Goal: Task Accomplishment & Management: Manage account settings

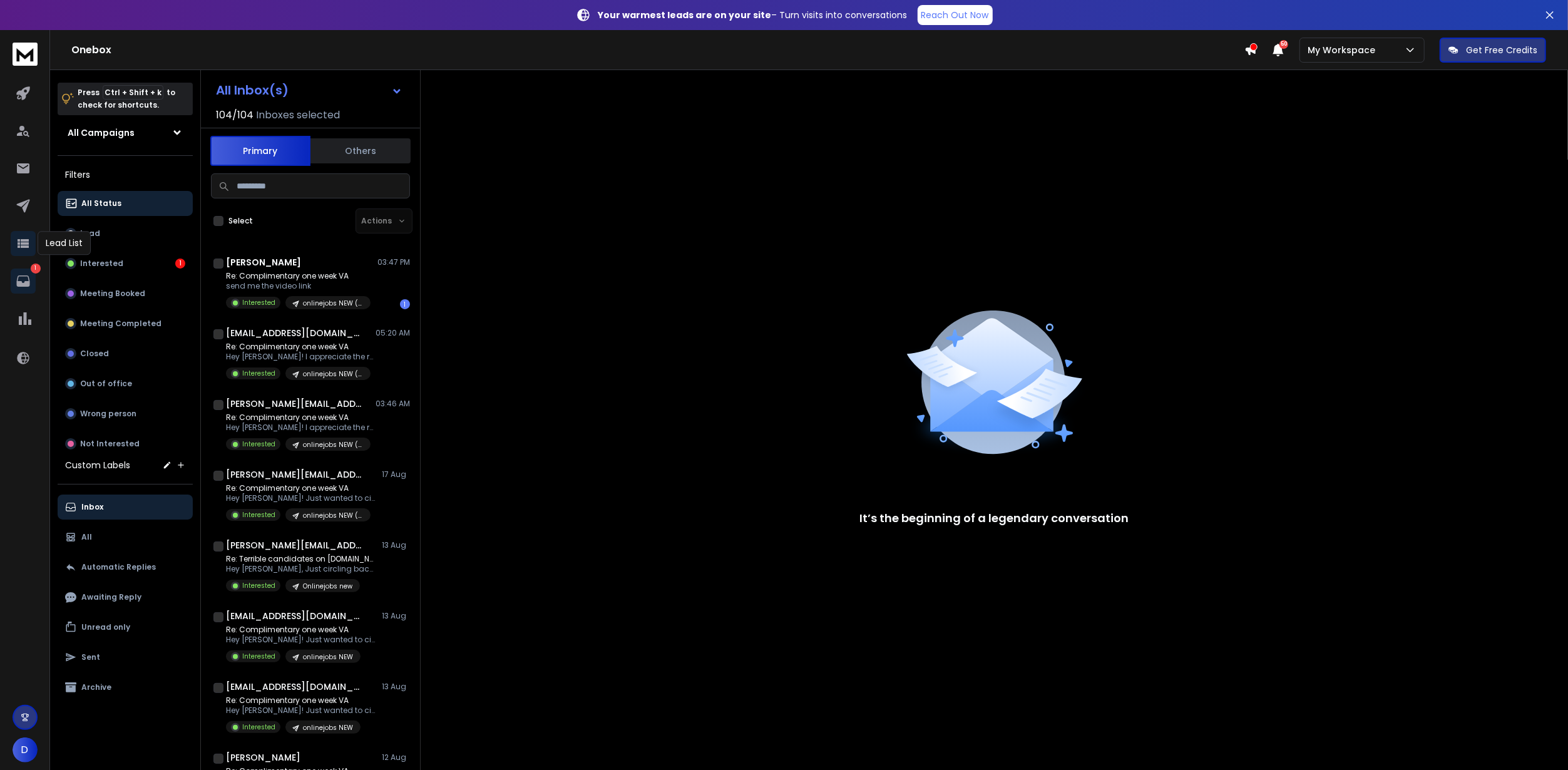
click at [17, 244] on icon at bounding box center [22, 243] width 11 height 9
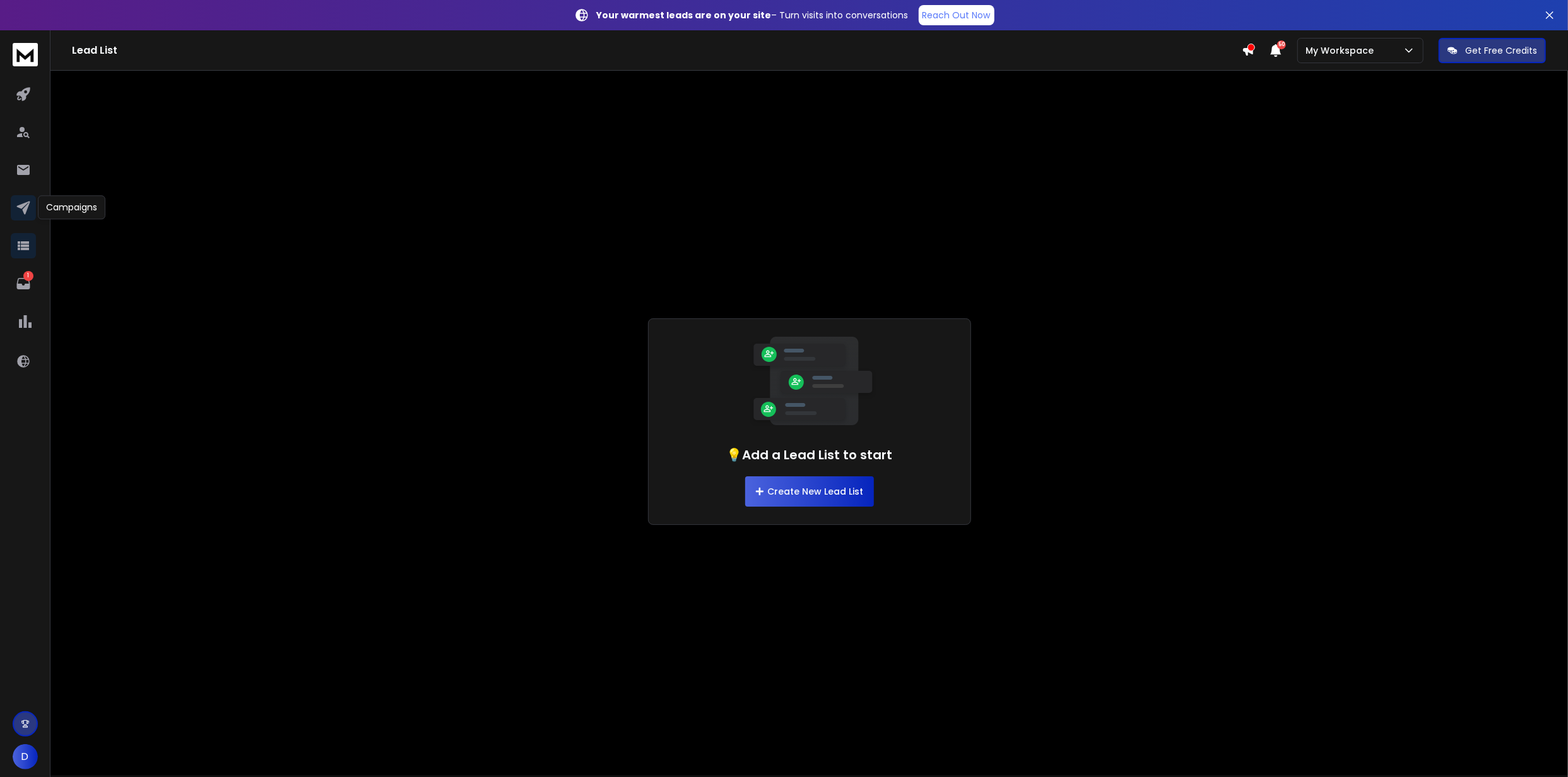
click at [17, 220] on link at bounding box center [23, 207] width 25 height 25
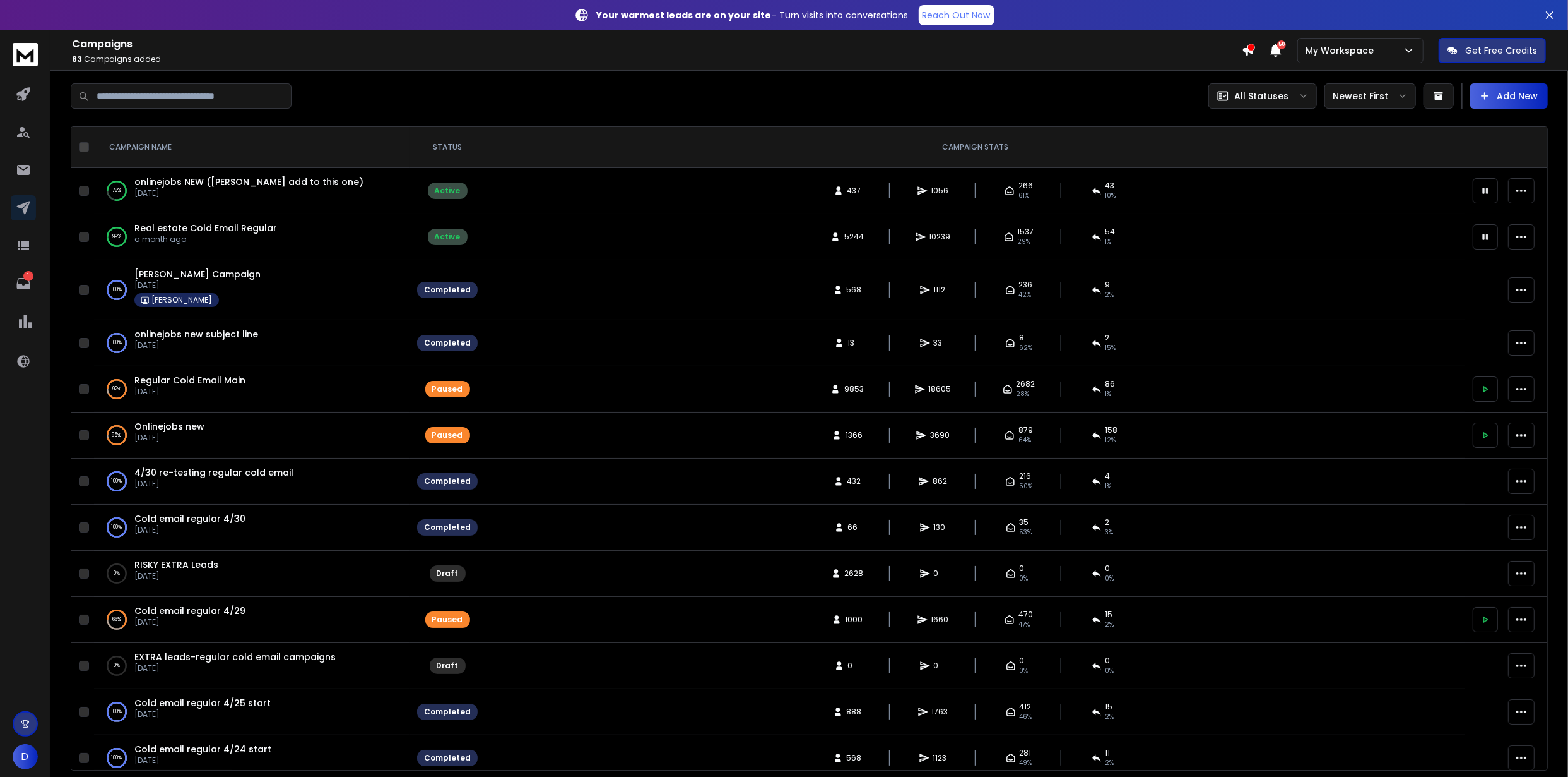
click at [173, 193] on p "[DATE]" at bounding box center [249, 194] width 229 height 10
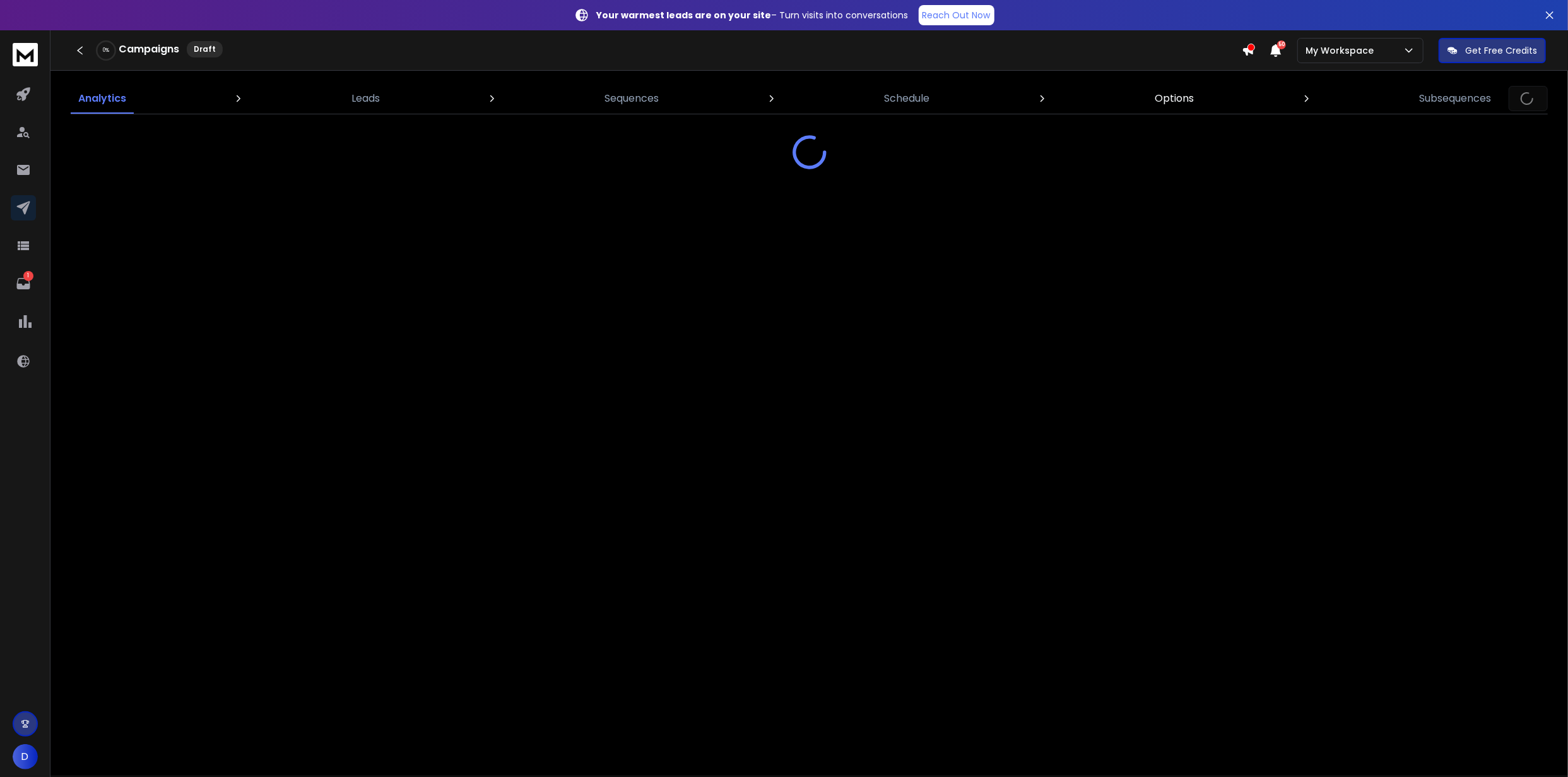
click at [1165, 107] on link "Options" at bounding box center [1174, 98] width 54 height 31
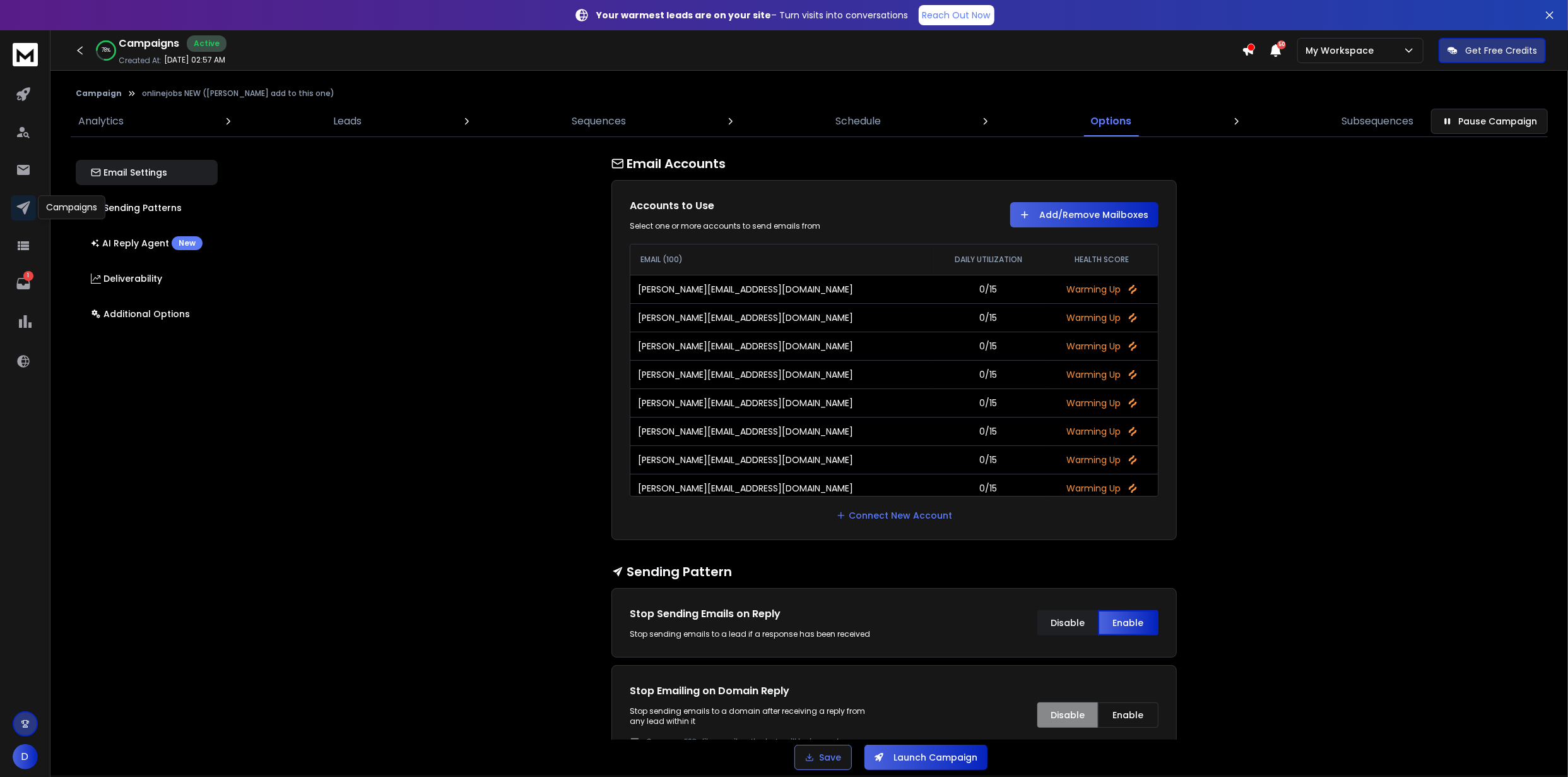
drag, startPoint x: 15, startPoint y: 202, endPoint x: 24, endPoint y: 204, distance: 9.2
click at [24, 204] on icon at bounding box center [23, 207] width 13 height 13
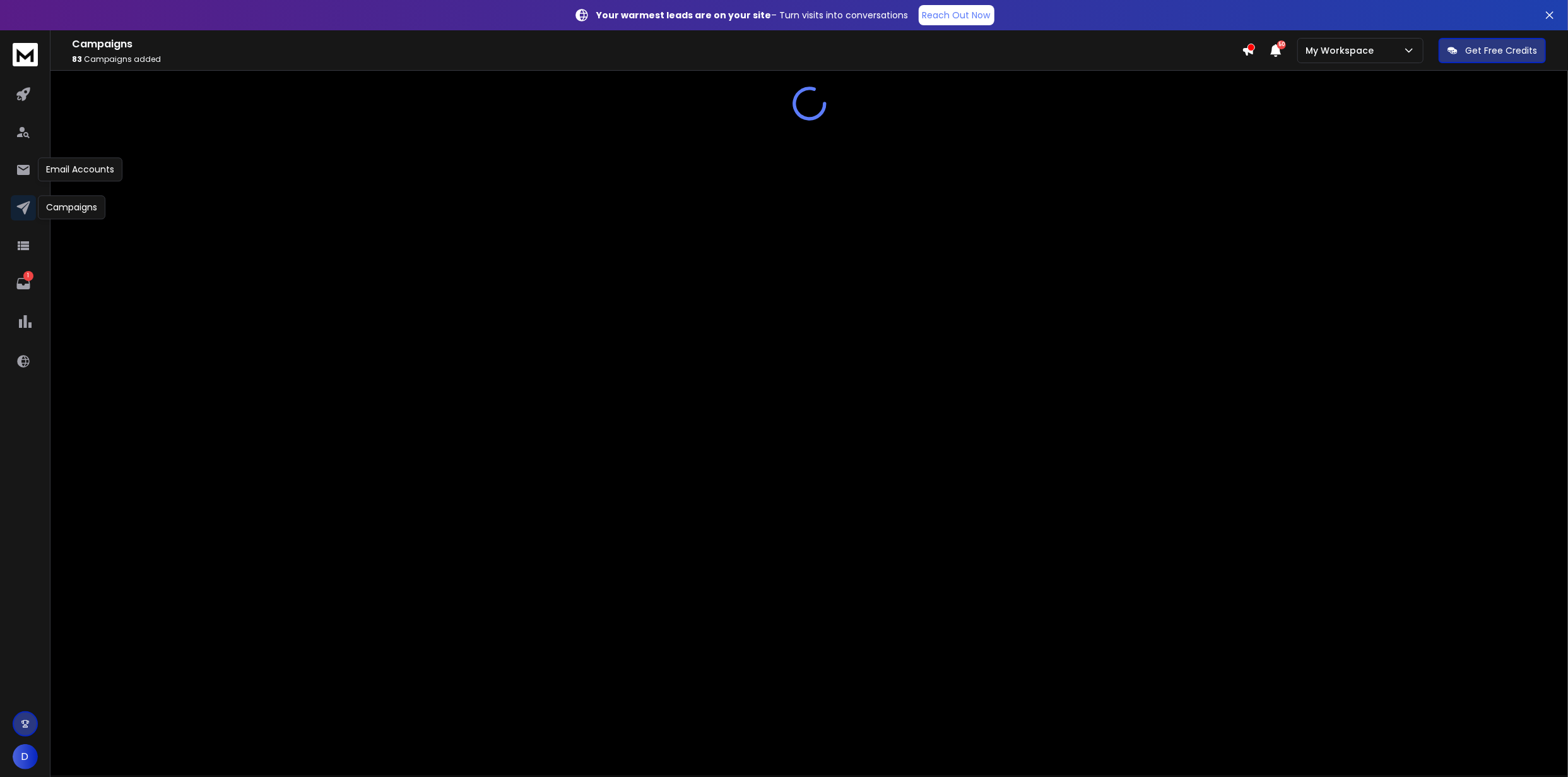
click at [33, 170] on link at bounding box center [23, 169] width 25 height 25
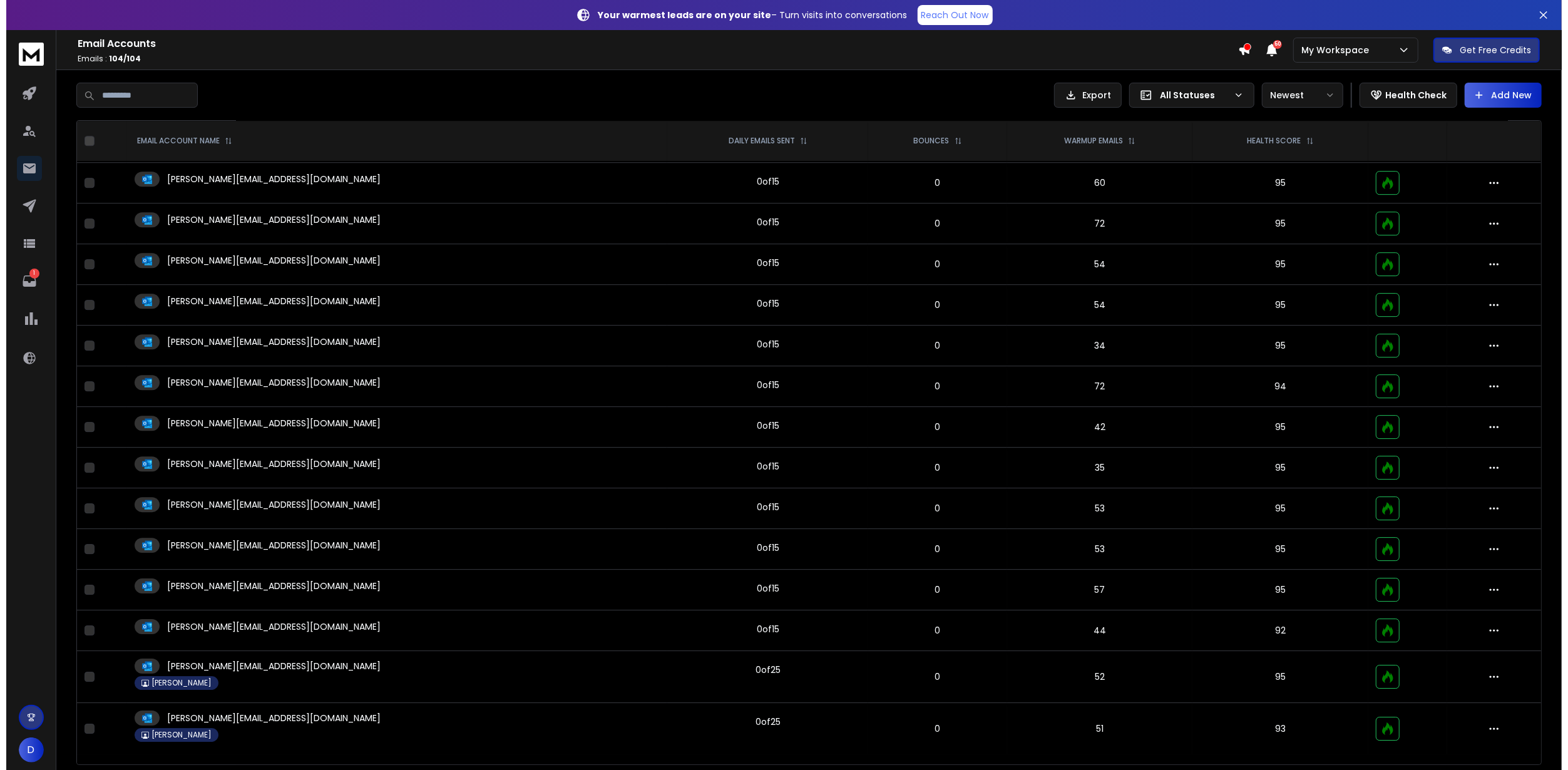
scroll to position [3682, 0]
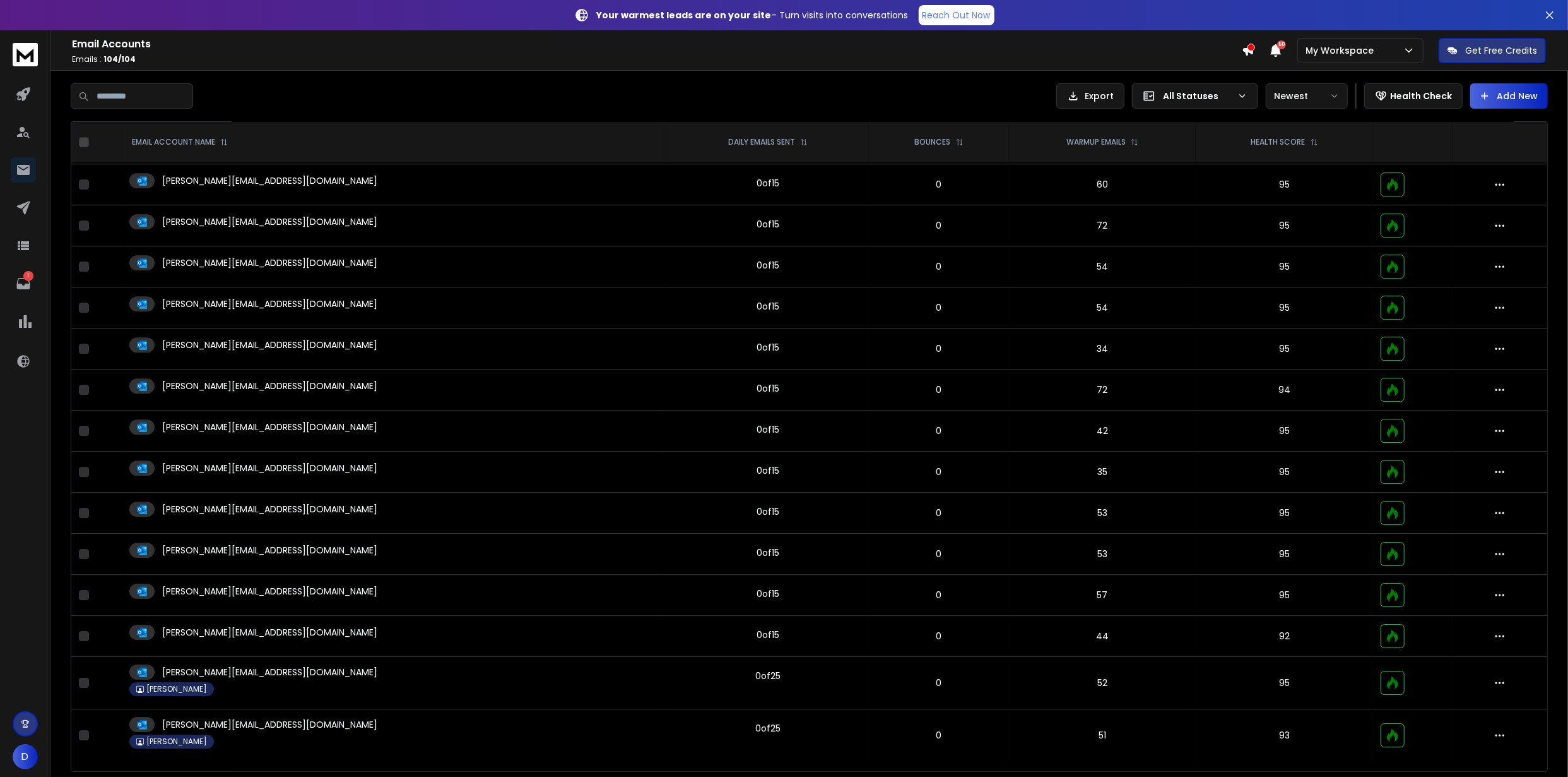
click at [257, 743] on div "[PERSON_NAME]" at bounding box center [394, 741] width 530 height 14
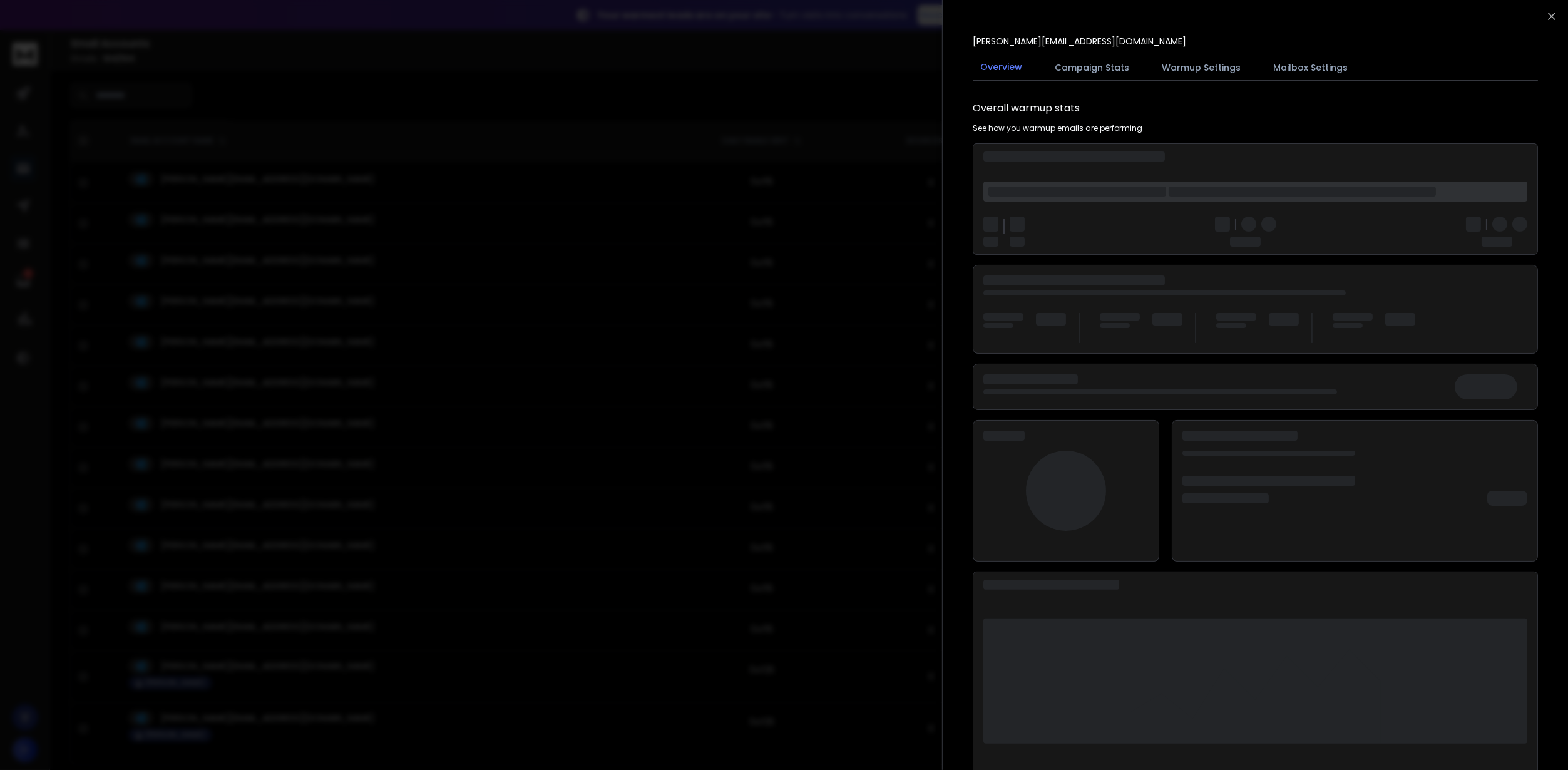
click at [431, 505] on div at bounding box center [784, 385] width 1568 height 770
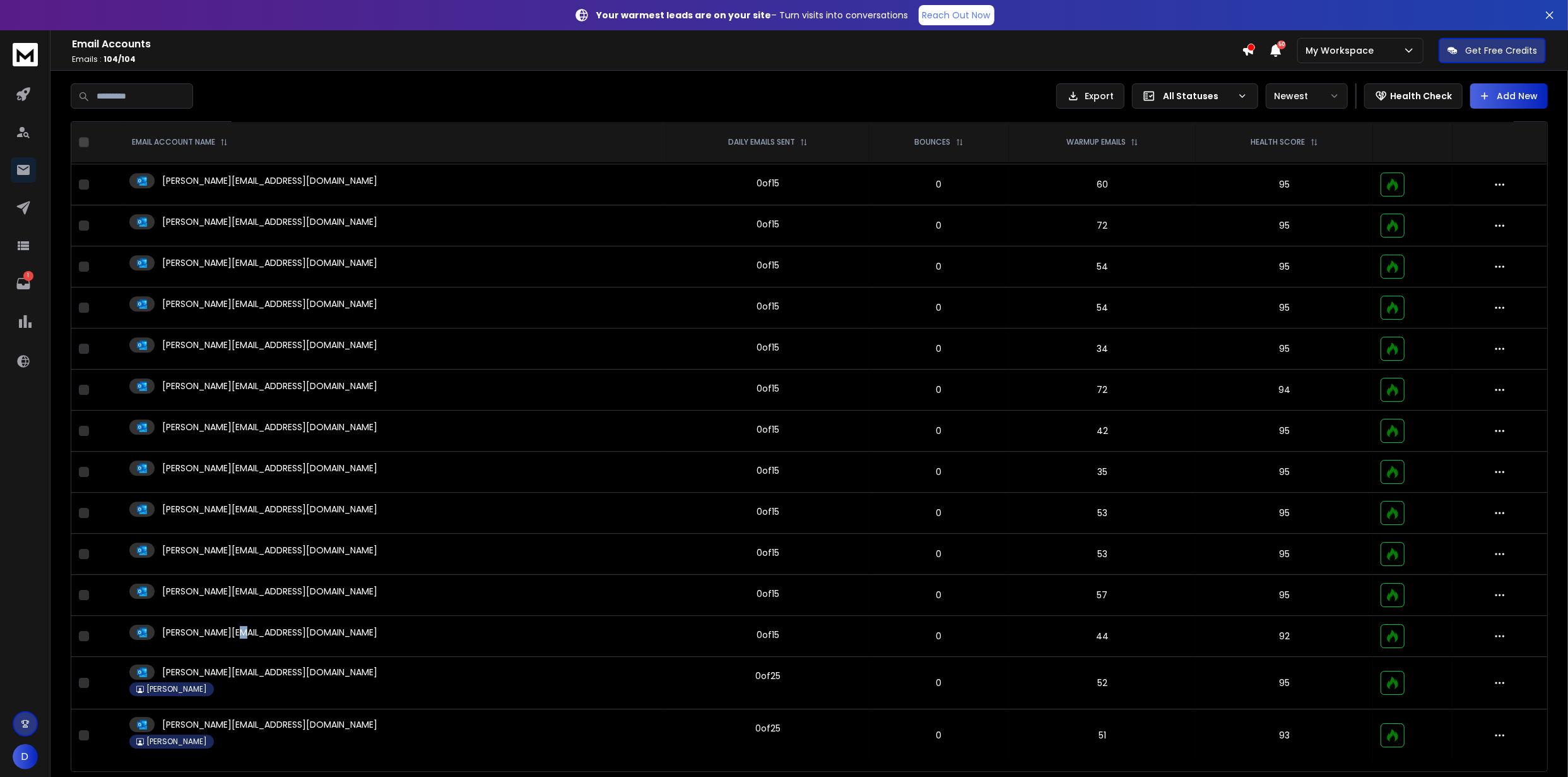
click at [245, 629] on p "[PERSON_NAME][EMAIL_ADDRESS][DOMAIN_NAME]" at bounding box center [270, 632] width 216 height 12
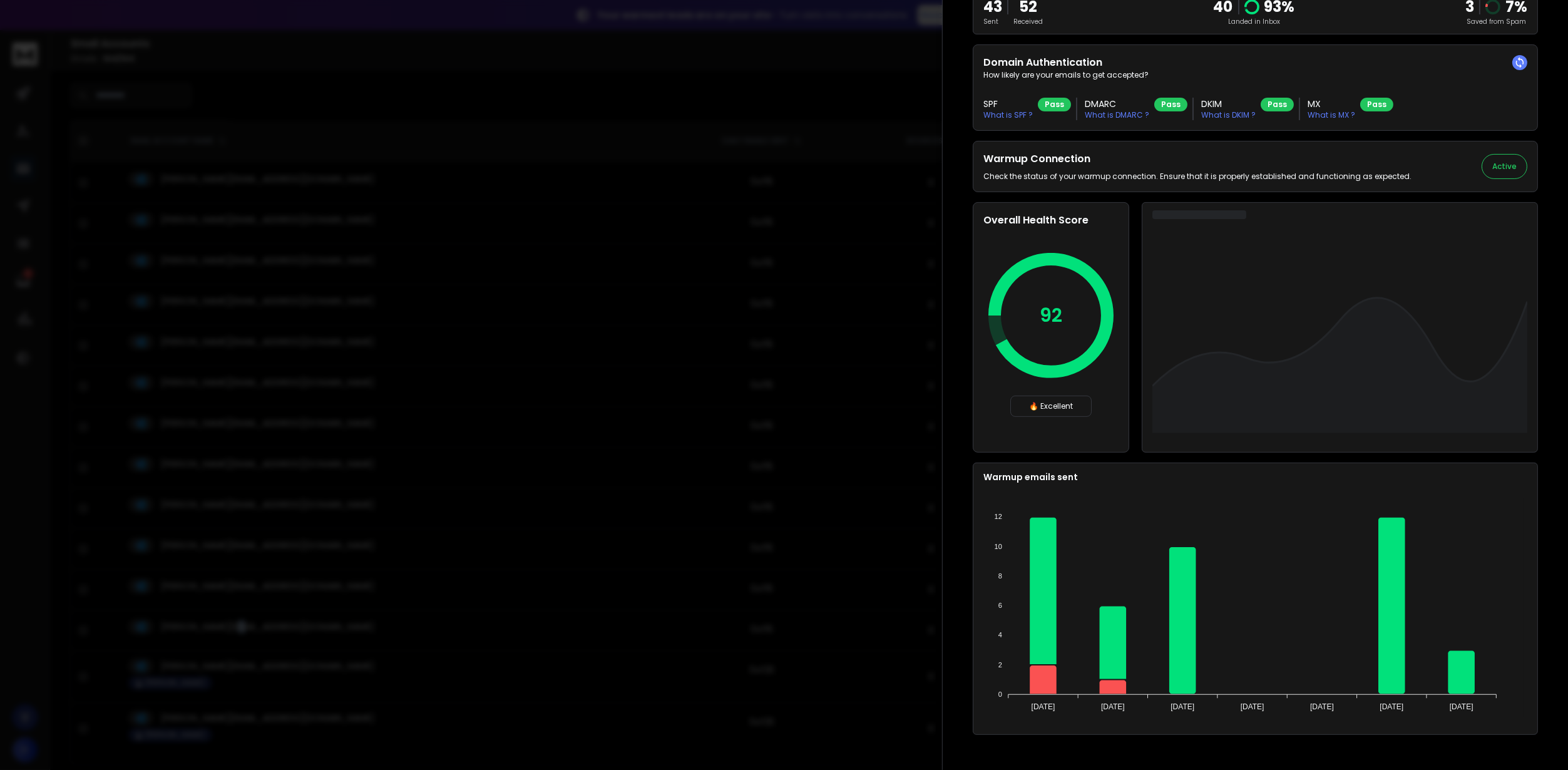
click at [479, 550] on div at bounding box center [784, 385] width 1568 height 770
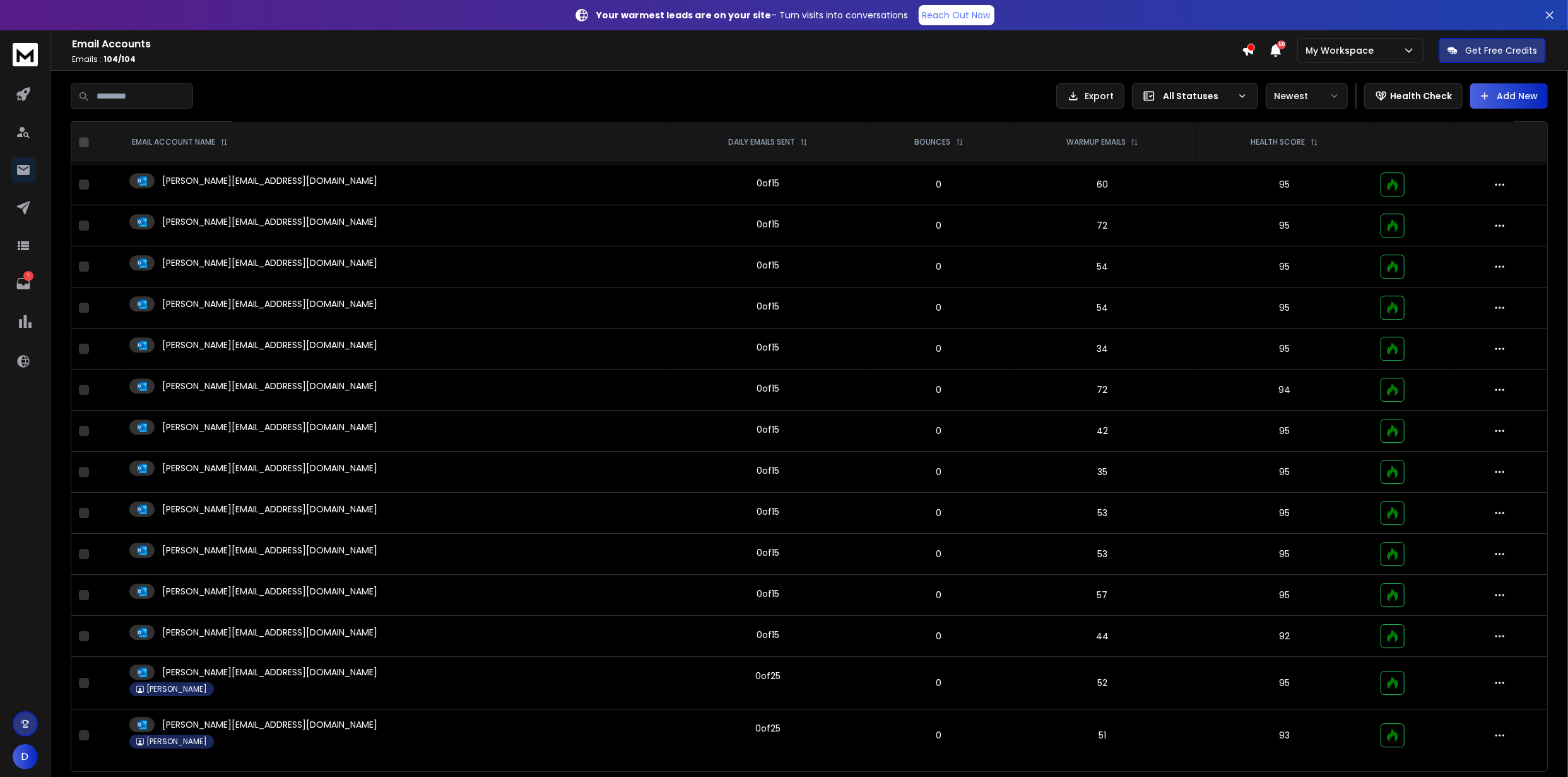
click at [213, 603] on td "[PERSON_NAME][EMAIL_ADDRESS][DOMAIN_NAME]" at bounding box center [394, 595] width 544 height 41
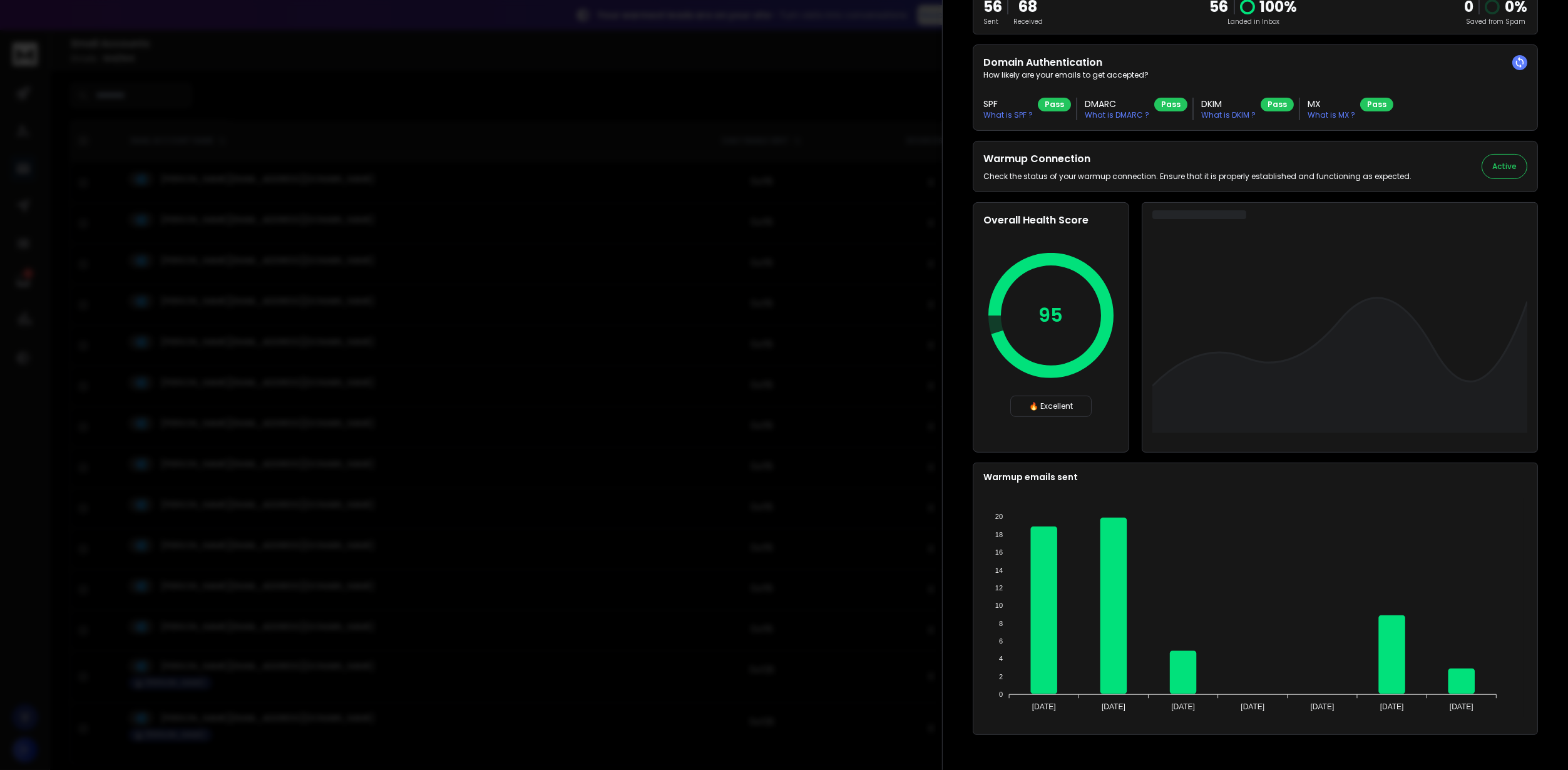
click at [564, 491] on div at bounding box center [784, 385] width 1568 height 770
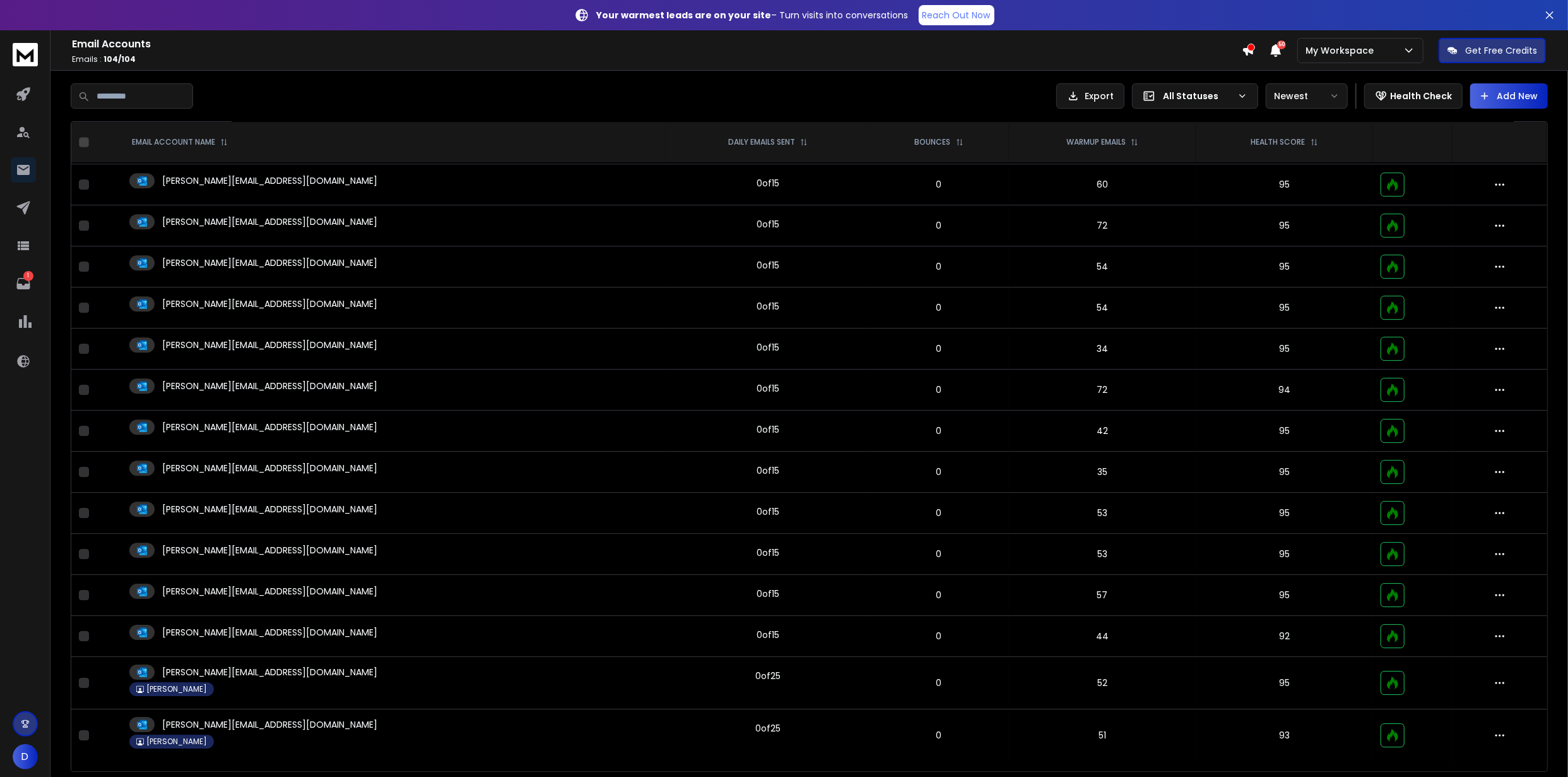
click at [293, 542] on div "[PERSON_NAME][EMAIL_ADDRESS][DOMAIN_NAME]" at bounding box center [253, 549] width 248 height 15
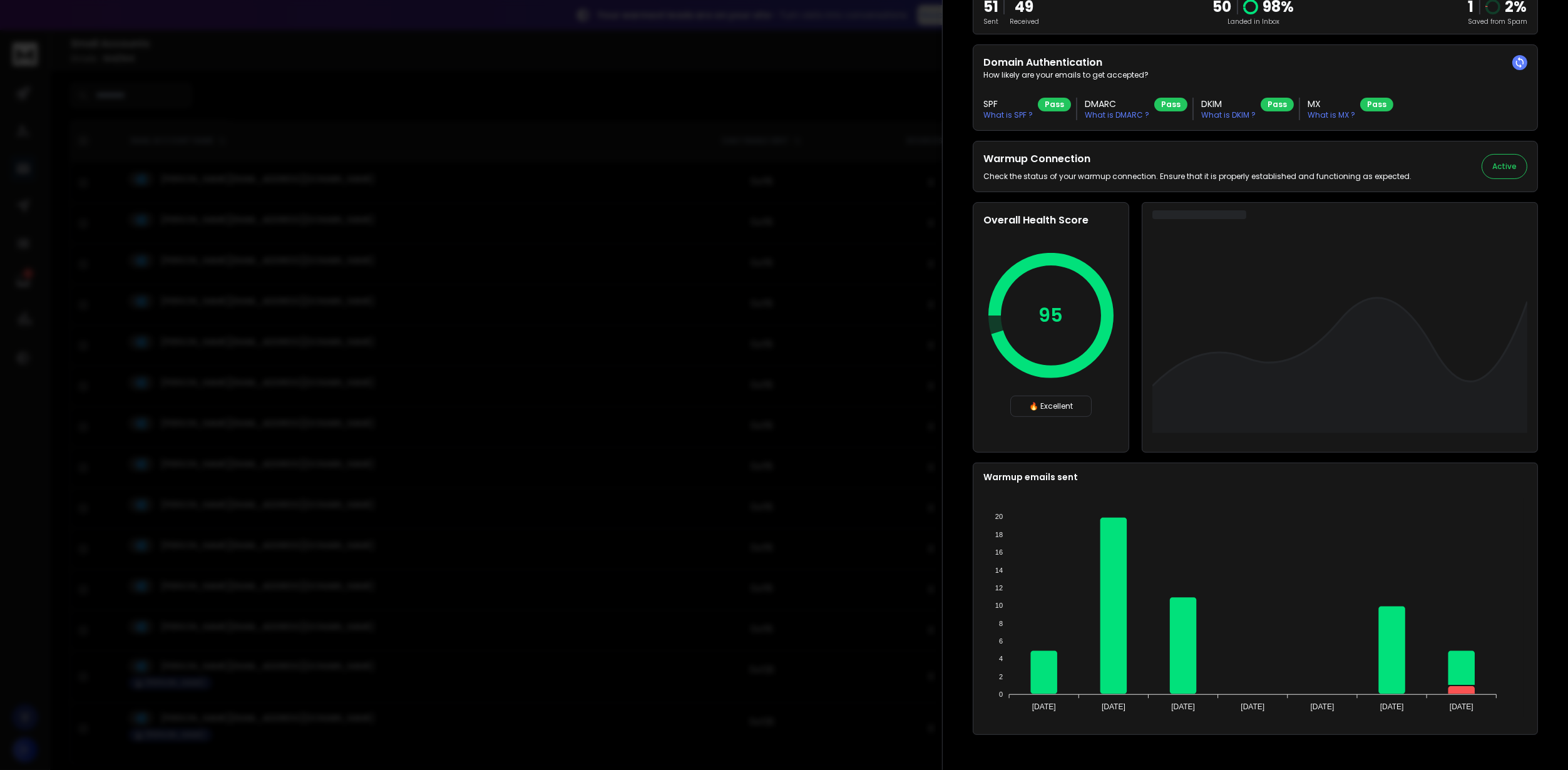
click at [521, 555] on div at bounding box center [784, 385] width 1568 height 770
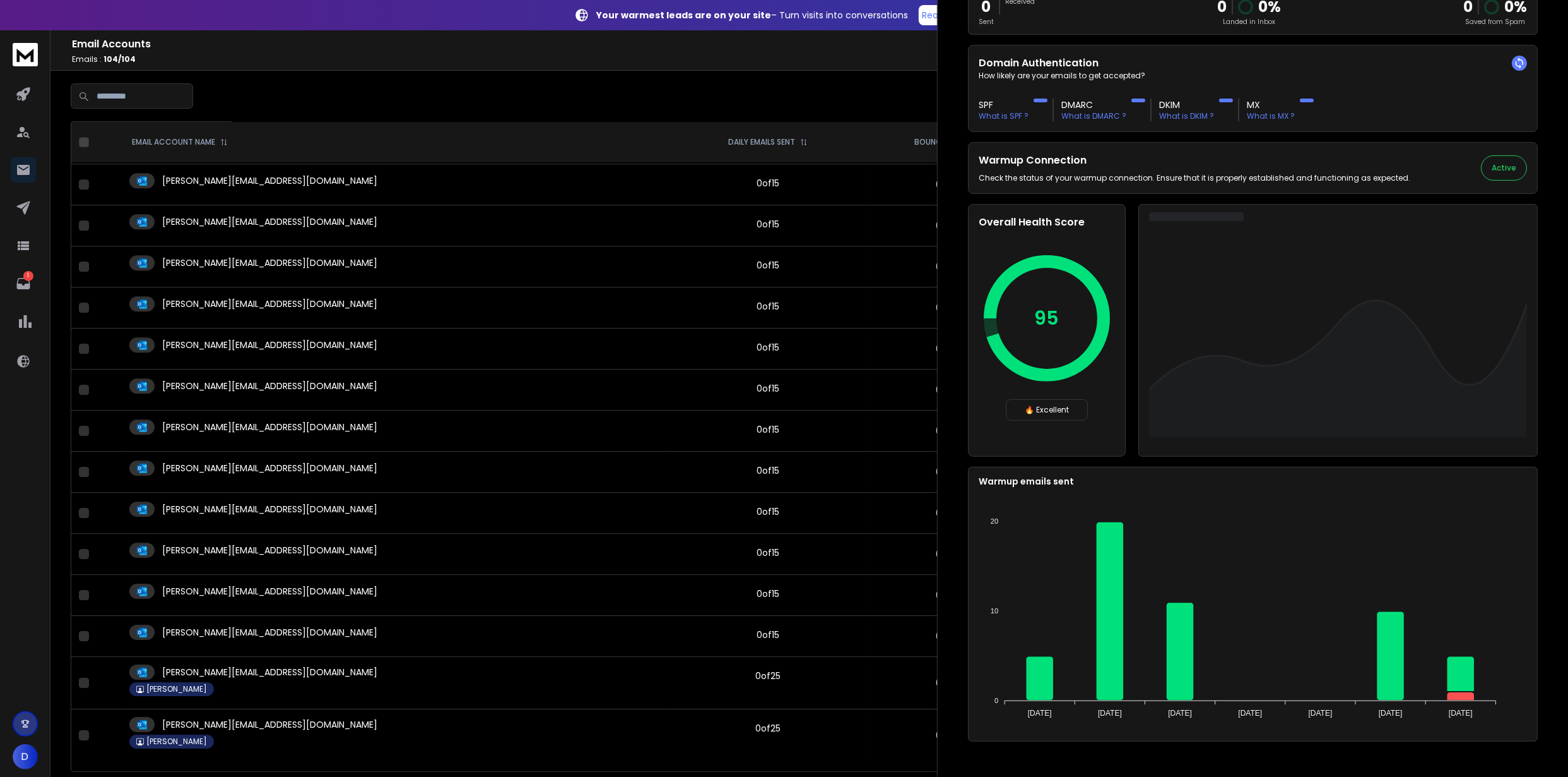
click at [282, 518] on td "[PERSON_NAME][EMAIL_ADDRESS][DOMAIN_NAME]" at bounding box center [394, 512] width 544 height 41
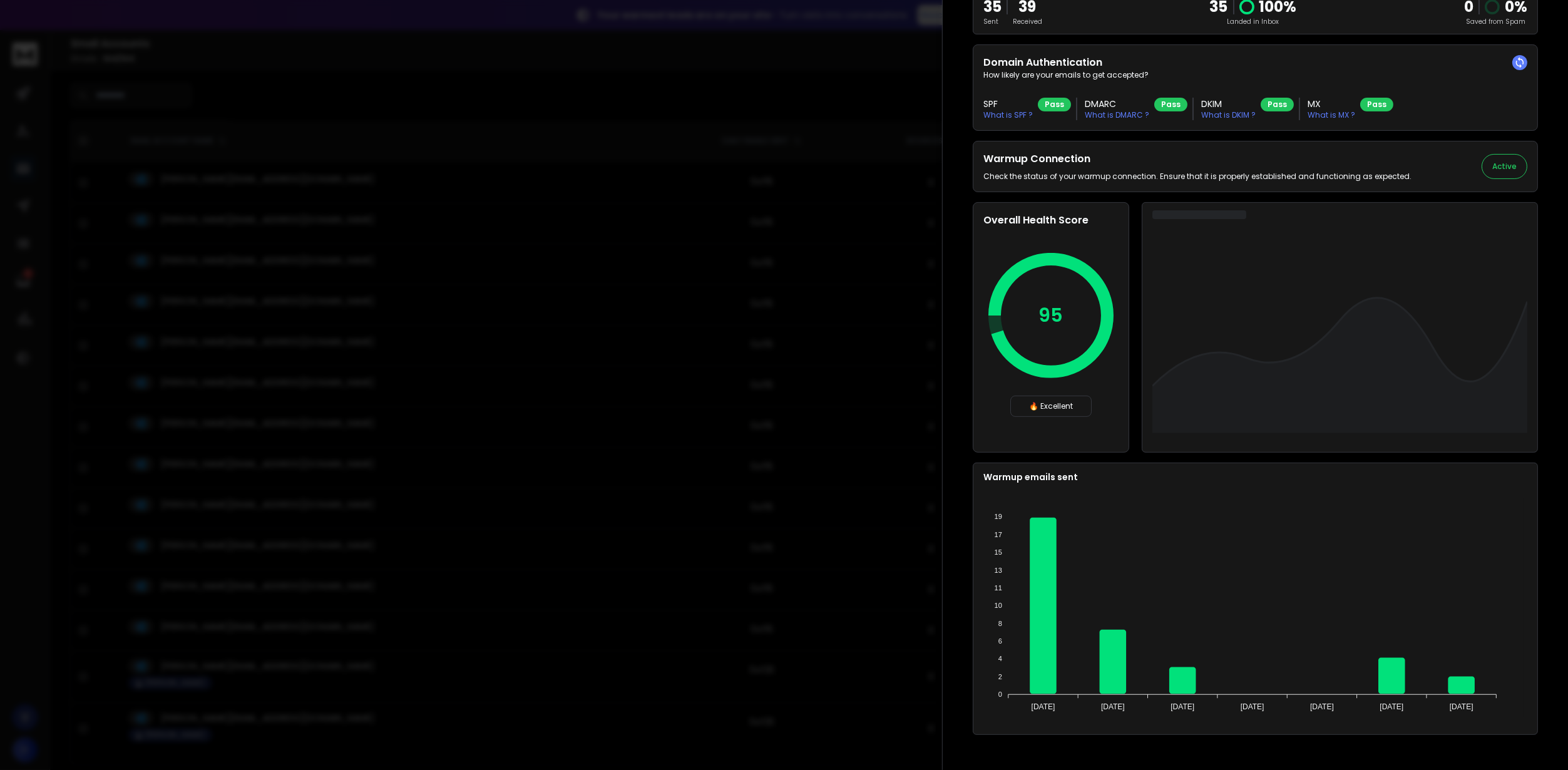
click at [459, 487] on div at bounding box center [784, 385] width 1568 height 770
click at [280, 476] on td "[PERSON_NAME][EMAIL_ADDRESS][DOMAIN_NAME]" at bounding box center [391, 467] width 540 height 41
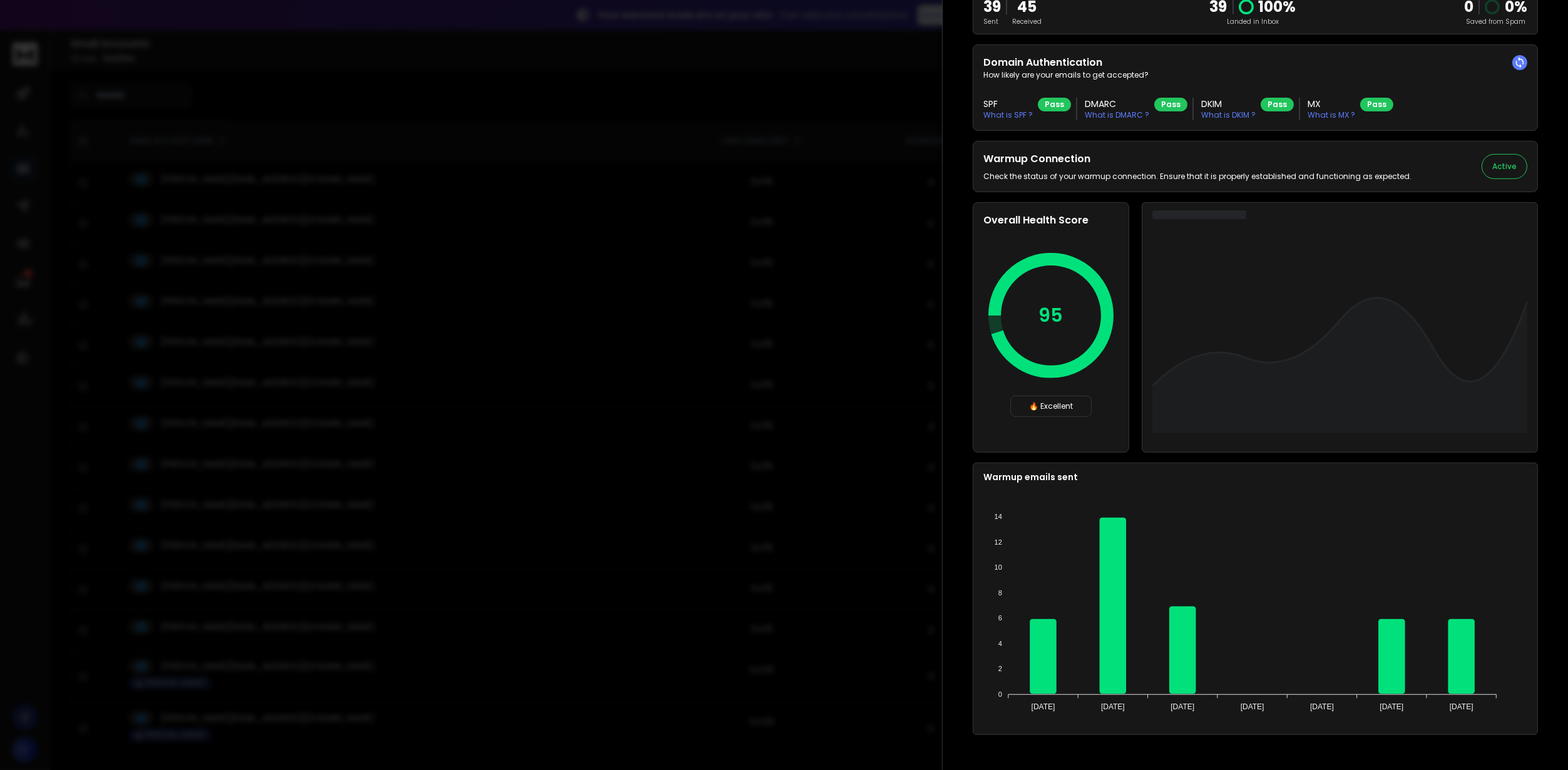
click at [458, 468] on div at bounding box center [784, 385] width 1568 height 770
click at [273, 401] on td "[PERSON_NAME][EMAIL_ADDRESS][DOMAIN_NAME]" at bounding box center [391, 386] width 540 height 41
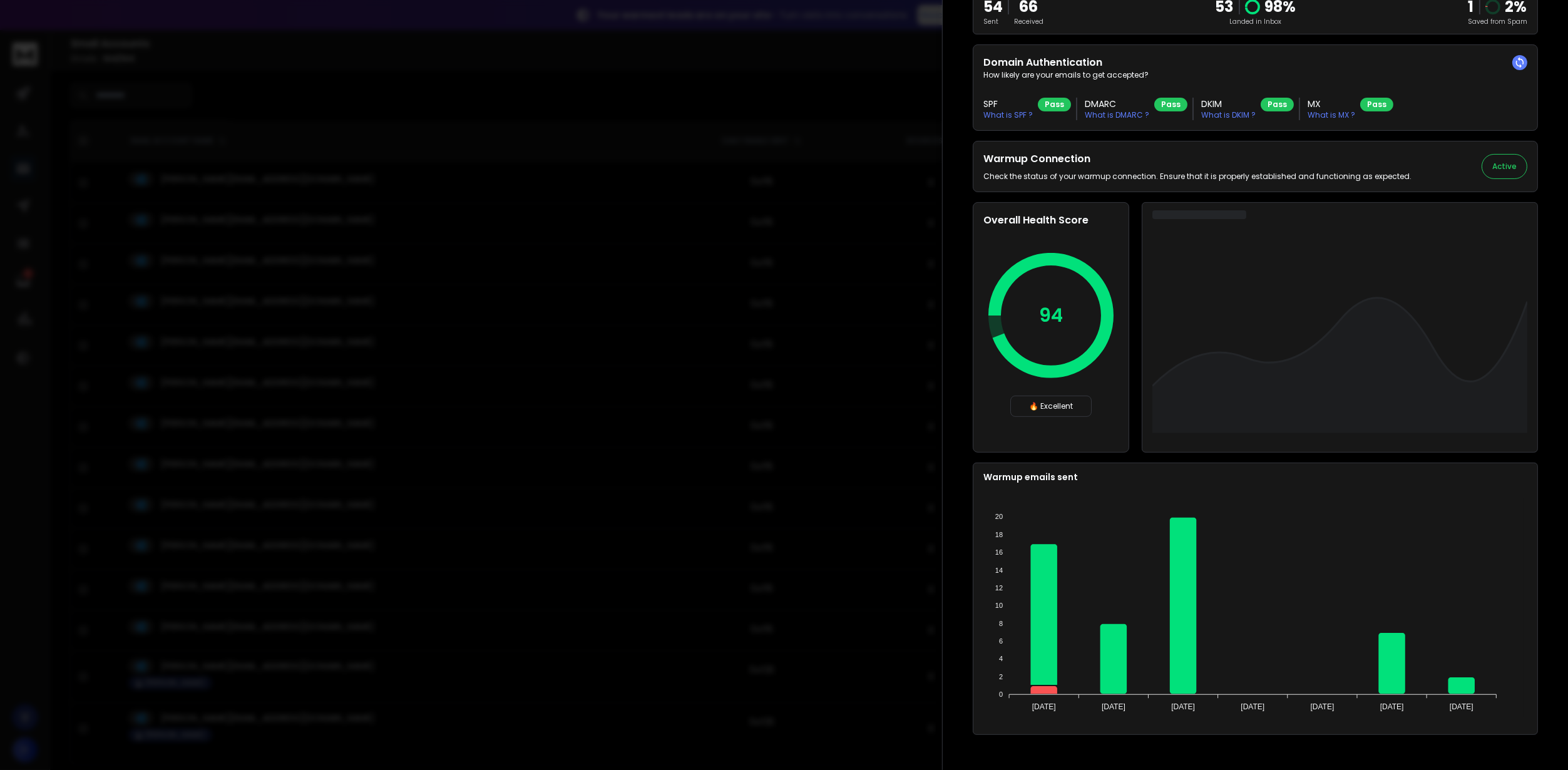
click at [458, 454] on div at bounding box center [784, 385] width 1568 height 770
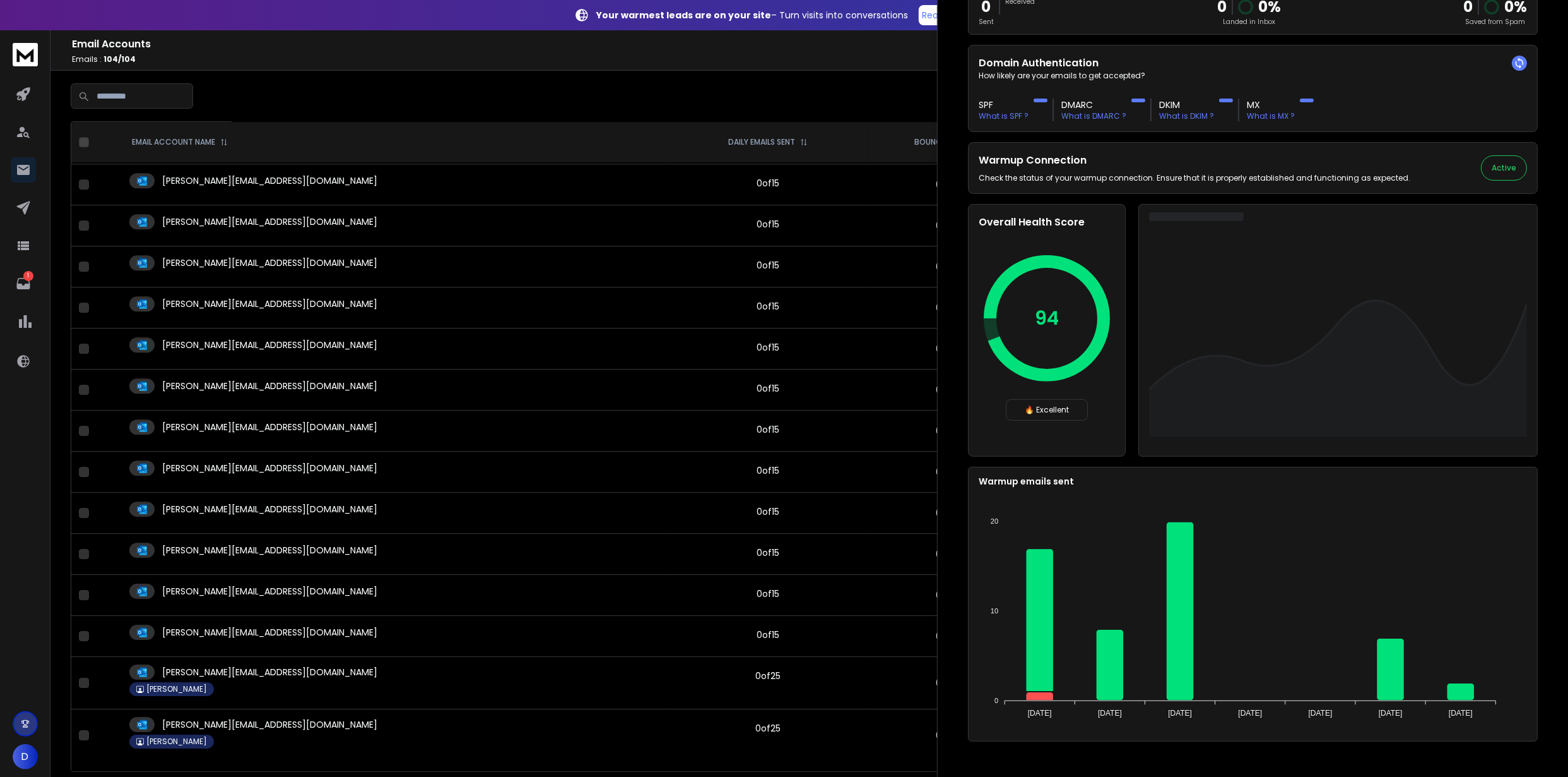
click at [248, 347] on p "[PERSON_NAME][EMAIL_ADDRESS][DOMAIN_NAME]" at bounding box center [270, 345] width 216 height 12
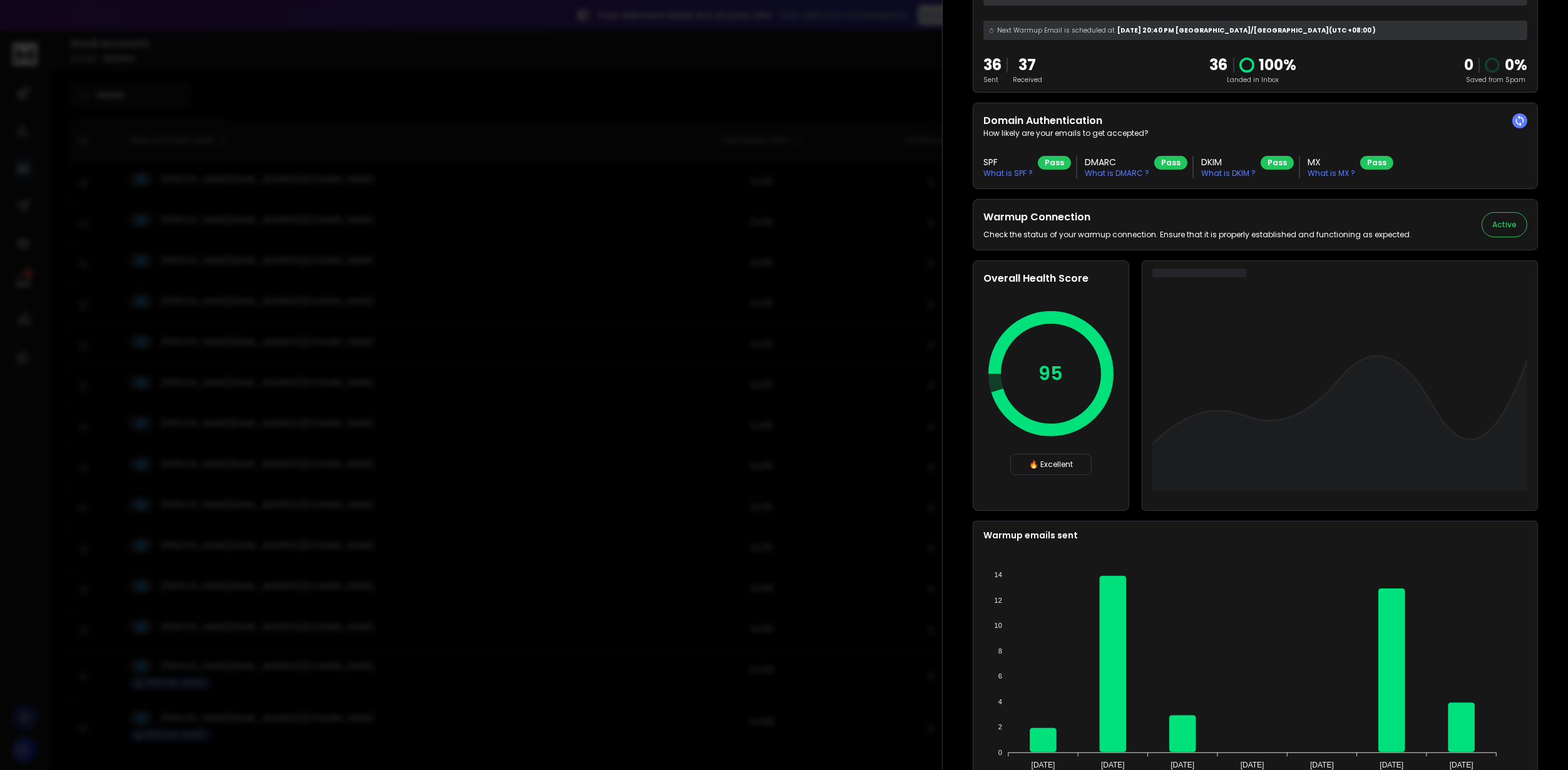
scroll to position [196, 0]
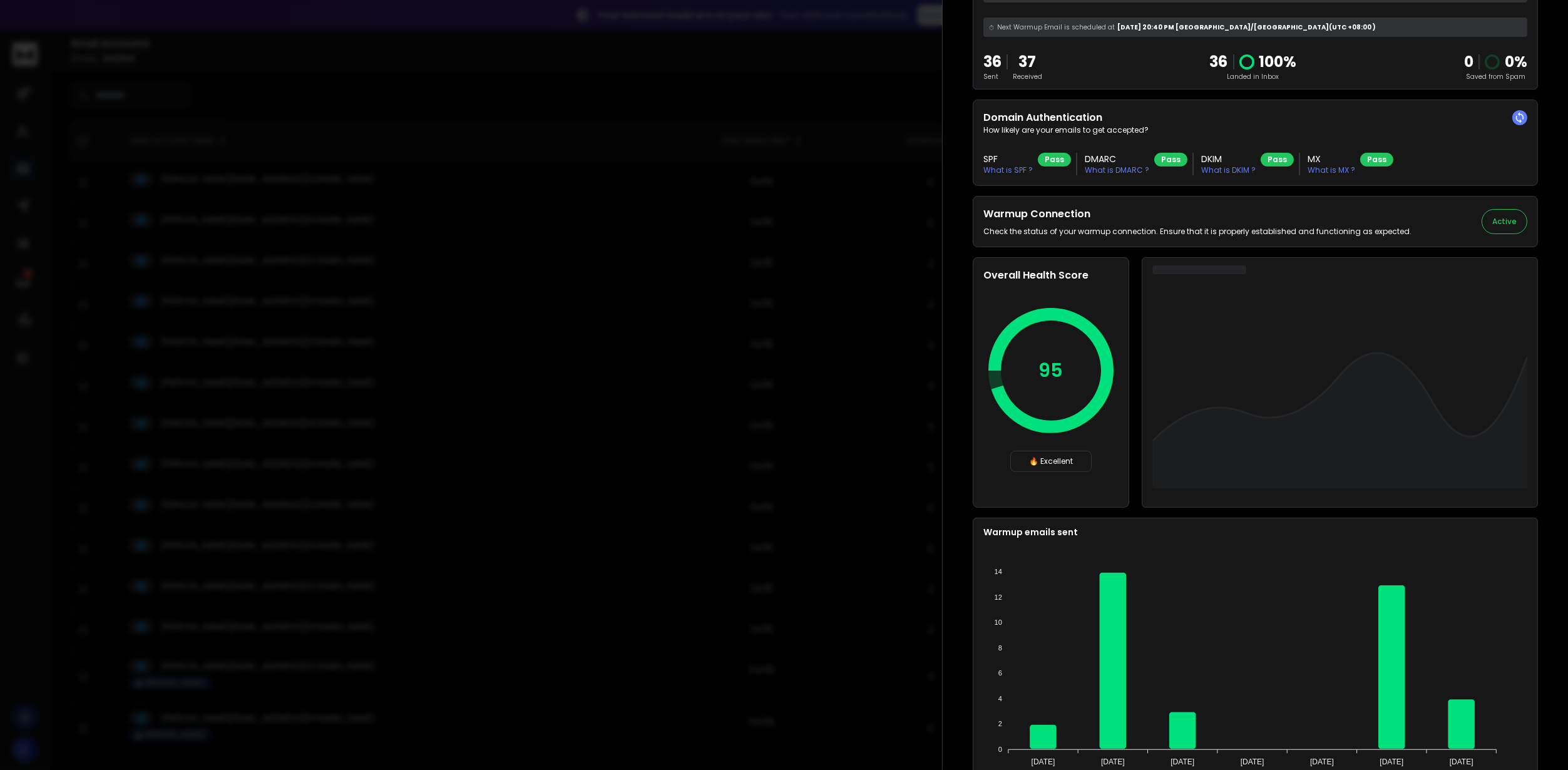
click at [584, 407] on div at bounding box center [784, 385] width 1568 height 770
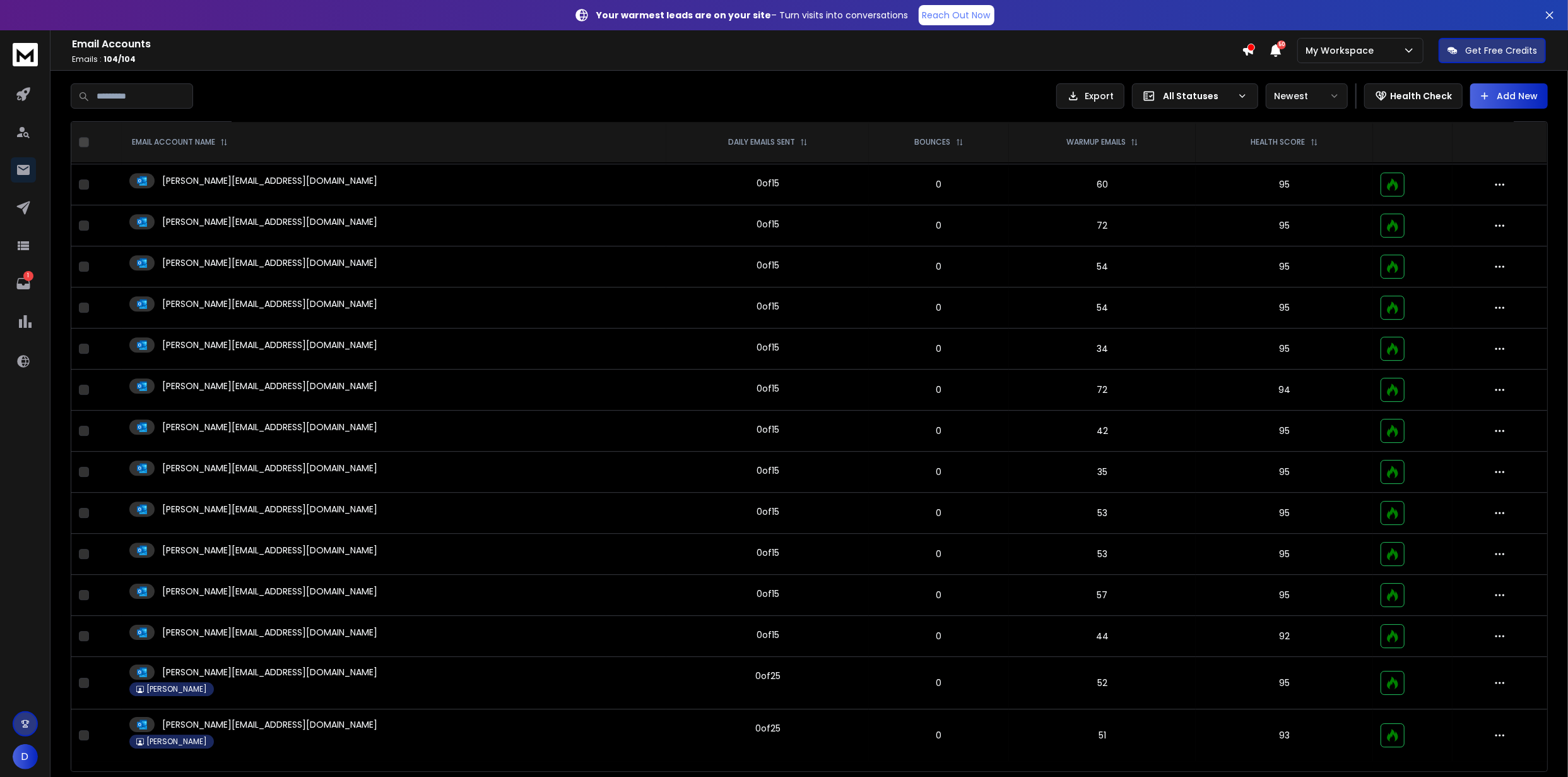
click at [302, 299] on div "[PERSON_NAME][EMAIL_ADDRESS][DOMAIN_NAME]" at bounding box center [394, 303] width 530 height 15
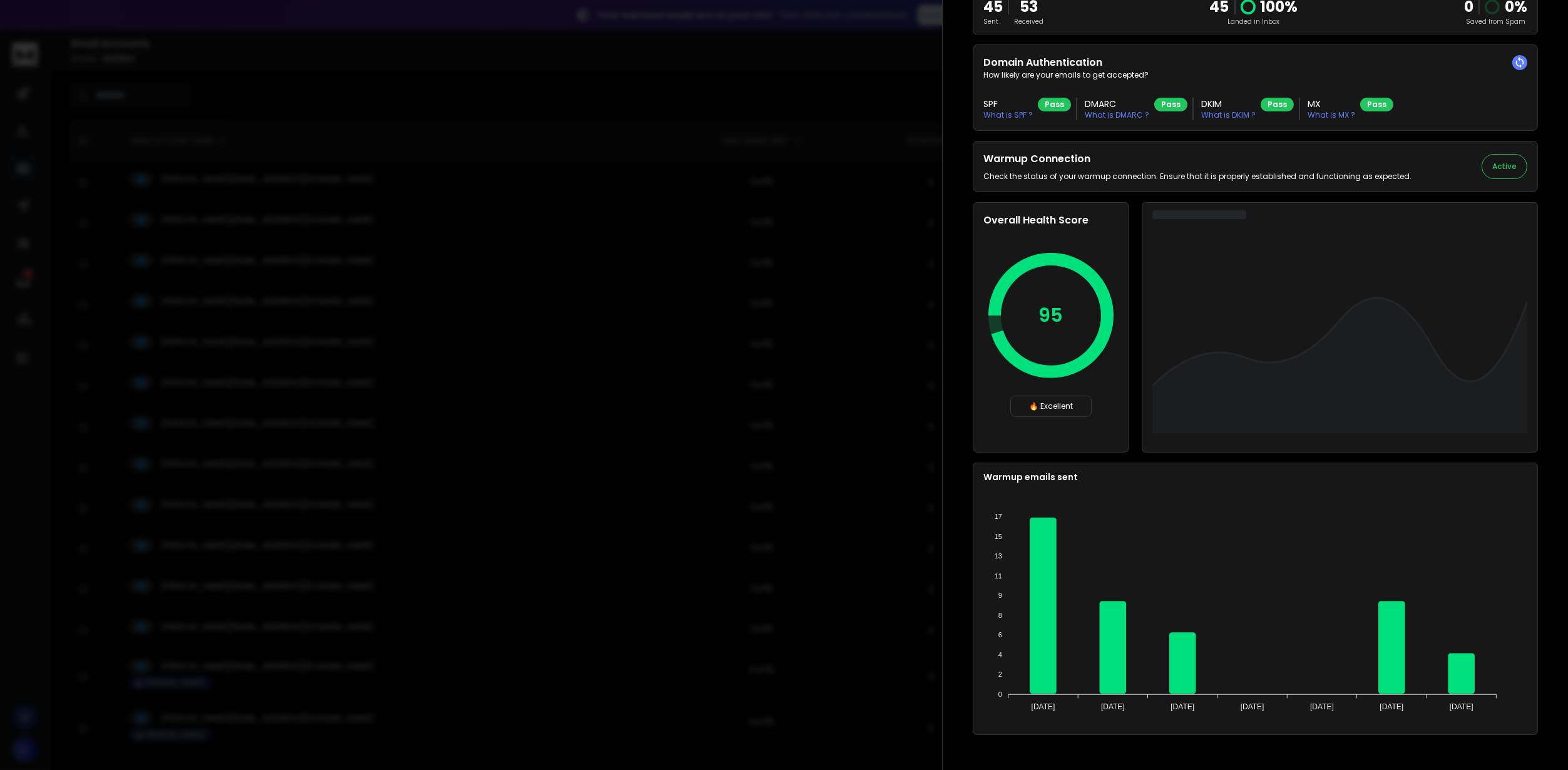
click at [368, 295] on div at bounding box center [784, 385] width 1568 height 770
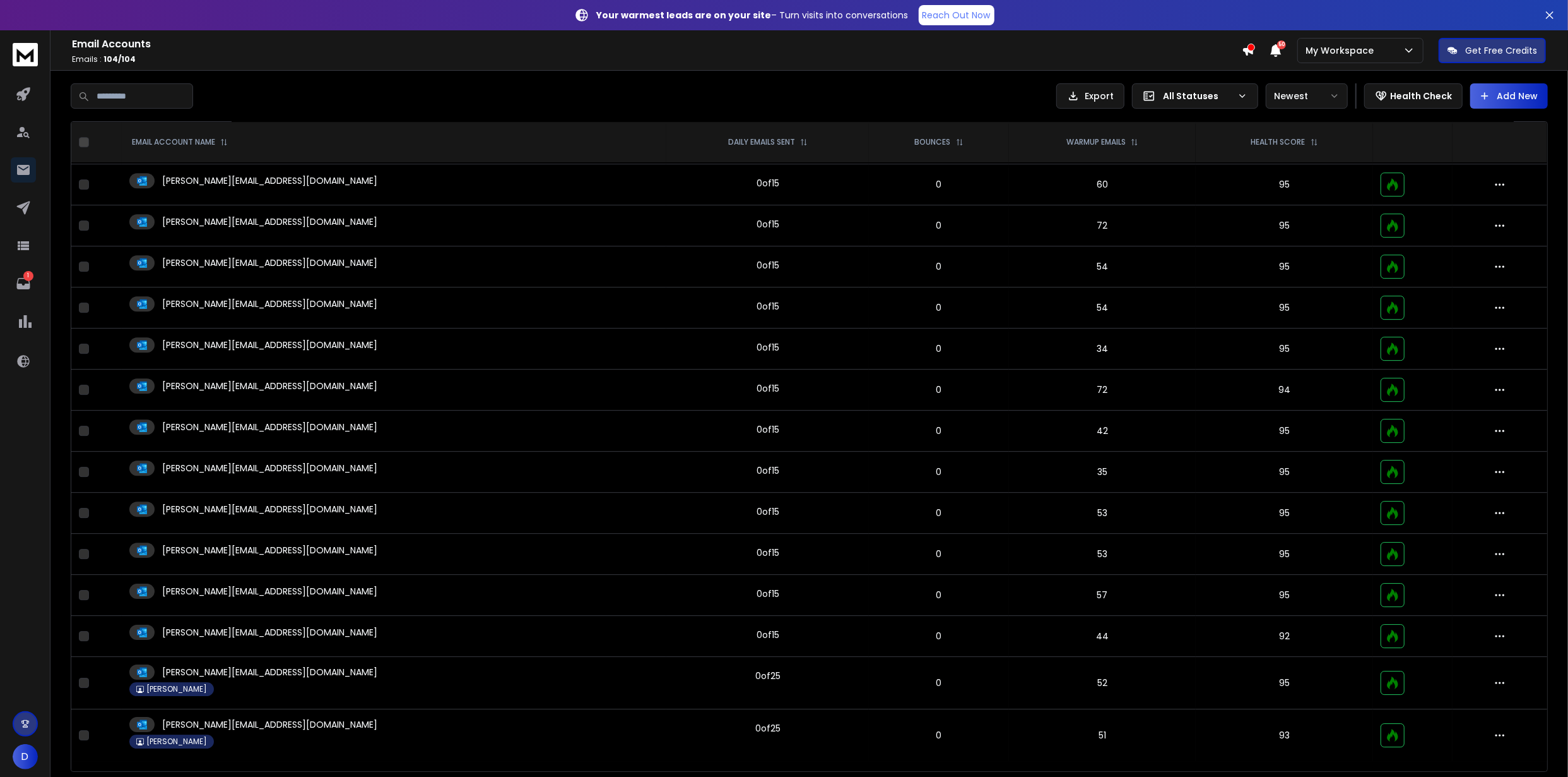
click at [313, 228] on td "[PERSON_NAME][EMAIL_ADDRESS][DOMAIN_NAME]" at bounding box center [394, 225] width 544 height 41
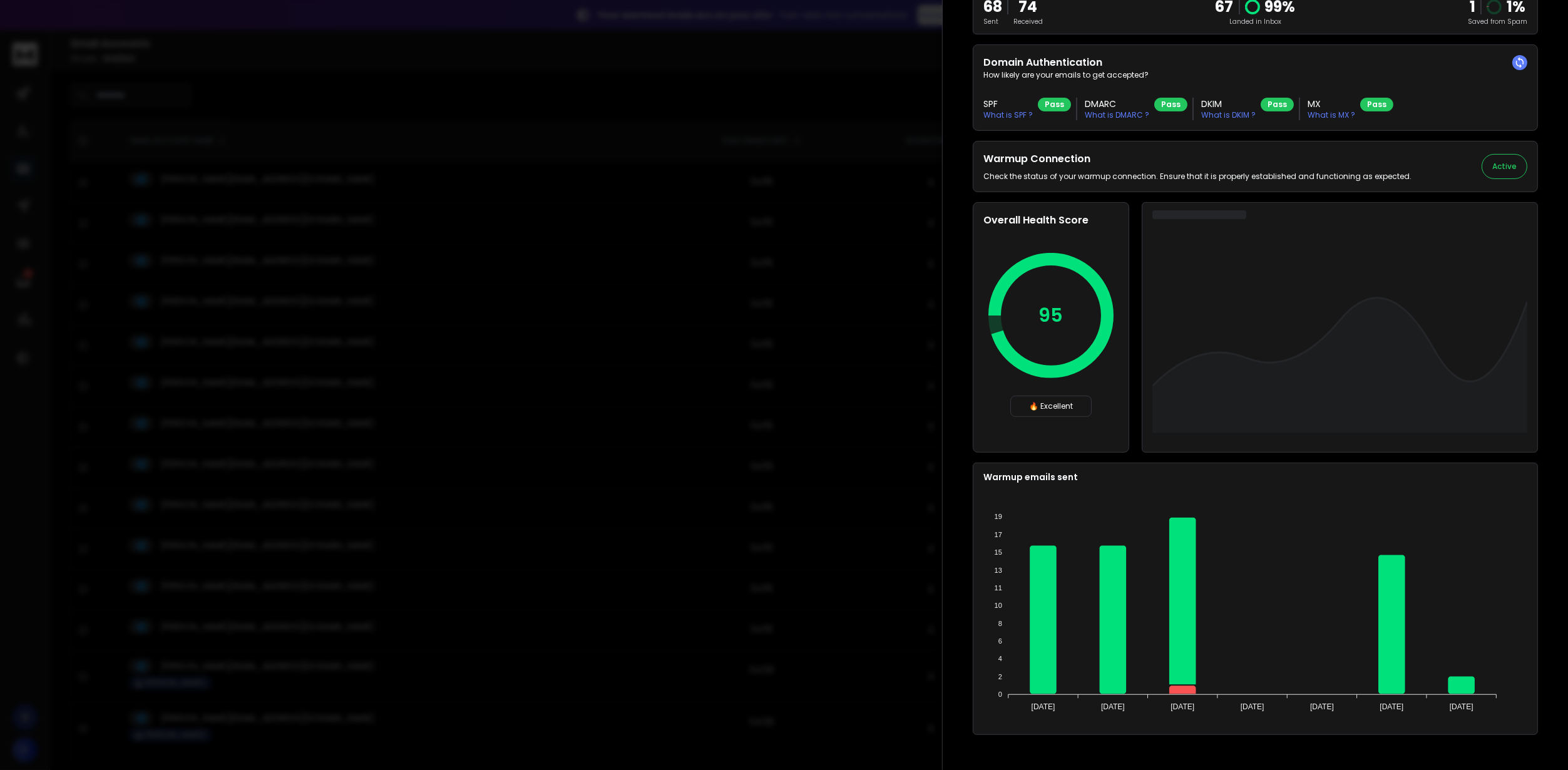
click at [357, 243] on div at bounding box center [784, 385] width 1568 height 770
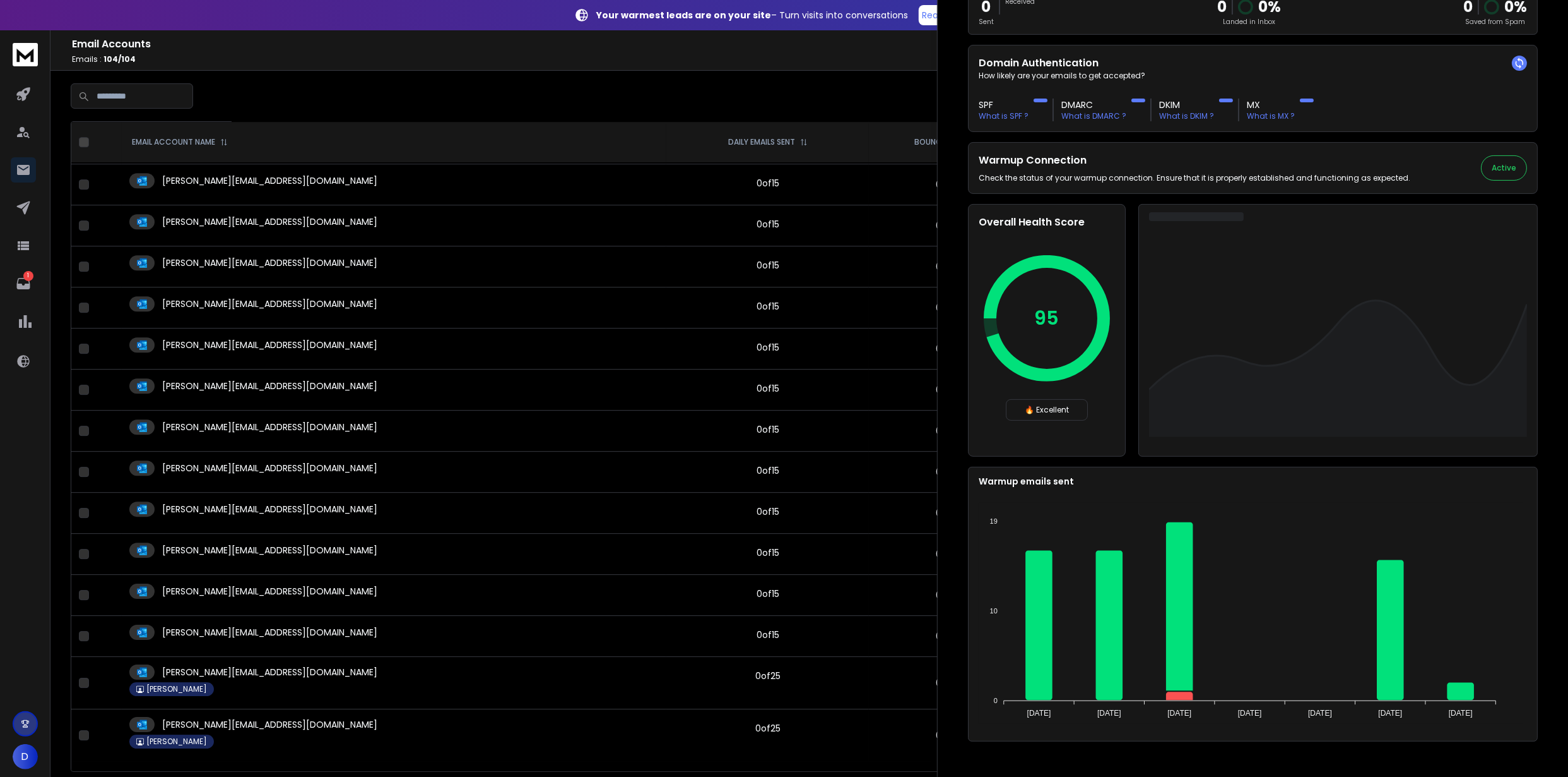
click at [248, 175] on p "[PERSON_NAME][EMAIL_ADDRESS][DOMAIN_NAME]" at bounding box center [270, 181] width 216 height 12
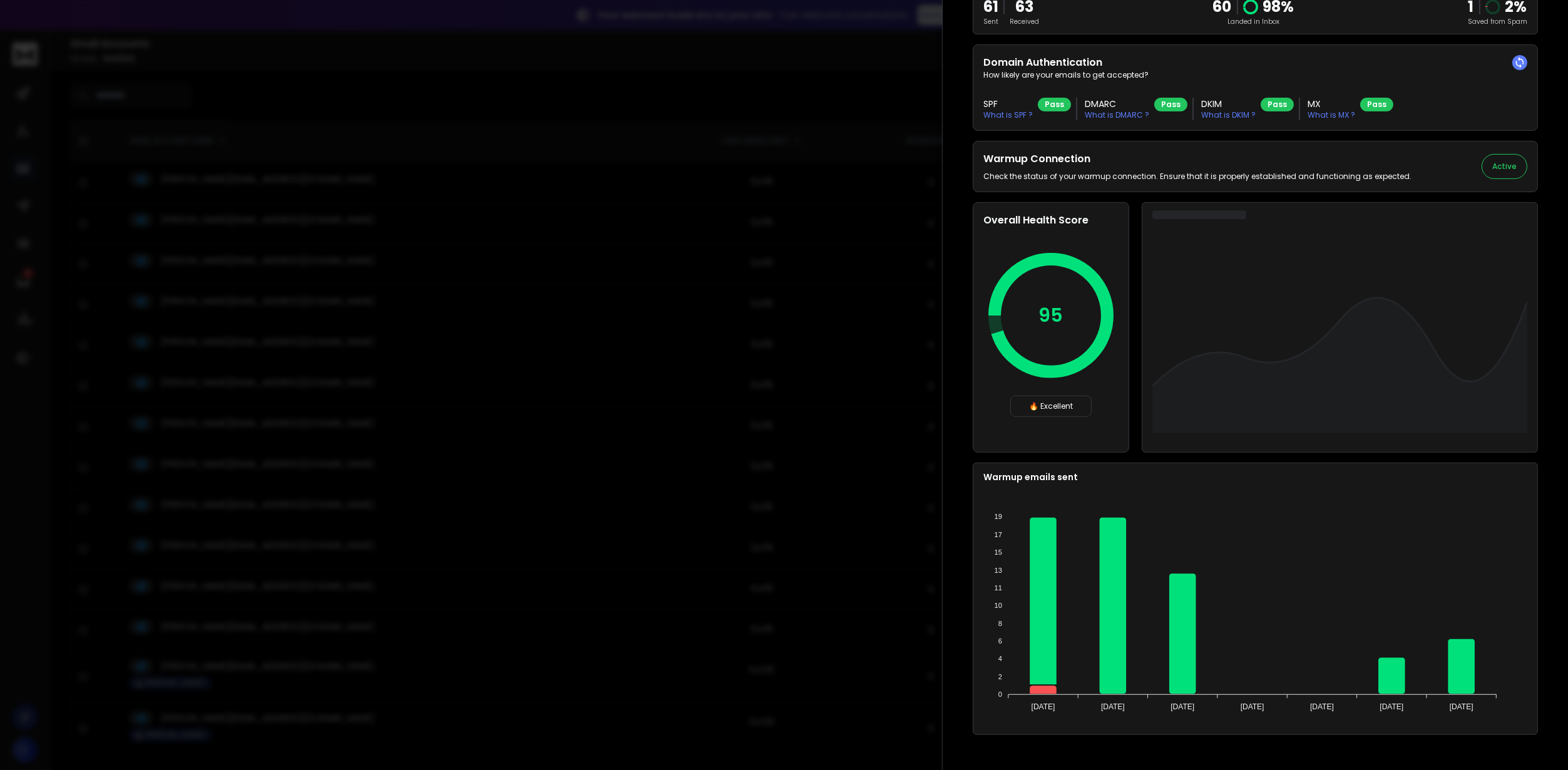
click at [625, 490] on div at bounding box center [784, 385] width 1568 height 770
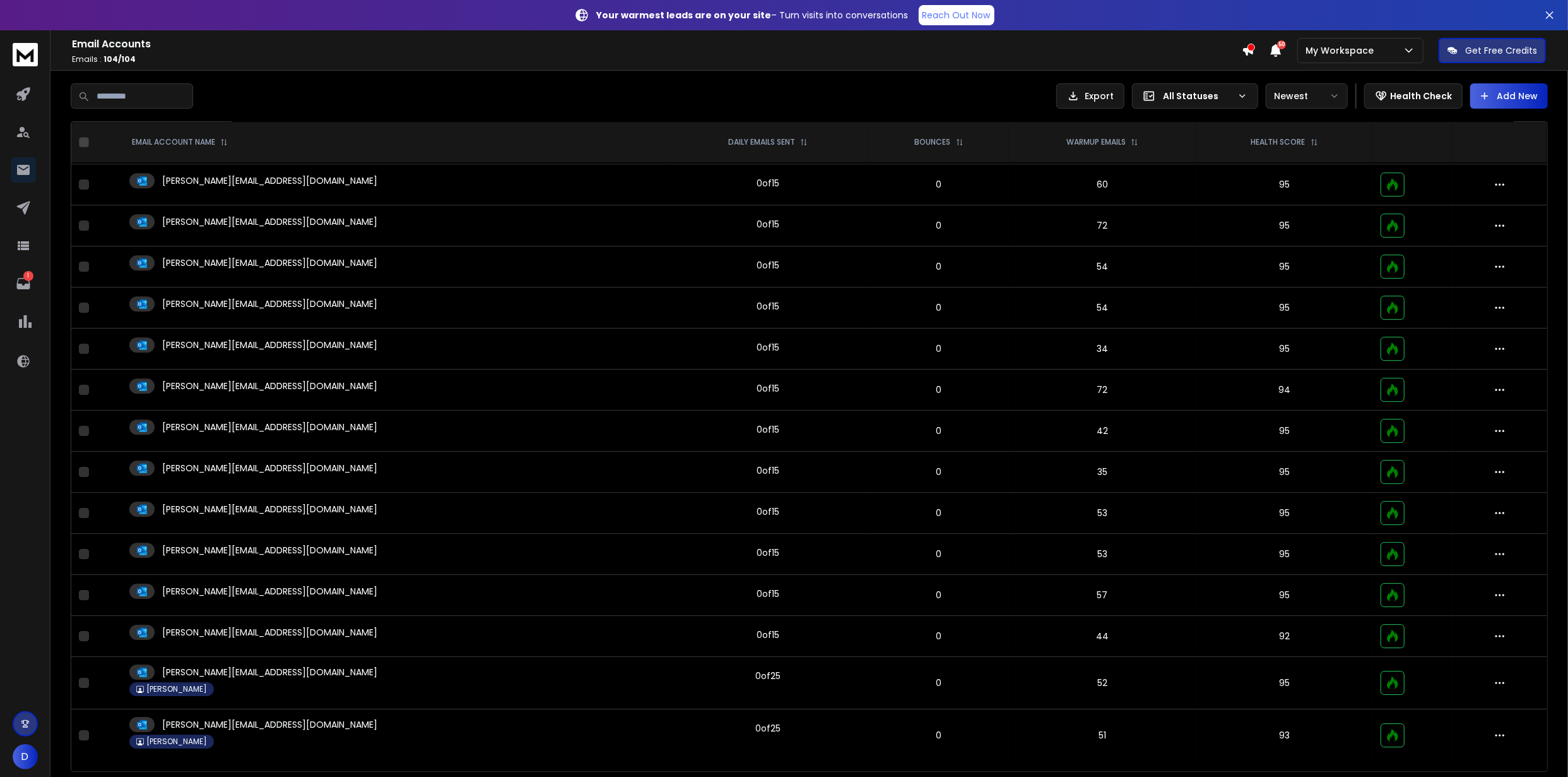
click at [86, 182] on button "button" at bounding box center [84, 184] width 10 height 10
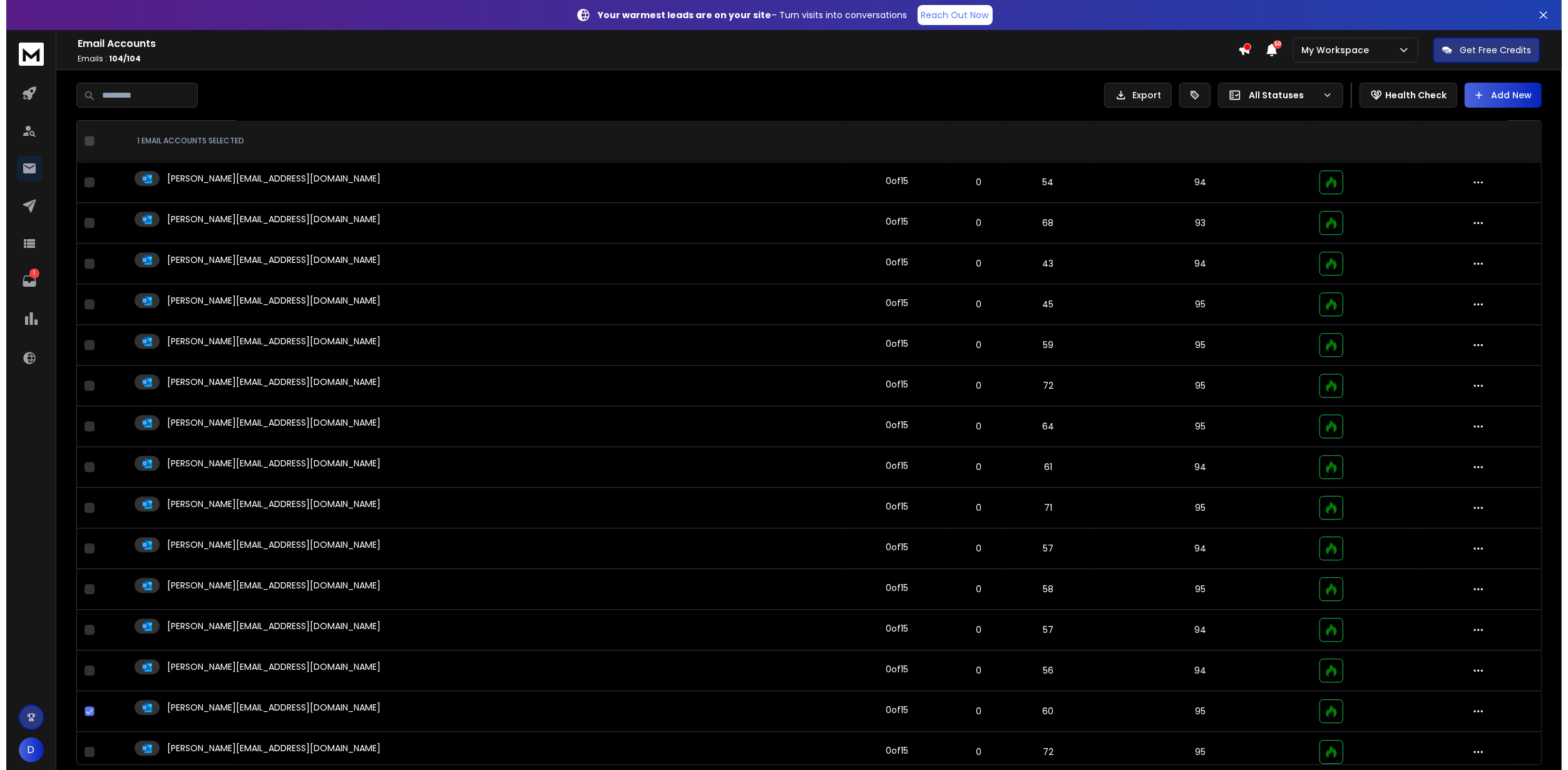
scroll to position [3125, 0]
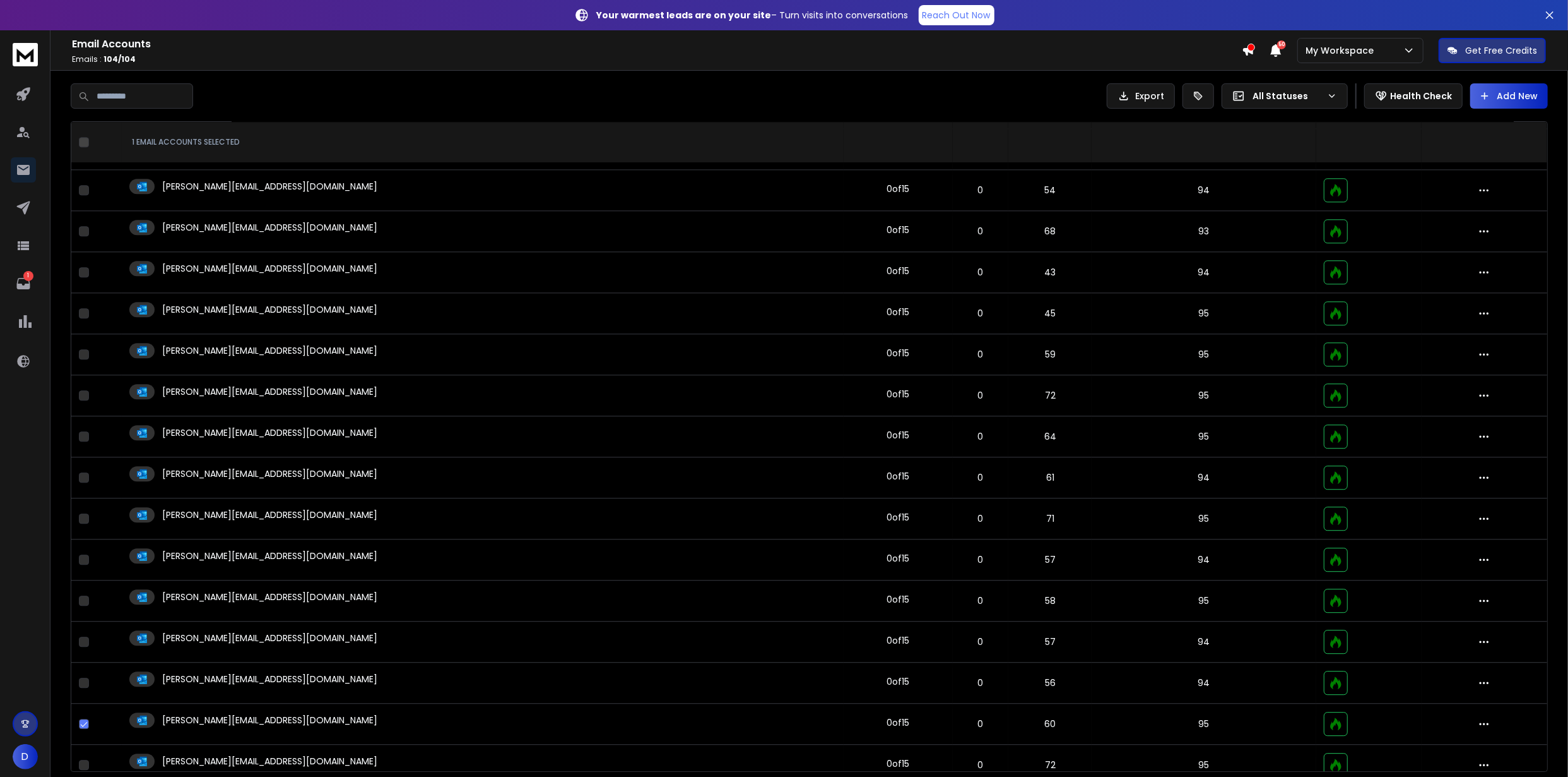
click at [238, 688] on td "[PERSON_NAME][EMAIL_ADDRESS][DOMAIN_NAME]" at bounding box center [483, 683] width 722 height 41
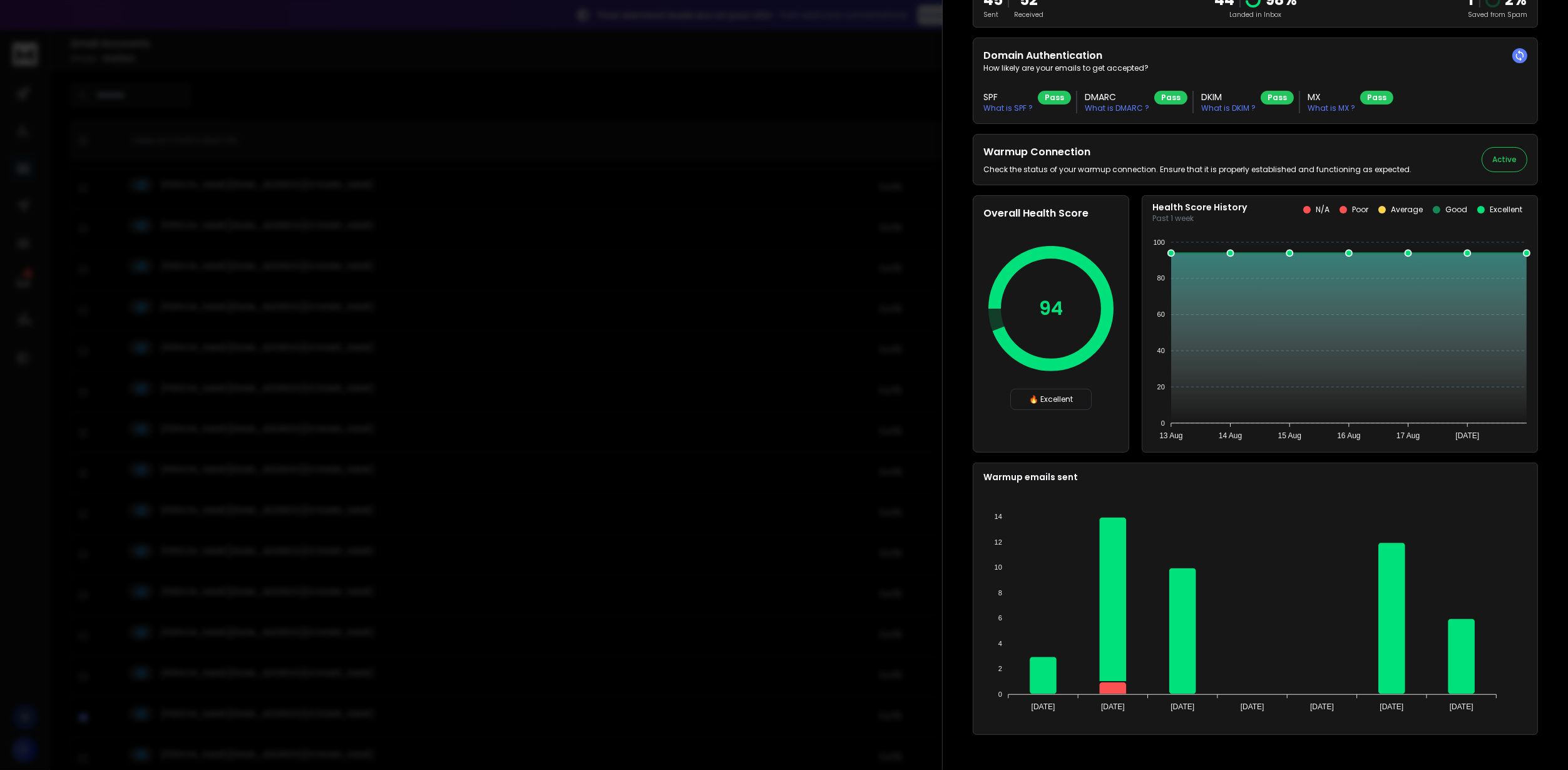
scroll to position [0, 0]
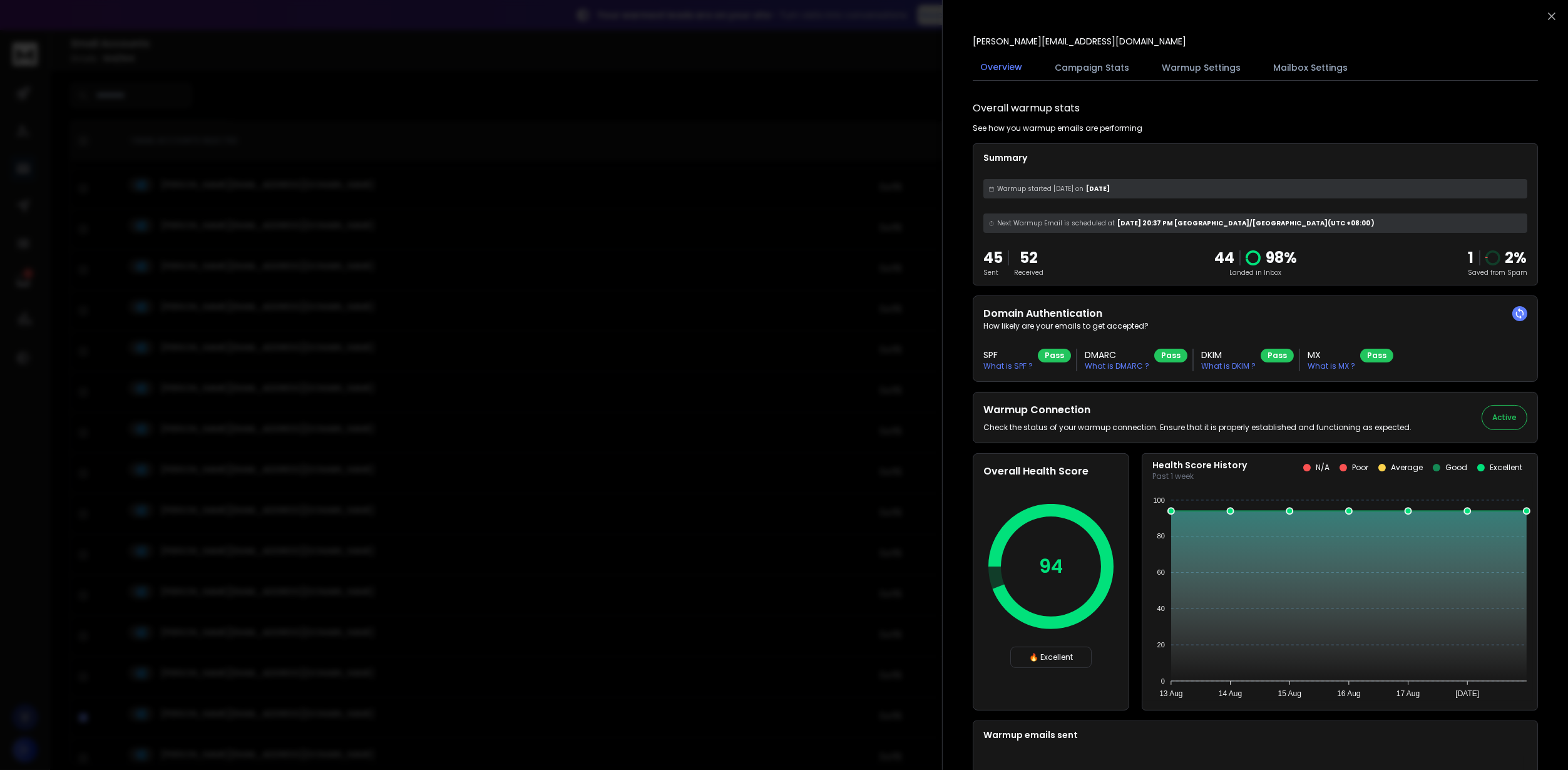
click at [286, 344] on div at bounding box center [784, 385] width 1568 height 770
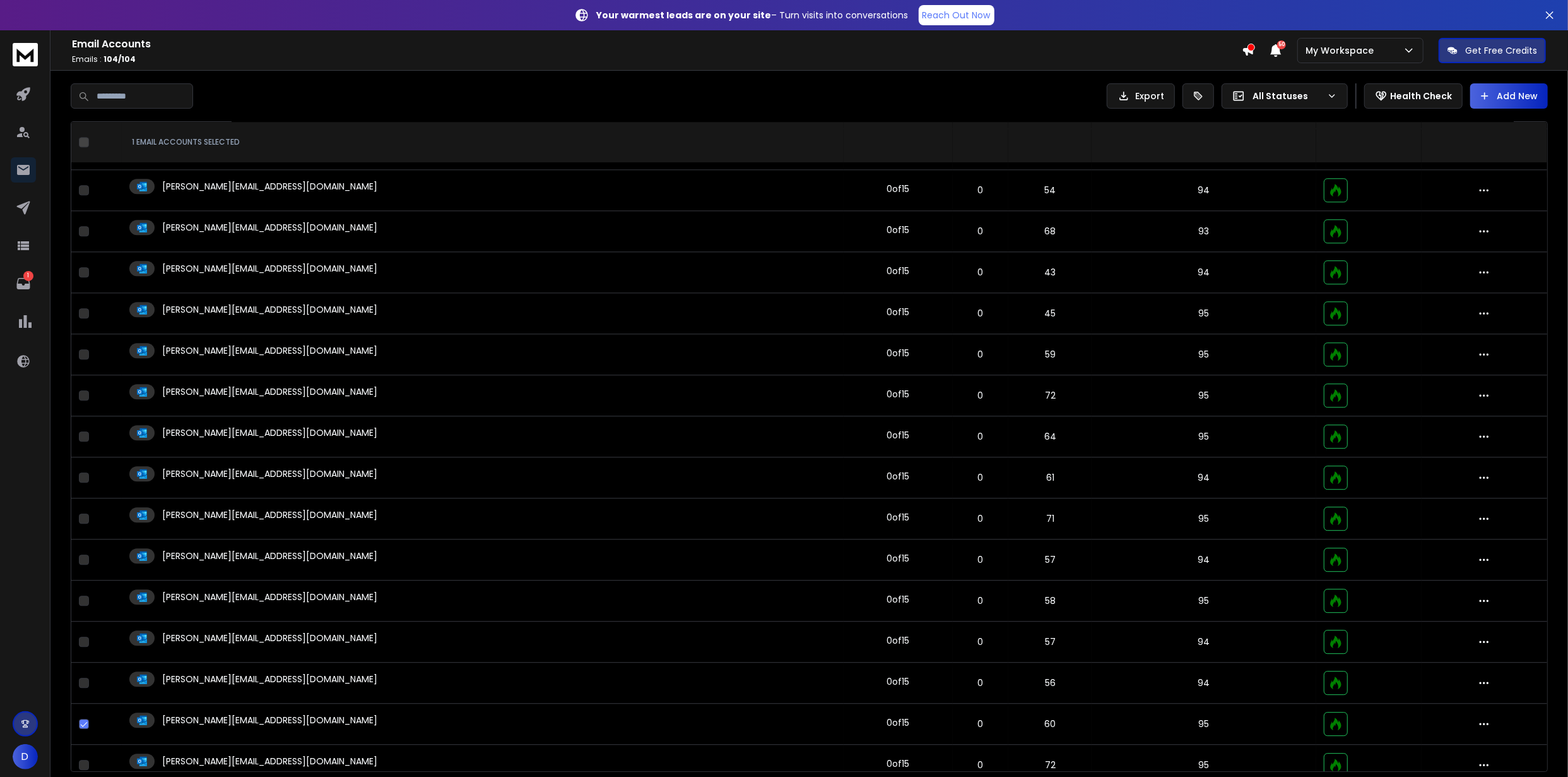
click at [236, 644] on p "[PERSON_NAME][EMAIL_ADDRESS][DOMAIN_NAME]" at bounding box center [270, 637] width 216 height 12
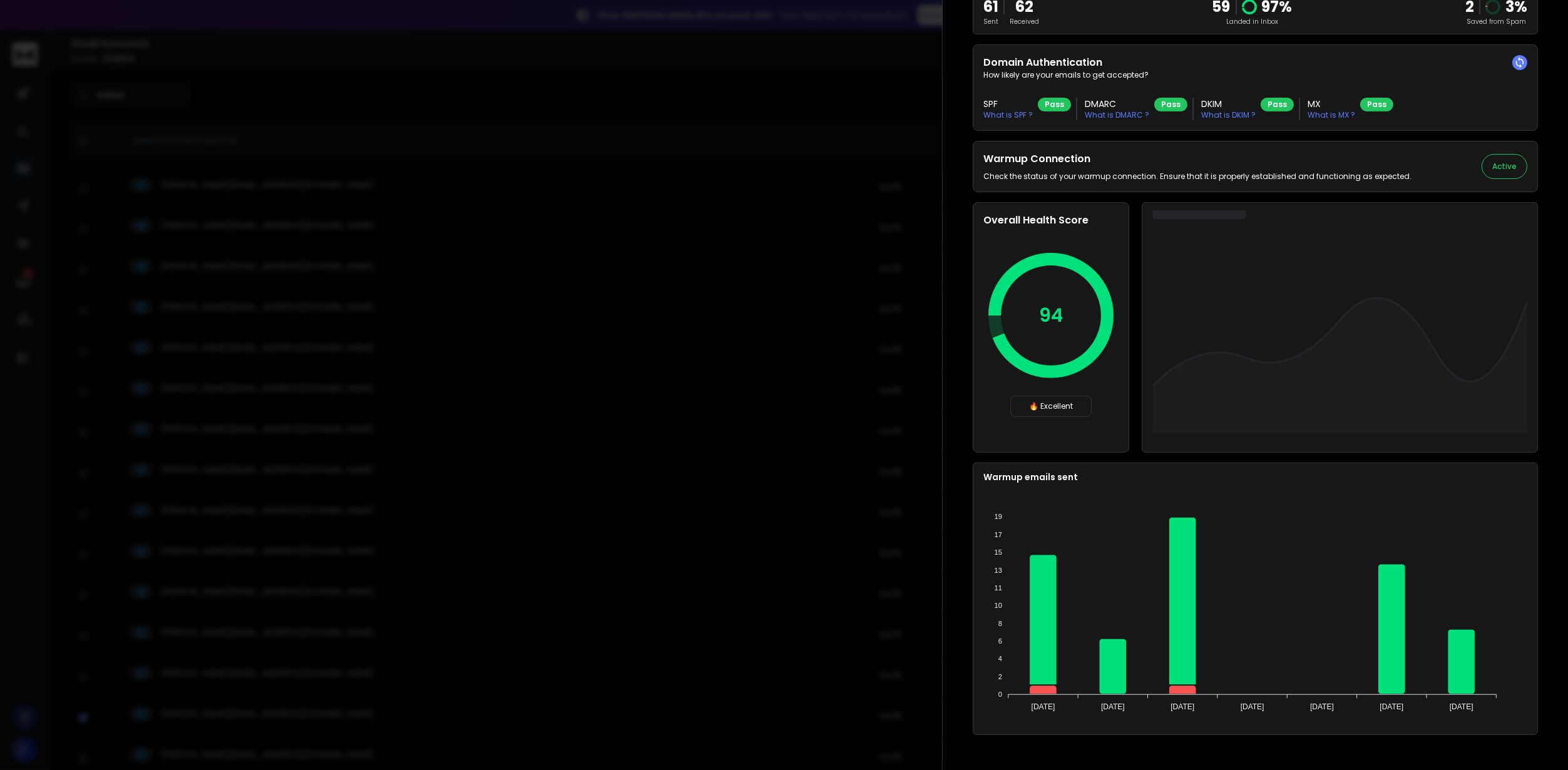
click at [218, 652] on div at bounding box center [784, 385] width 1568 height 770
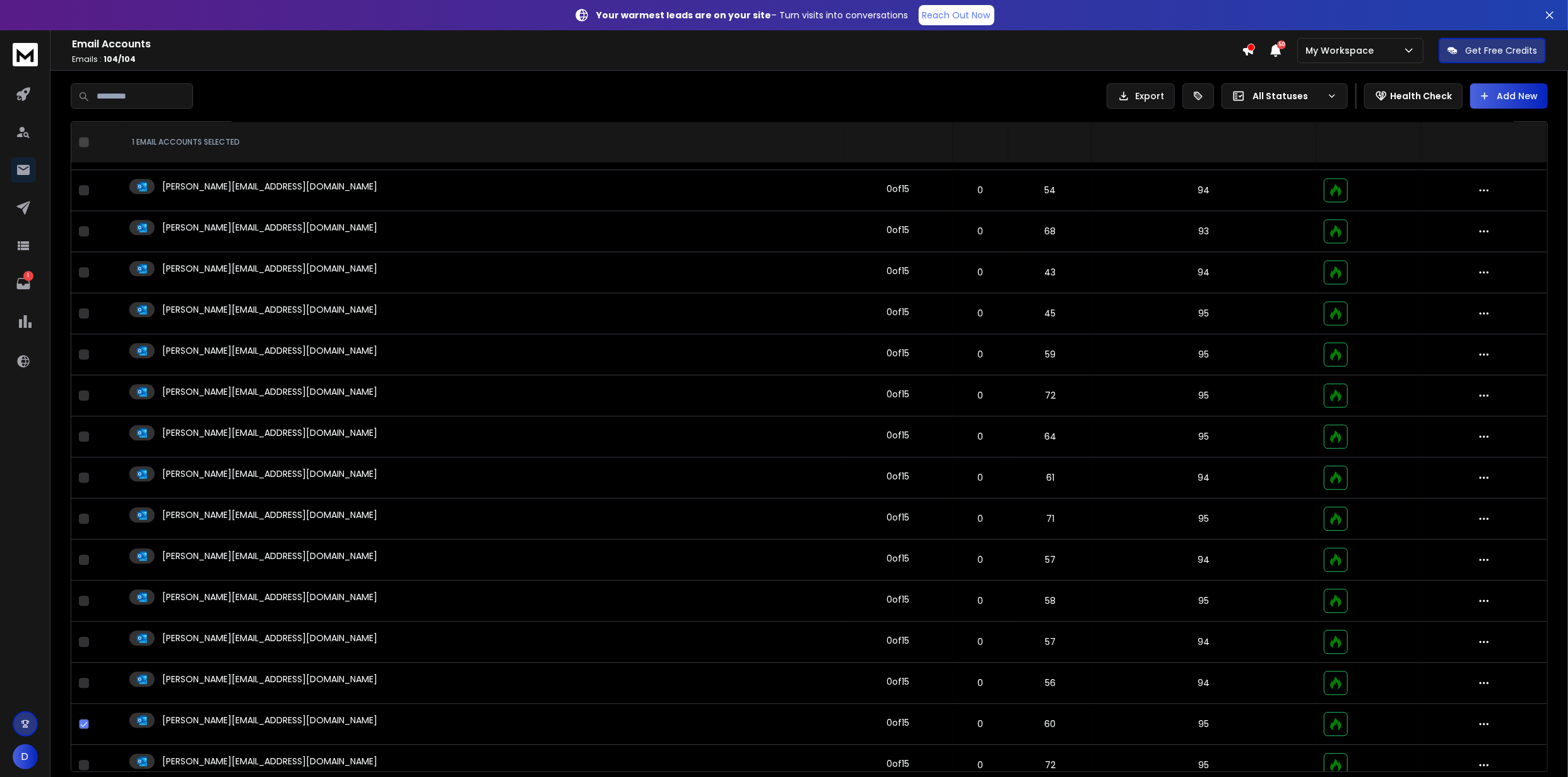
click at [225, 603] on p "[PERSON_NAME][EMAIL_ADDRESS][DOMAIN_NAME]" at bounding box center [270, 596] width 216 height 12
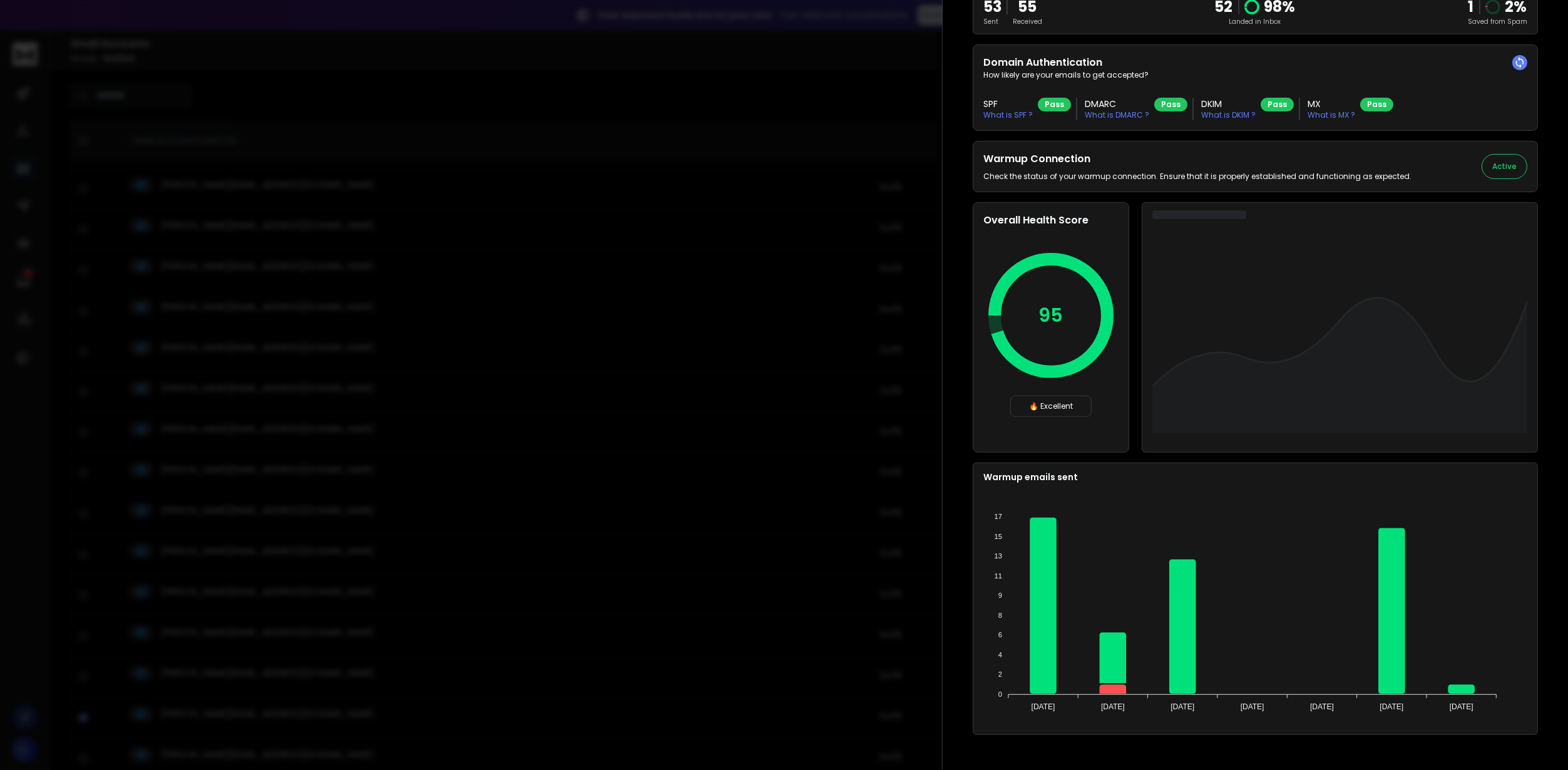
click at [432, 591] on div at bounding box center [784, 385] width 1568 height 770
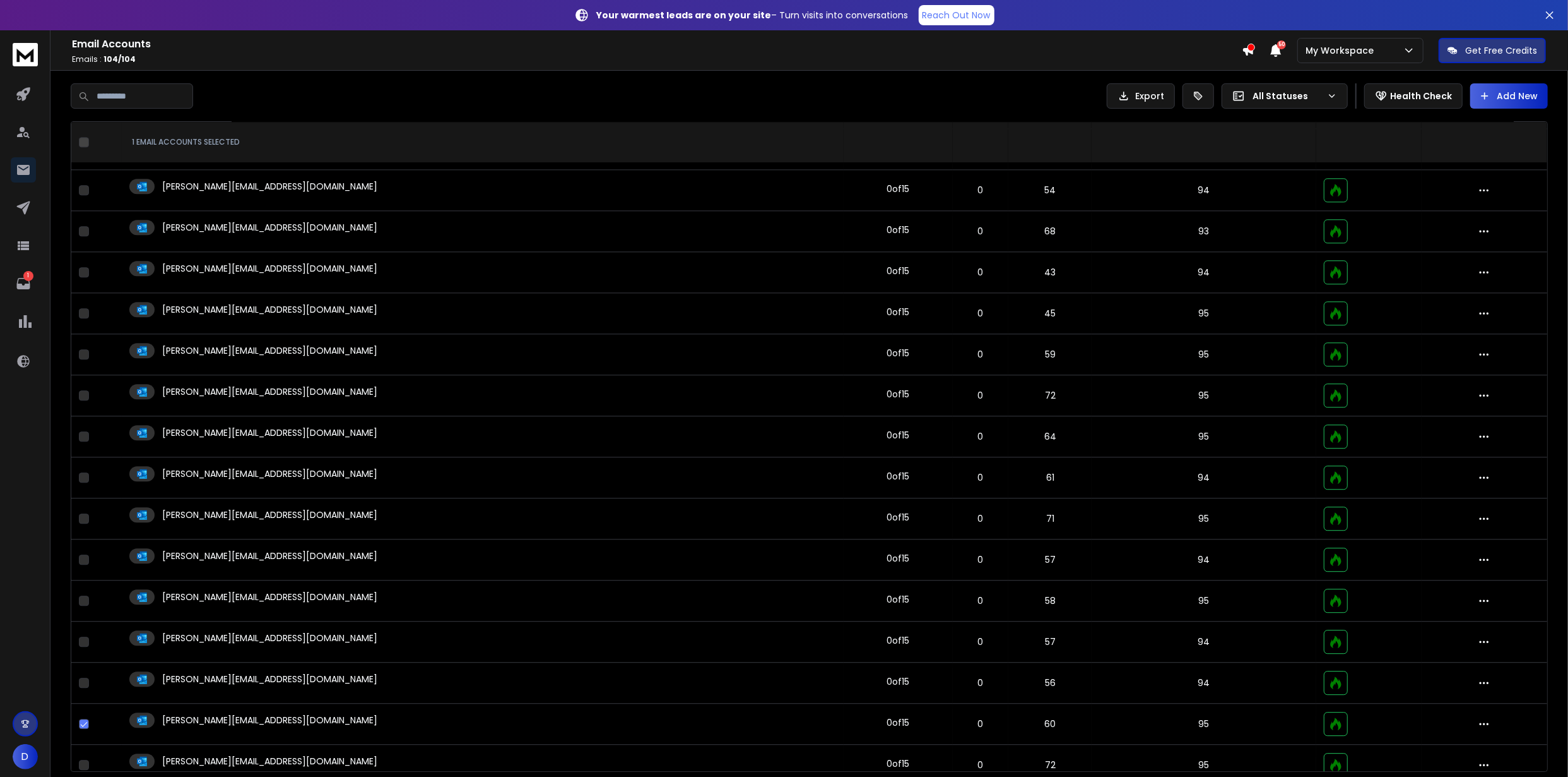
click at [284, 562] on p "[PERSON_NAME][EMAIL_ADDRESS][DOMAIN_NAME]" at bounding box center [270, 555] width 216 height 12
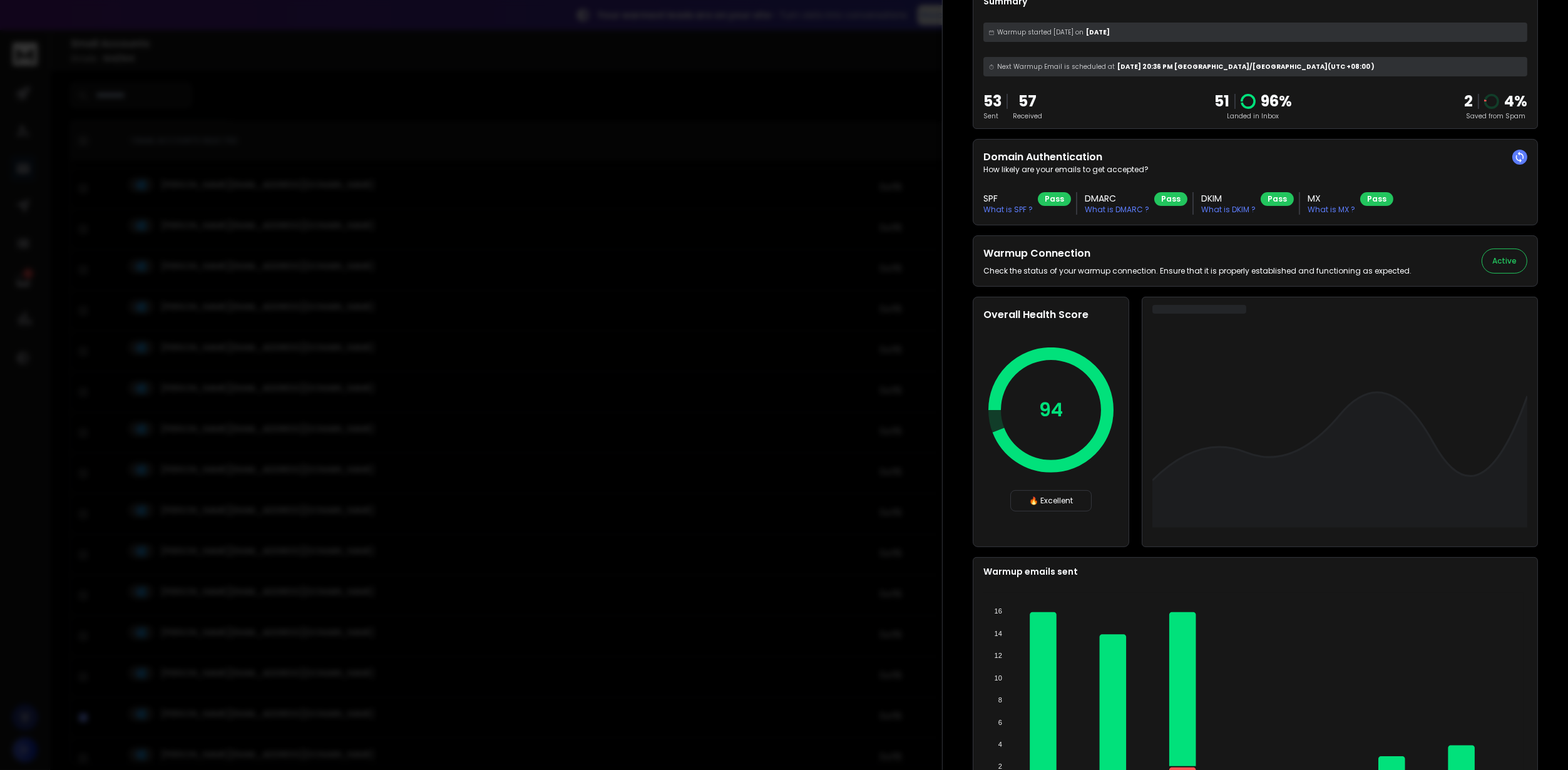
scroll to position [196, 0]
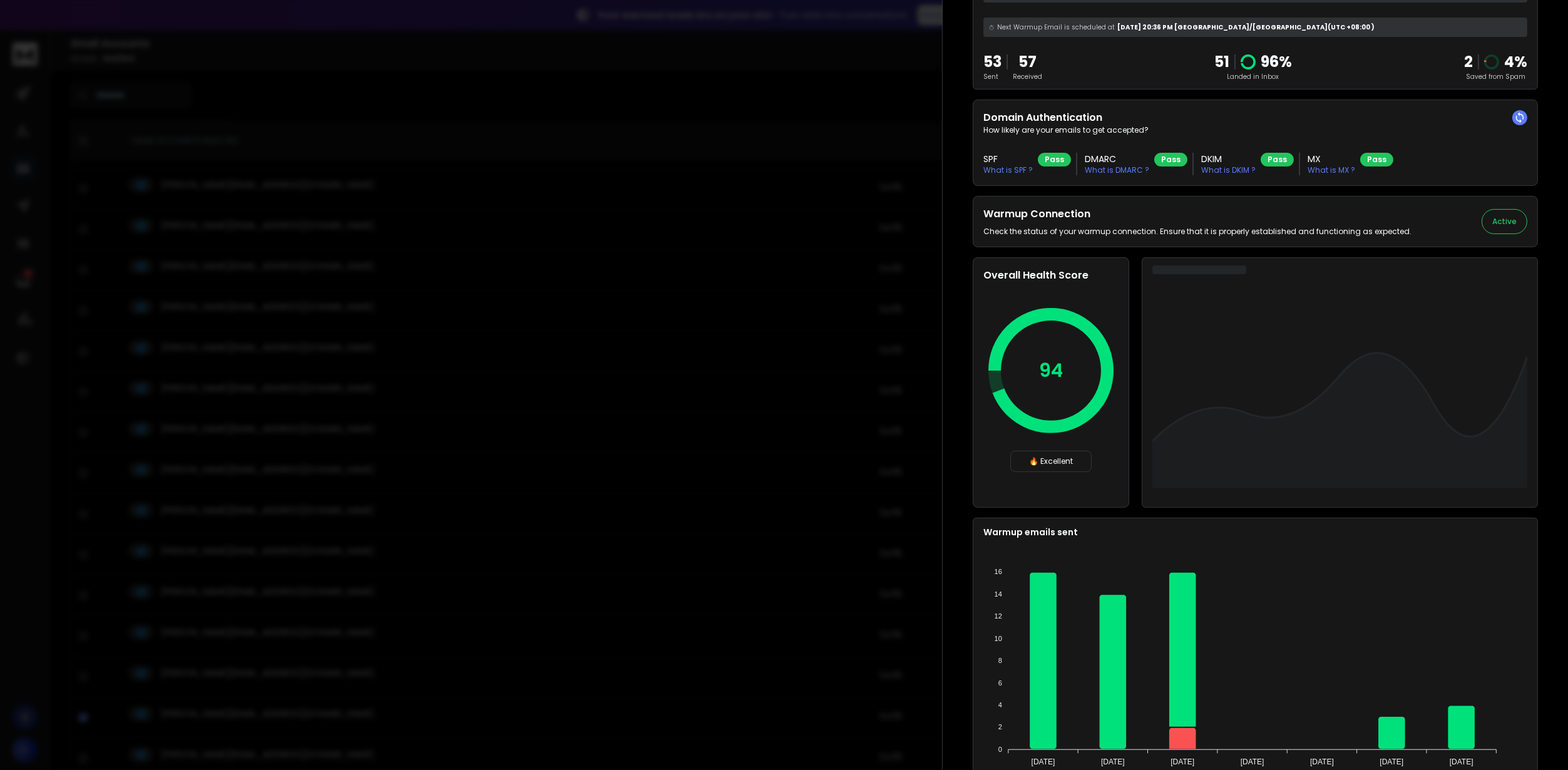
click at [659, 611] on div at bounding box center [784, 385] width 1568 height 770
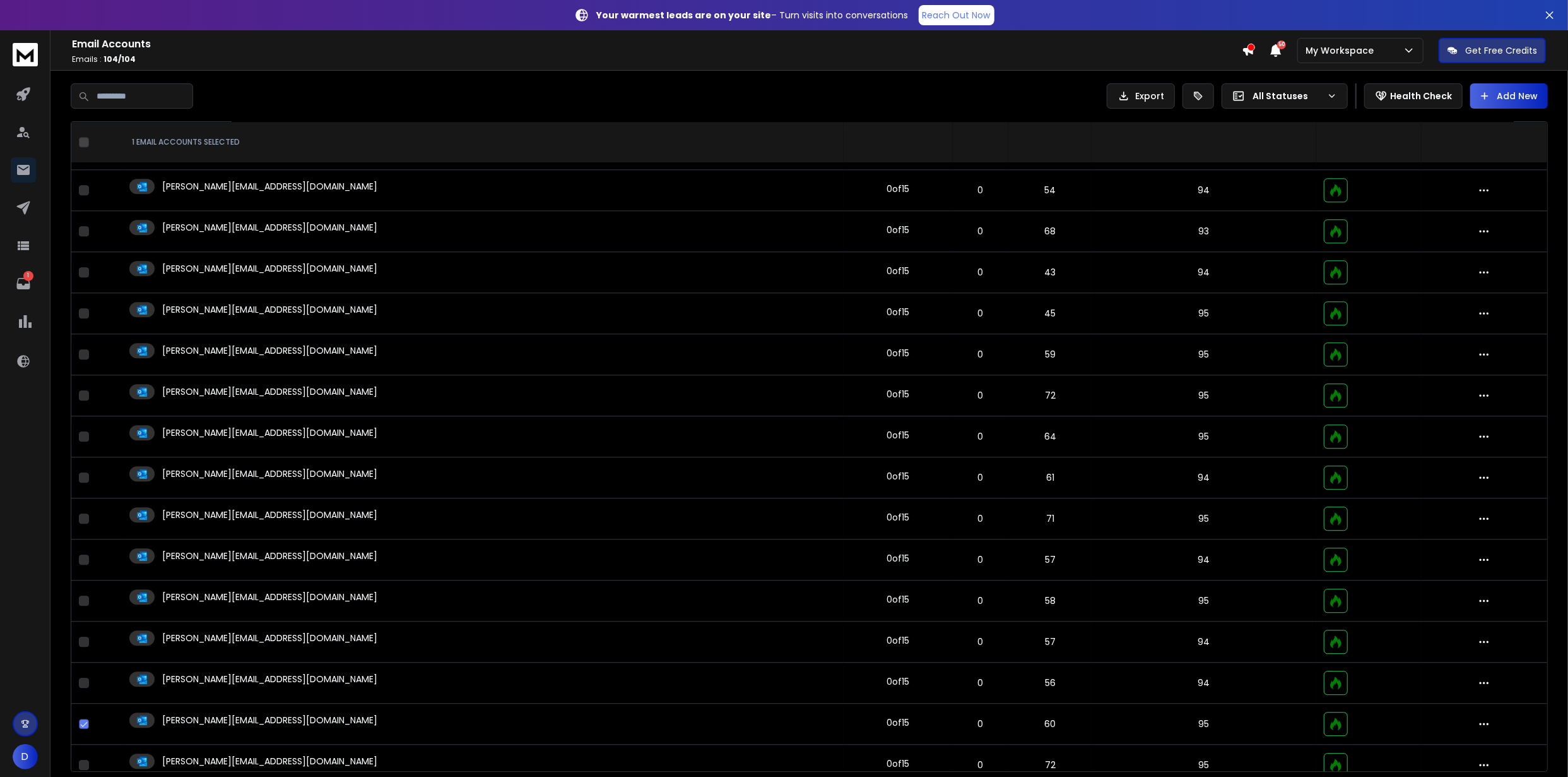
click at [260, 562] on p "[PERSON_NAME][EMAIL_ADDRESS][DOMAIN_NAME]" at bounding box center [270, 555] width 216 height 12
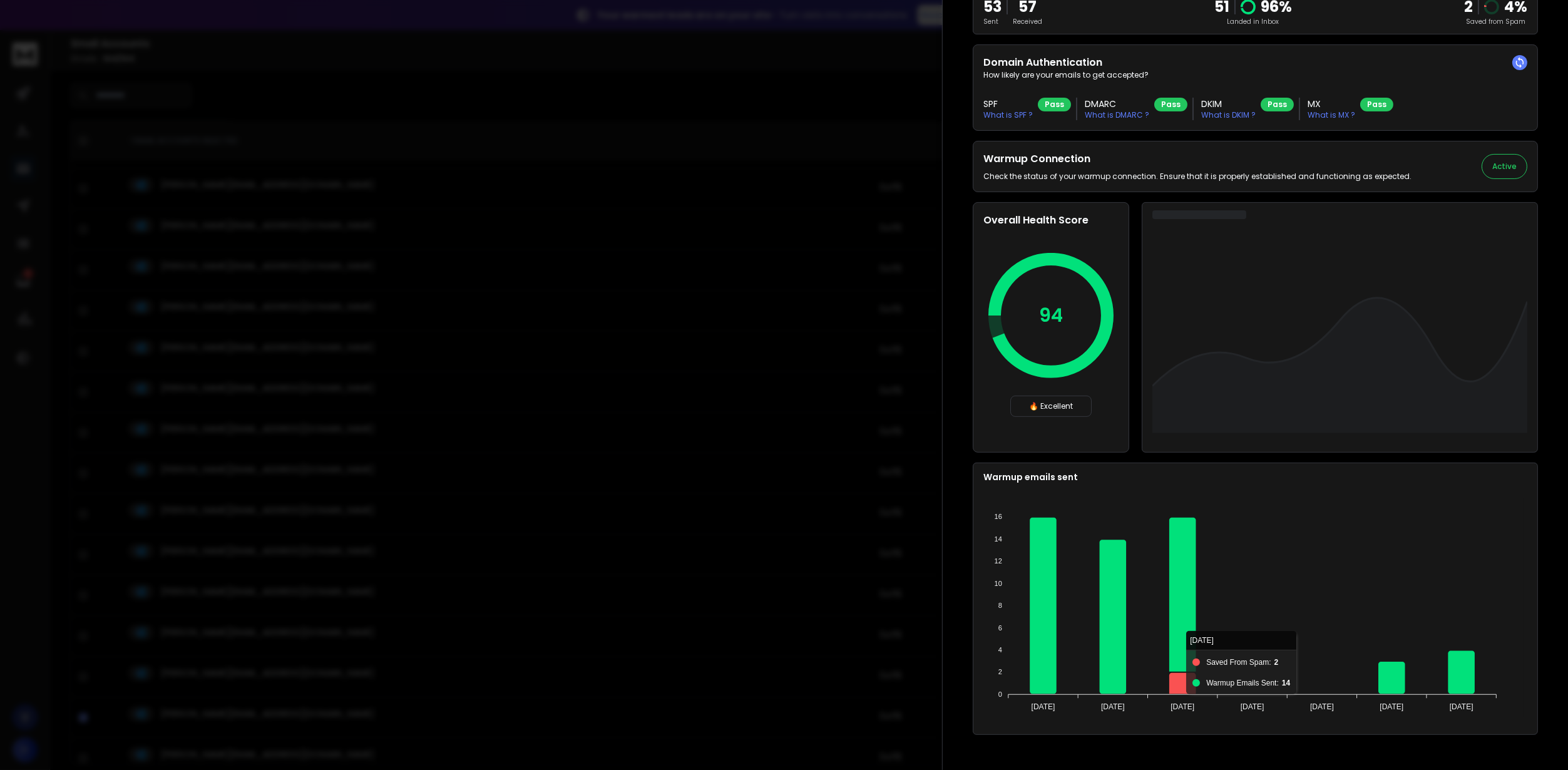
click at [492, 576] on div at bounding box center [784, 385] width 1568 height 770
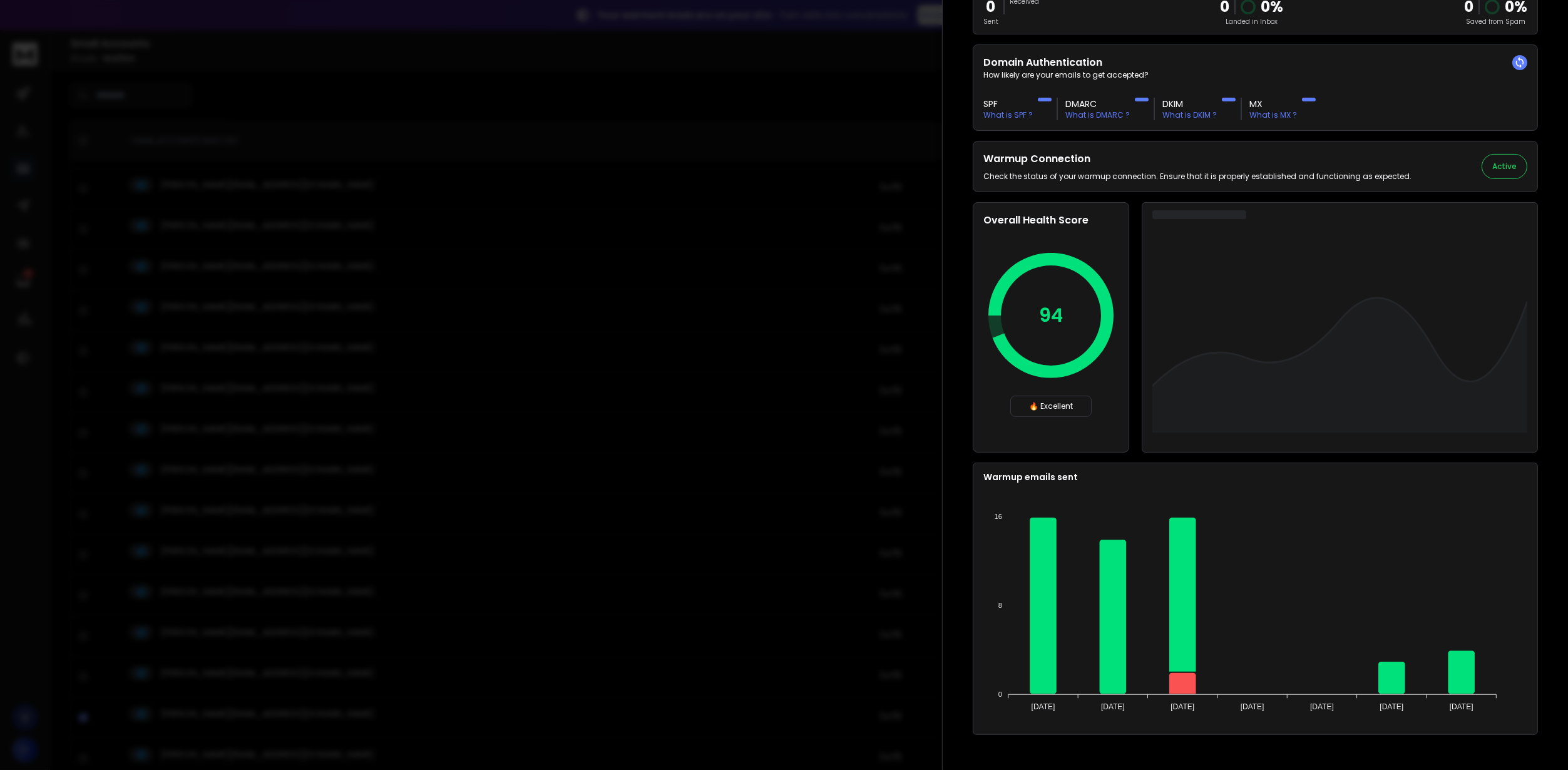
scroll to position [218, 0]
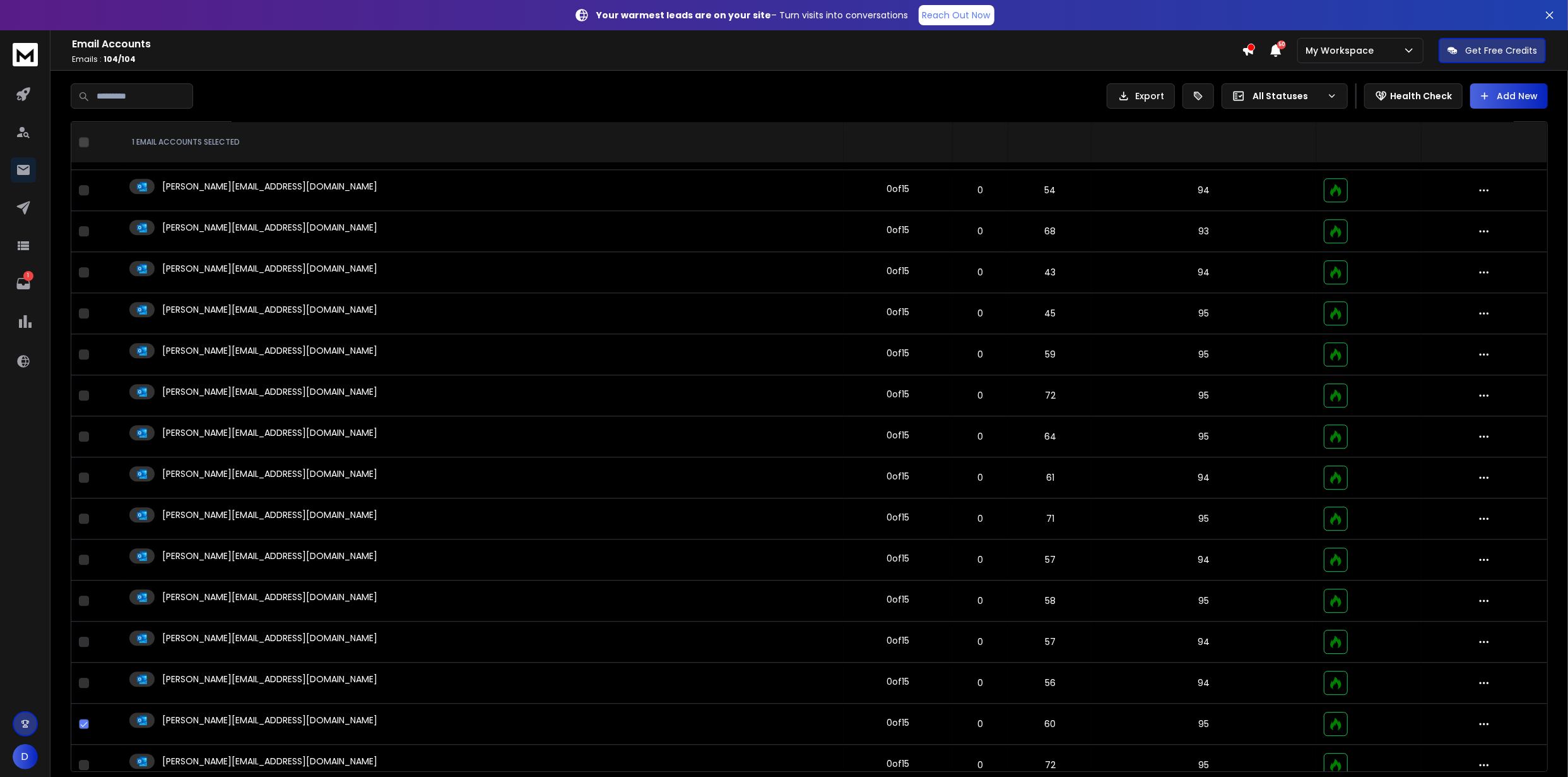
click at [269, 521] on p "[PERSON_NAME][EMAIL_ADDRESS][DOMAIN_NAME]" at bounding box center [270, 514] width 216 height 12
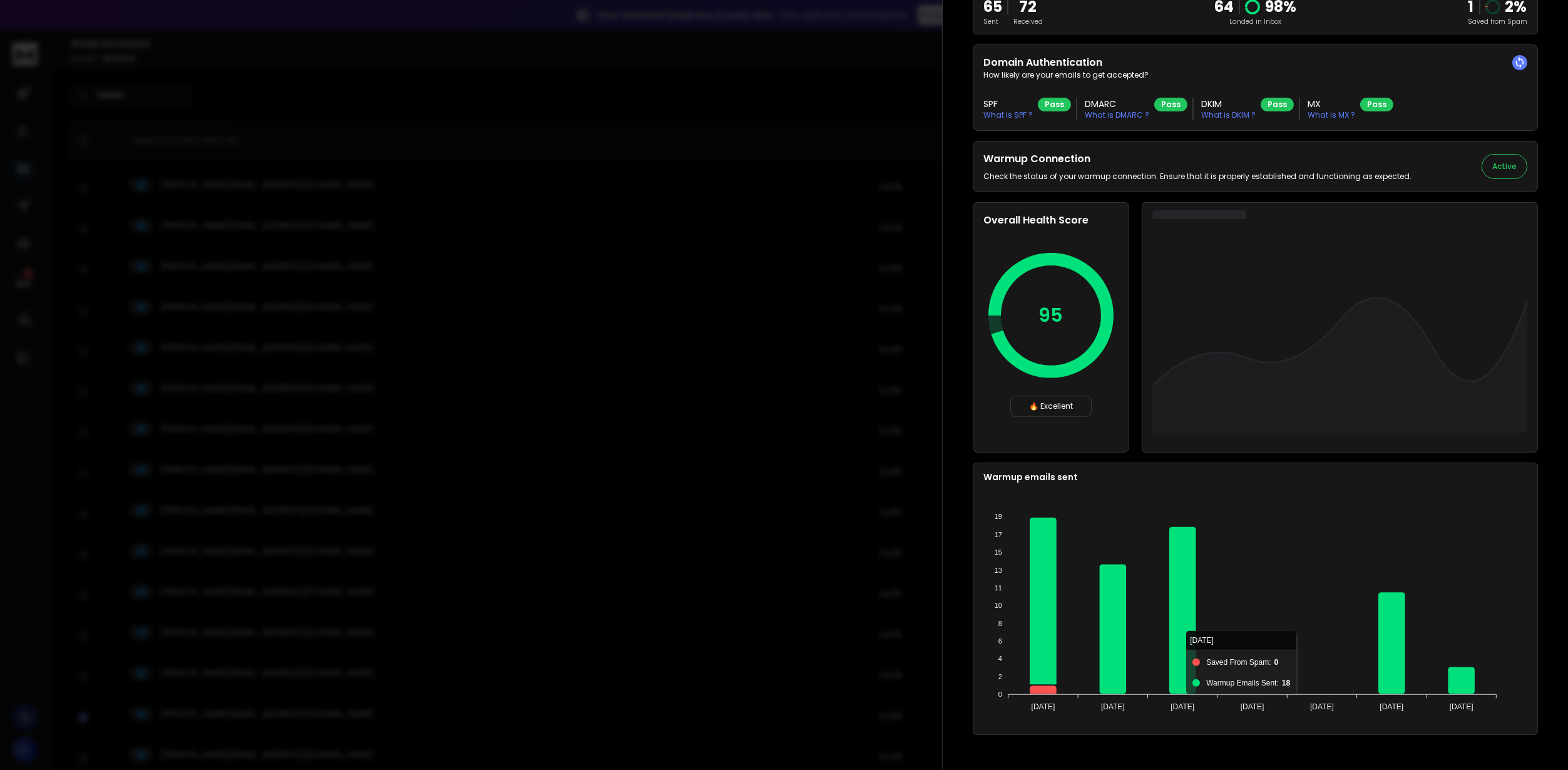
click at [822, 522] on div at bounding box center [784, 385] width 1568 height 770
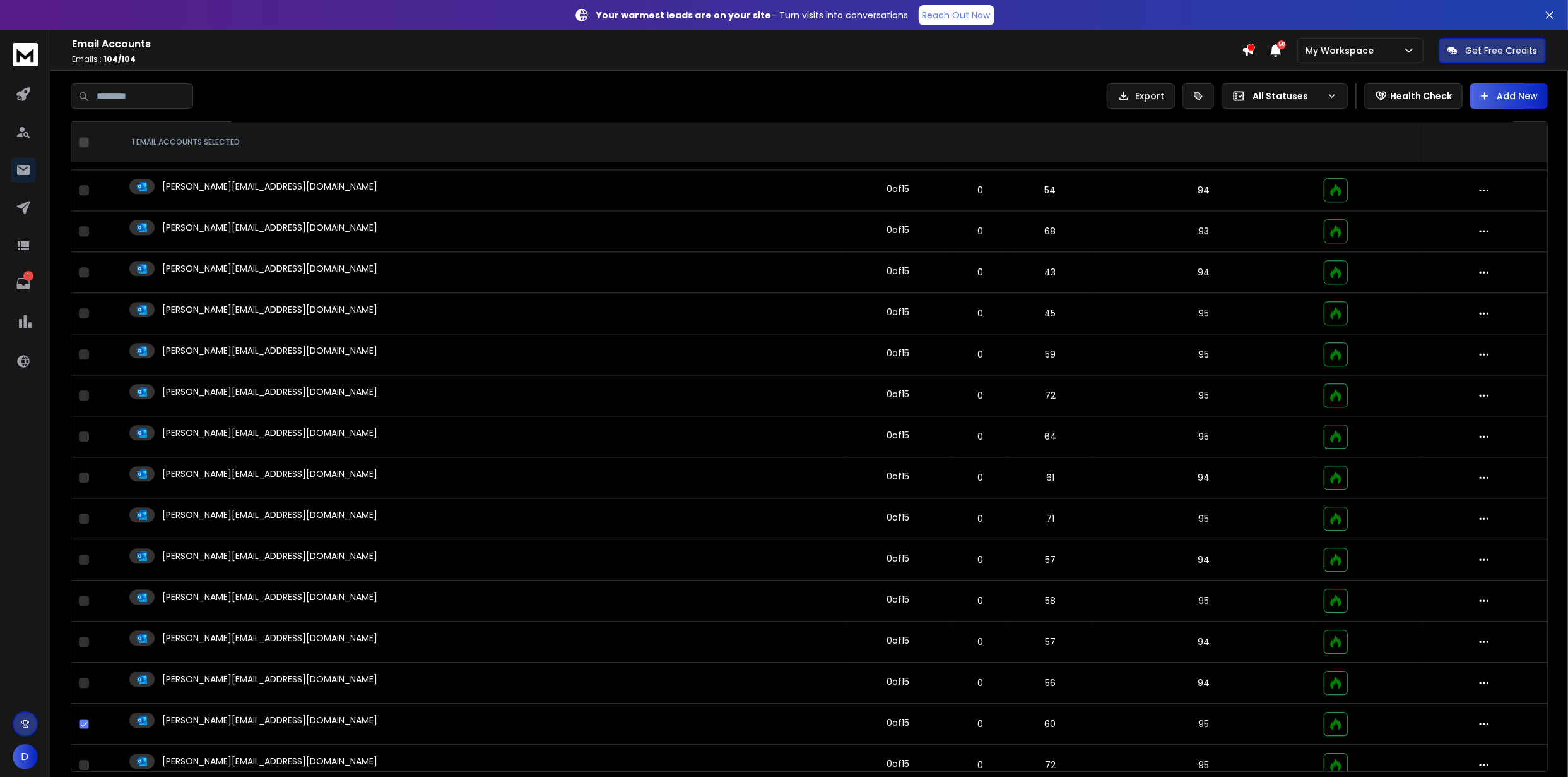
click at [336, 481] on div "[PERSON_NAME][EMAIL_ADDRESS][DOMAIN_NAME]" at bounding box center [483, 473] width 707 height 15
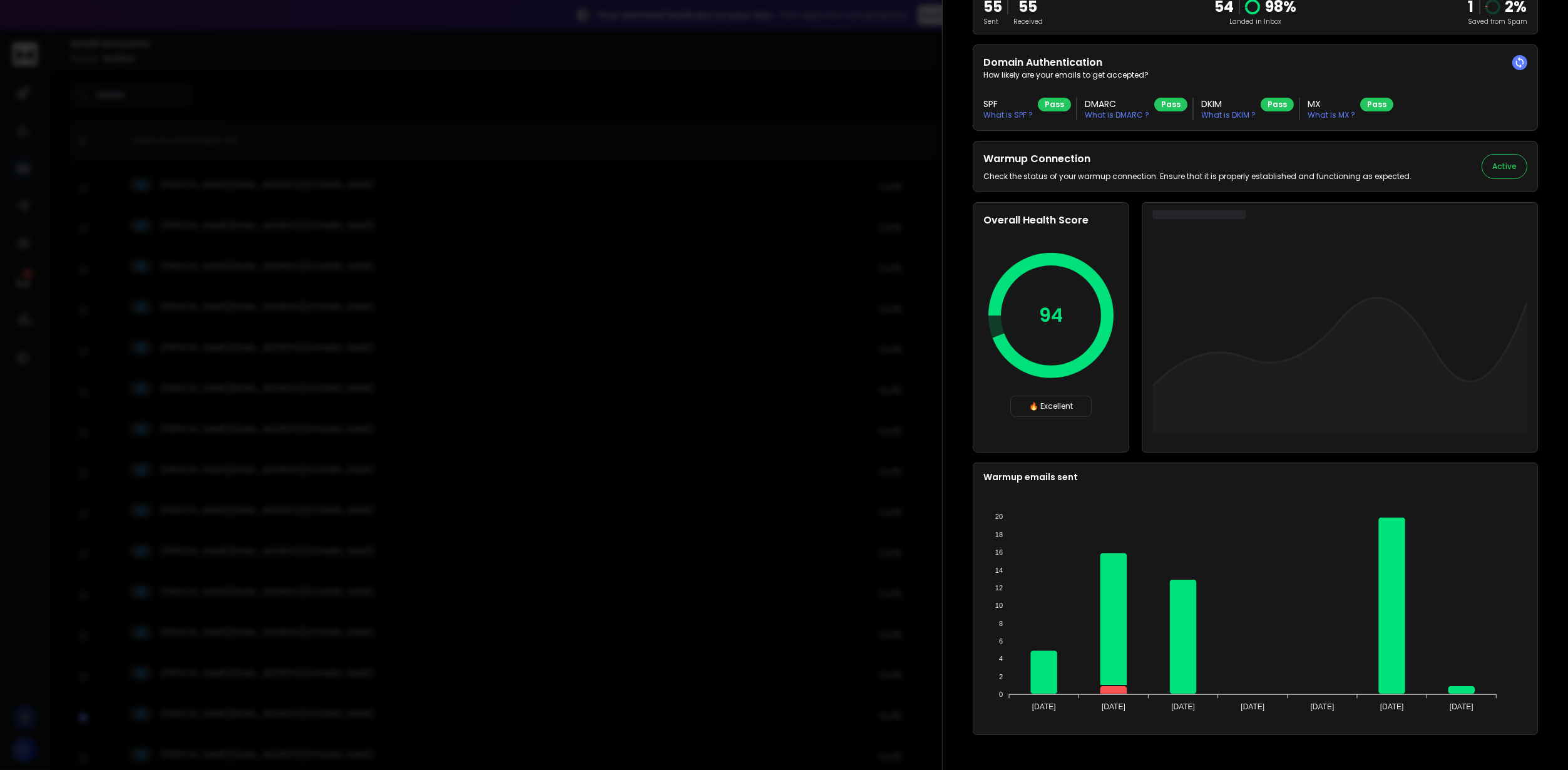
click at [431, 554] on div at bounding box center [784, 385] width 1568 height 770
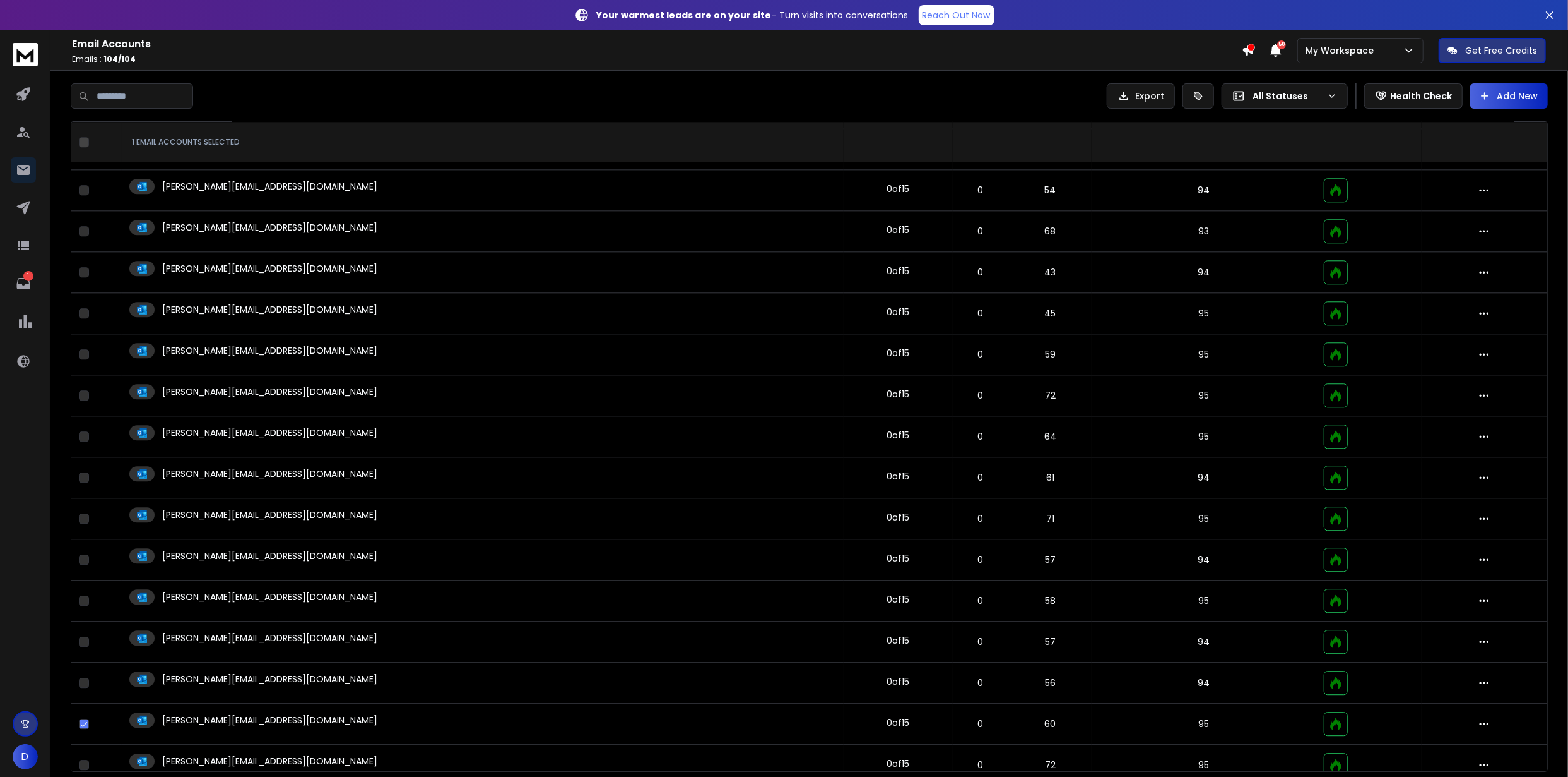
click at [254, 439] on p "[PERSON_NAME][EMAIL_ADDRESS][DOMAIN_NAME]" at bounding box center [270, 432] width 216 height 12
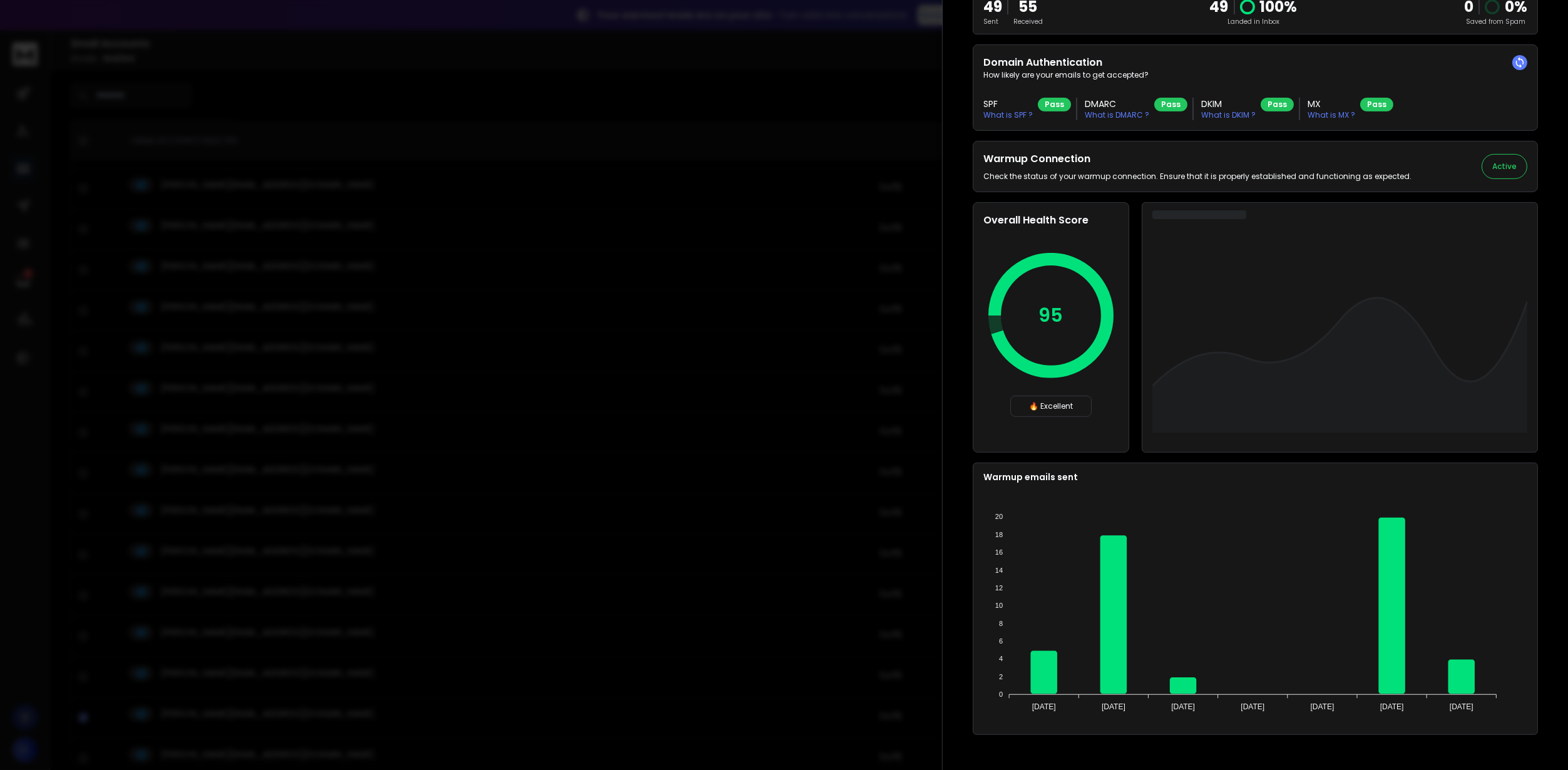
click at [239, 374] on div at bounding box center [784, 385] width 1568 height 770
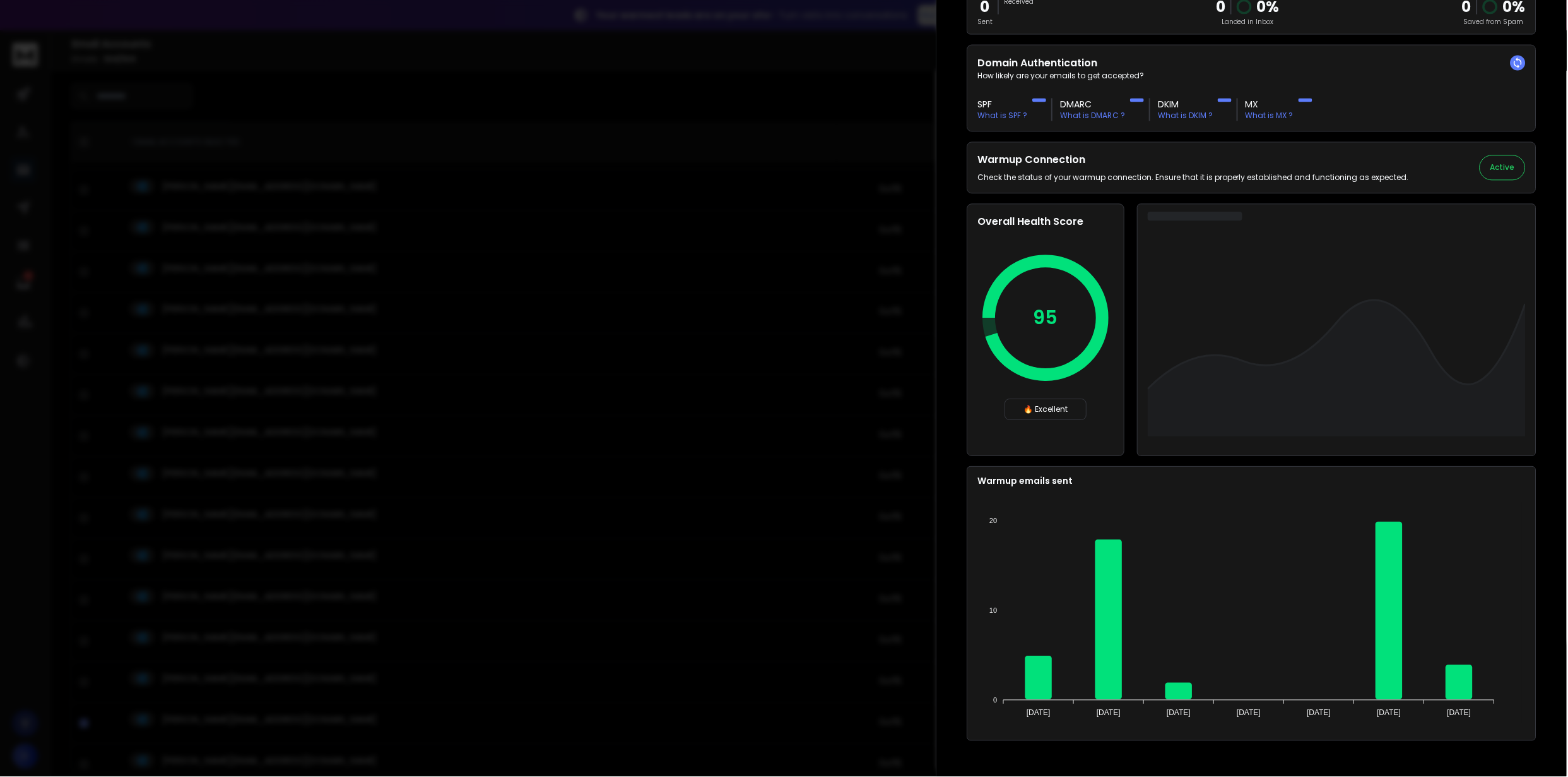
click at [255, 398] on td "[PERSON_NAME][EMAIL_ADDRESS][DOMAIN_NAME]" at bounding box center [480, 395] width 716 height 41
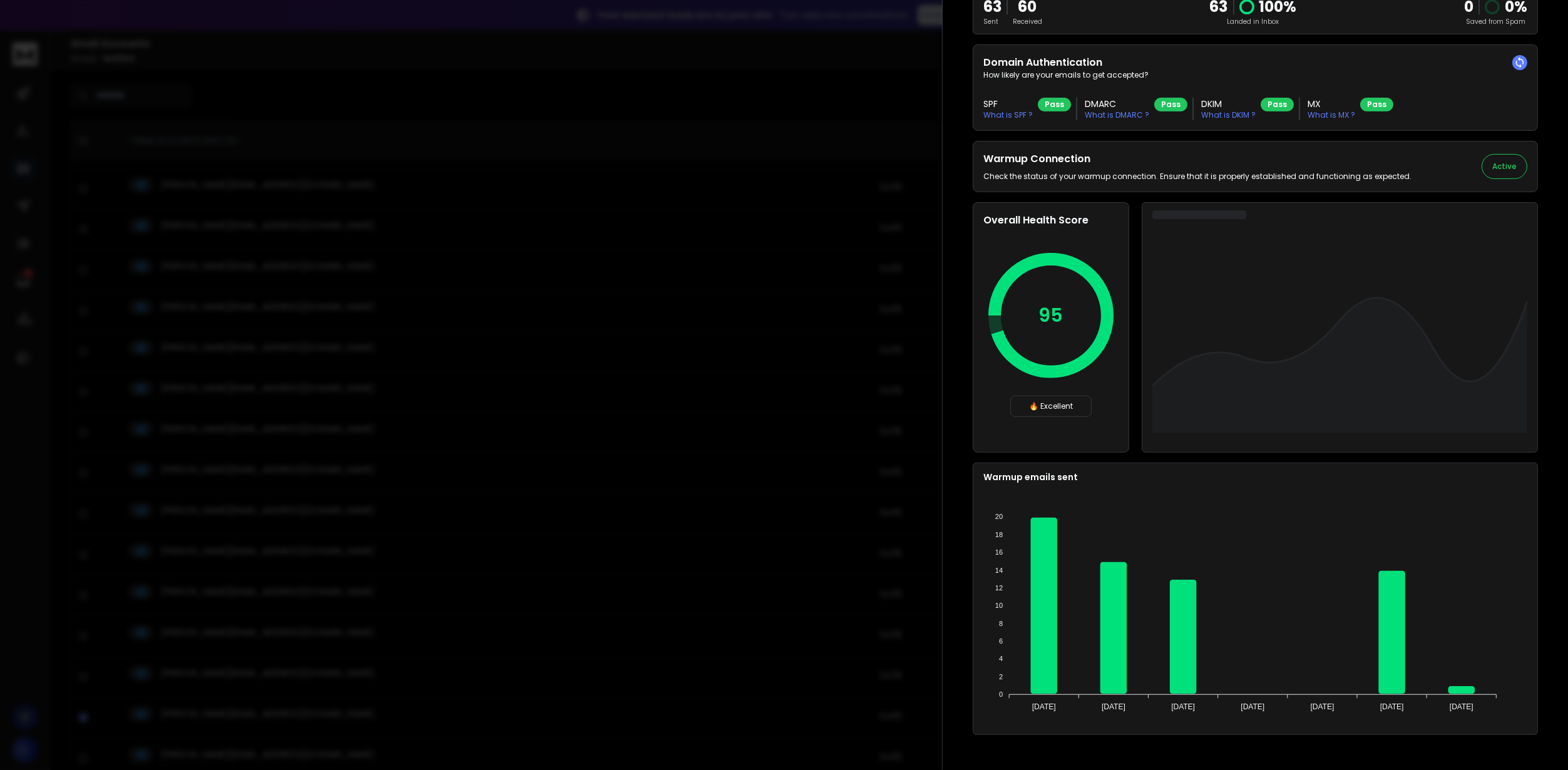
click at [581, 397] on div at bounding box center [784, 385] width 1568 height 770
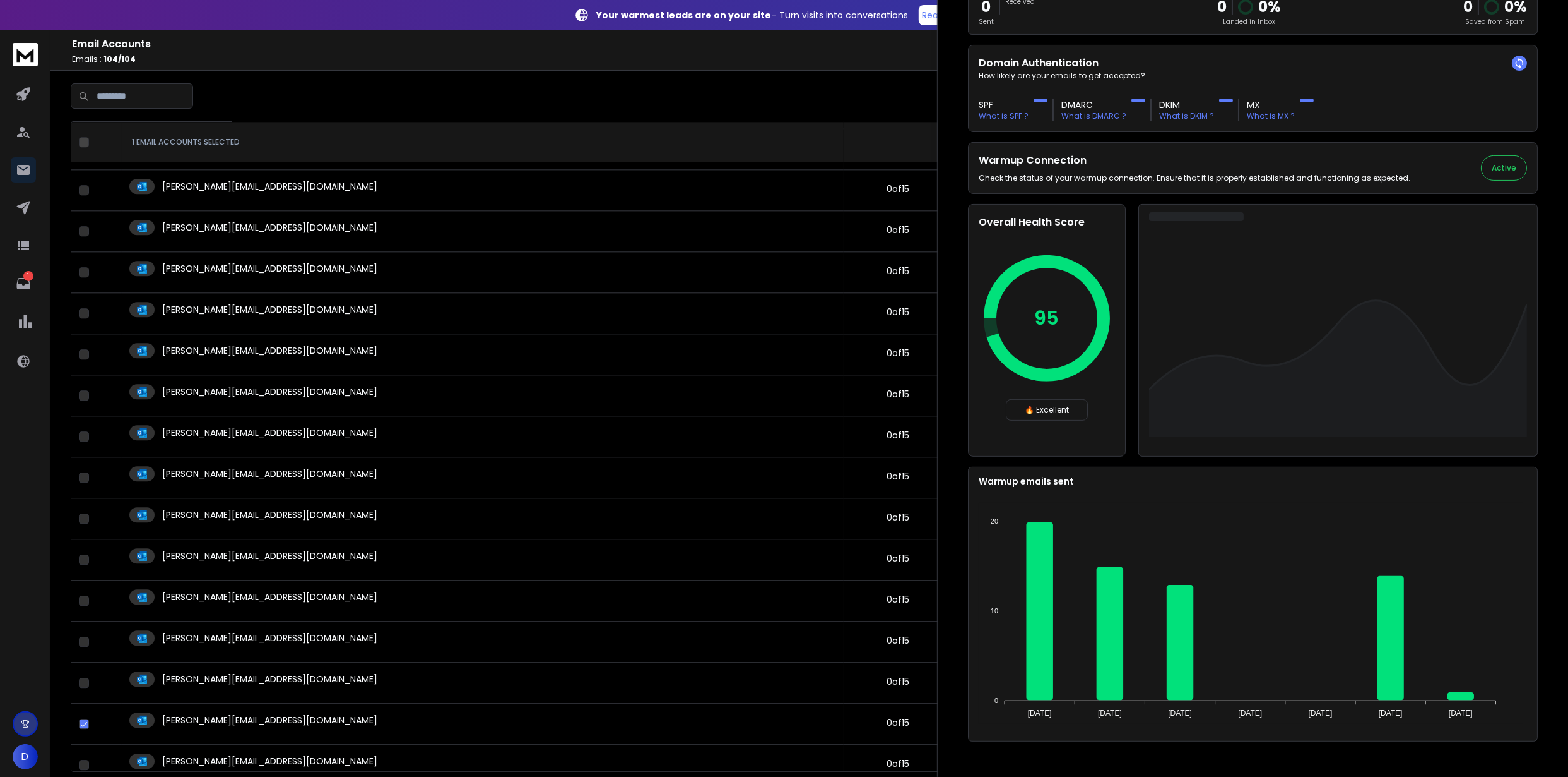
click at [288, 375] on td "[PERSON_NAME][EMAIL_ADDRESS][DOMAIN_NAME]" at bounding box center [483, 354] width 722 height 41
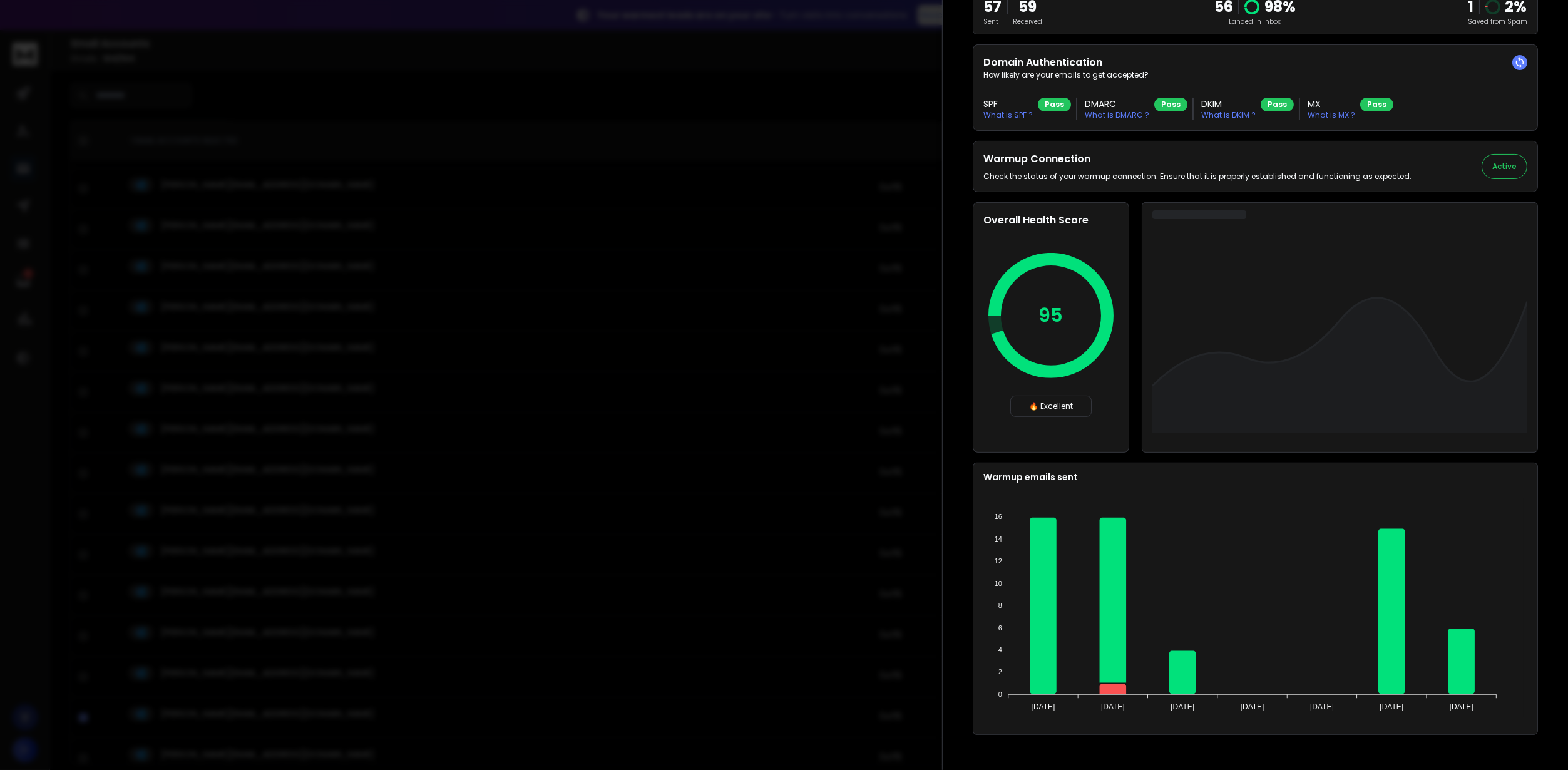
click at [716, 395] on div at bounding box center [784, 385] width 1568 height 770
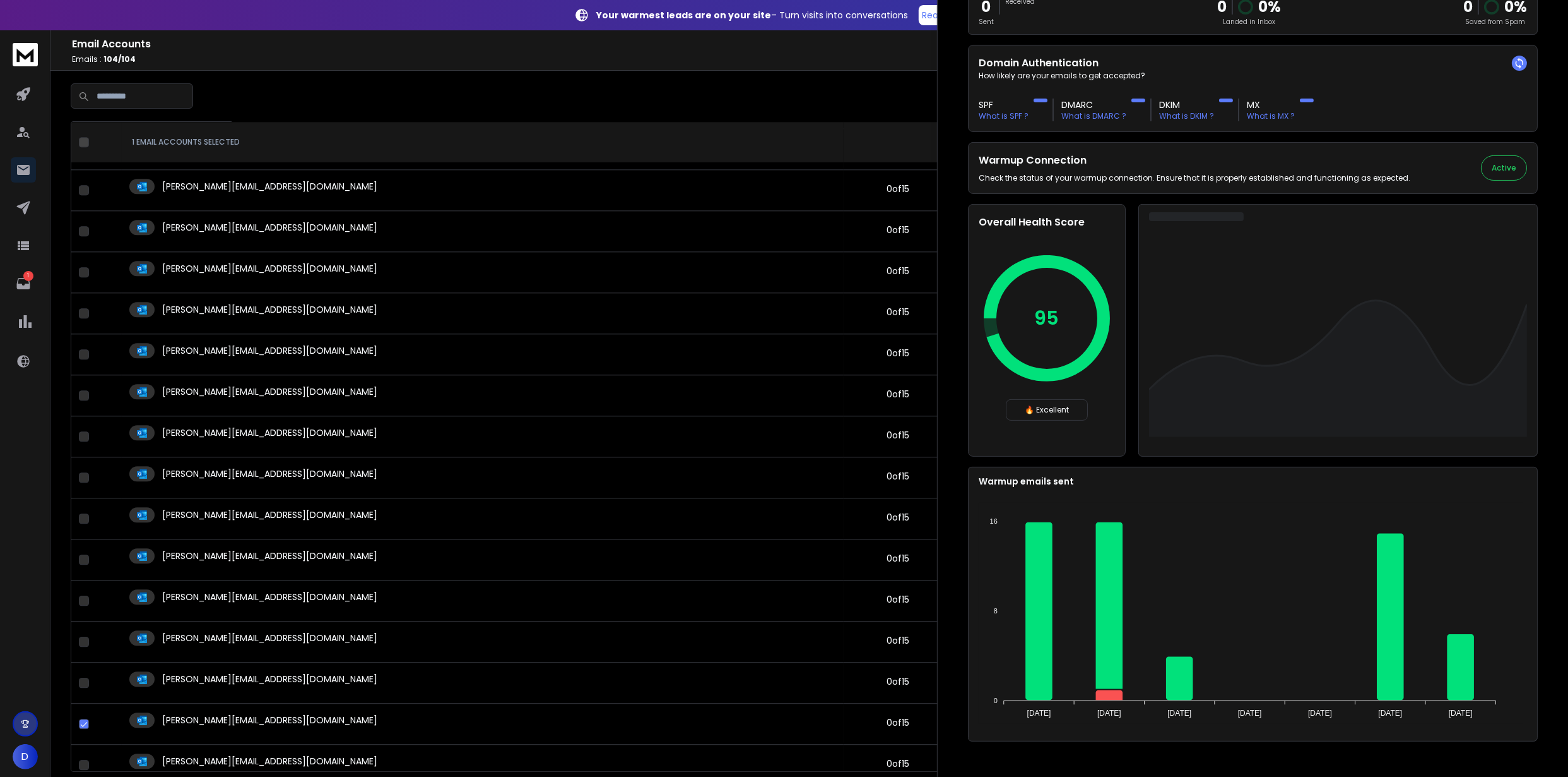
click at [273, 316] on p "[PERSON_NAME][EMAIL_ADDRESS][DOMAIN_NAME]" at bounding box center [270, 309] width 216 height 12
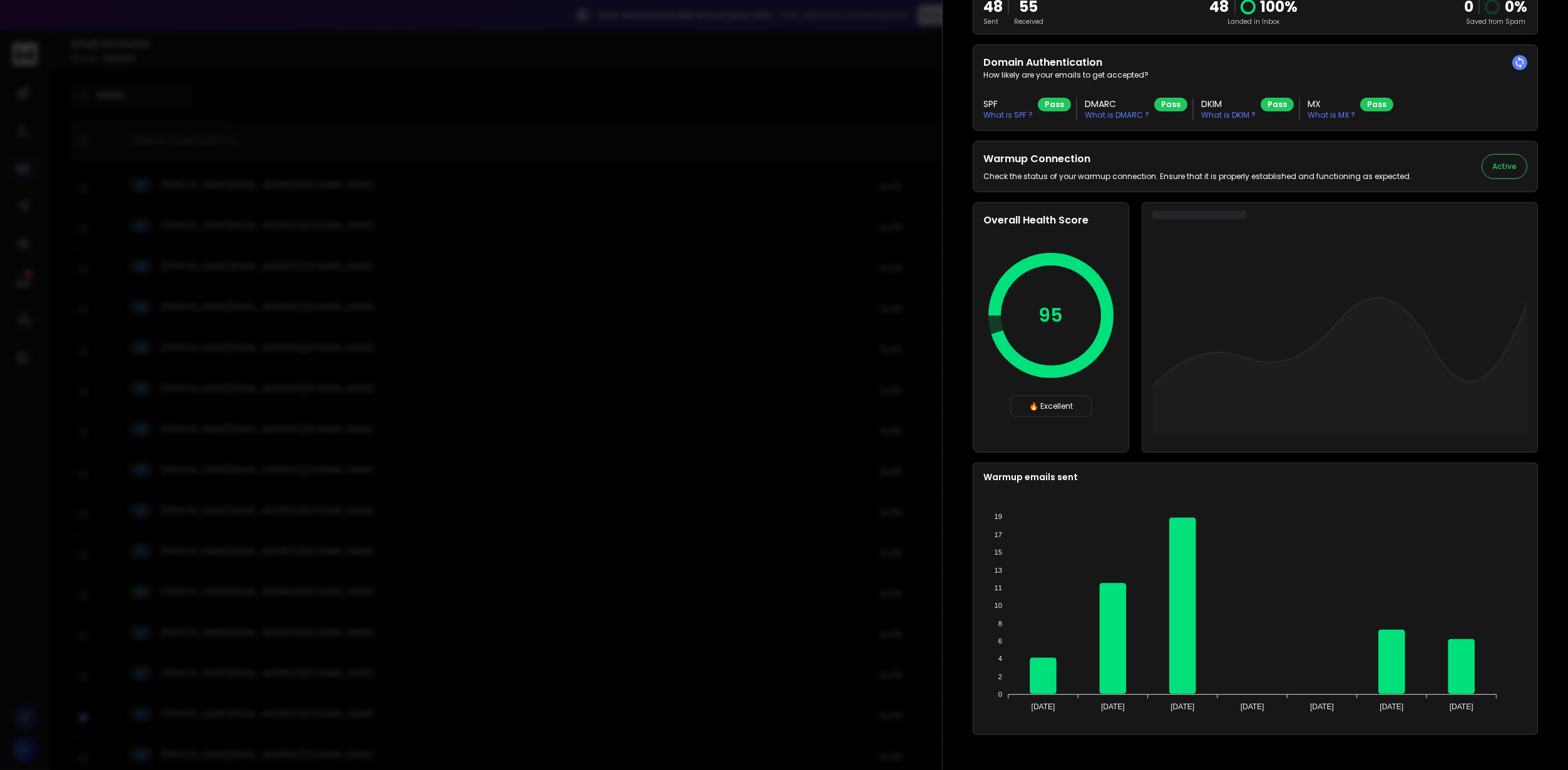
click at [537, 361] on div at bounding box center [784, 385] width 1568 height 770
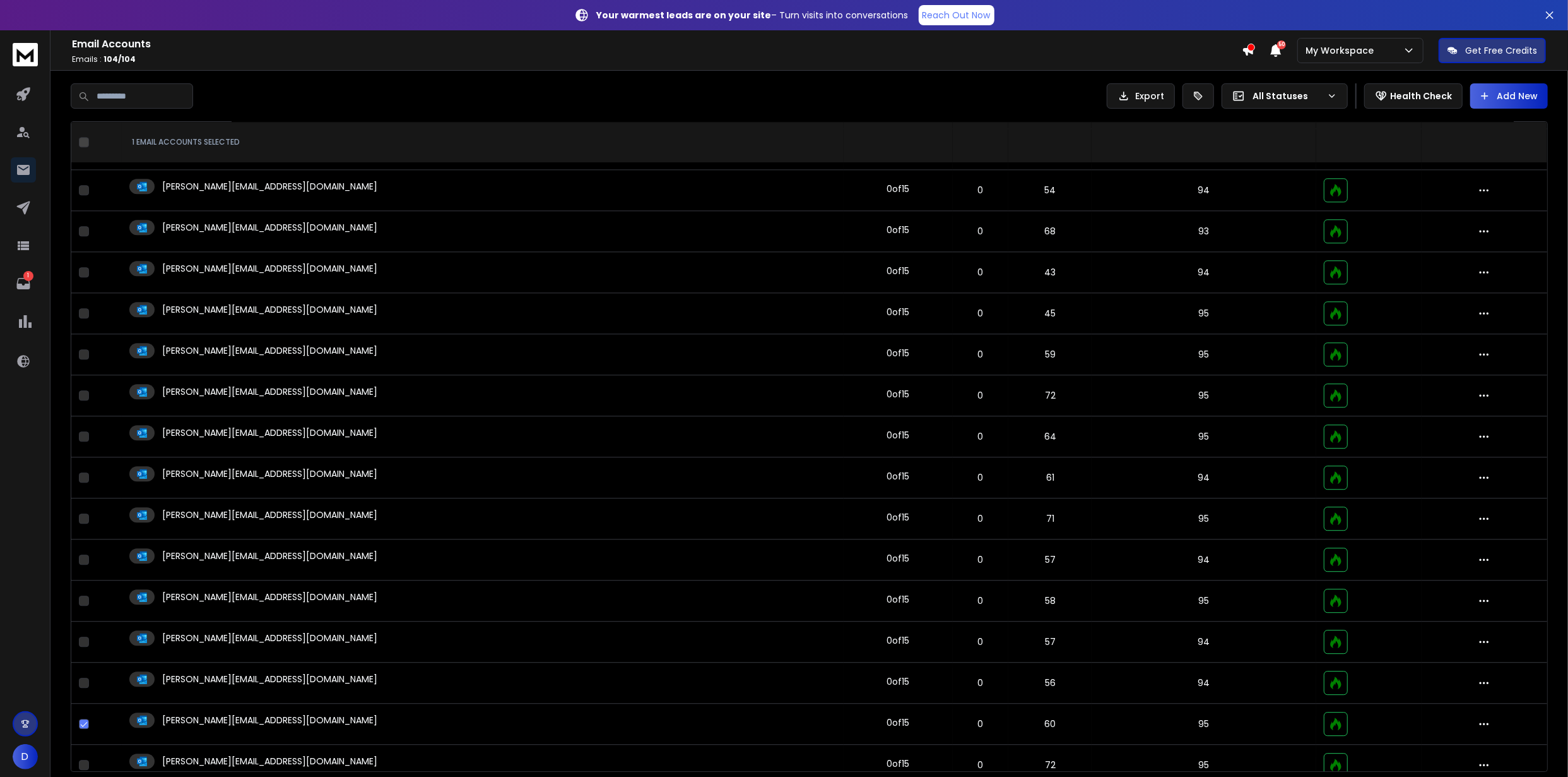
click at [81, 334] on td at bounding box center [97, 313] width 51 height 41
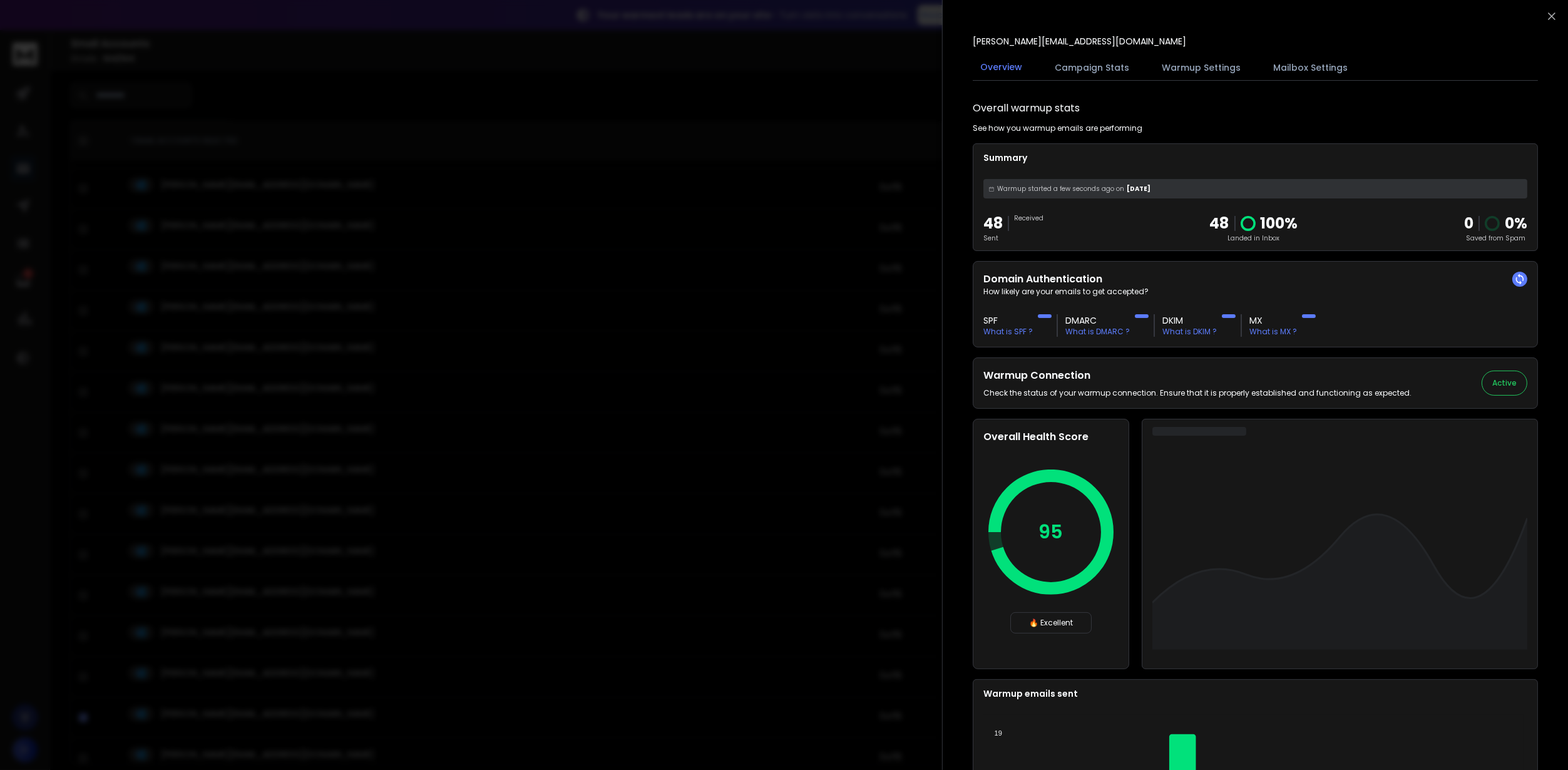
click at [247, 369] on div at bounding box center [784, 385] width 1568 height 770
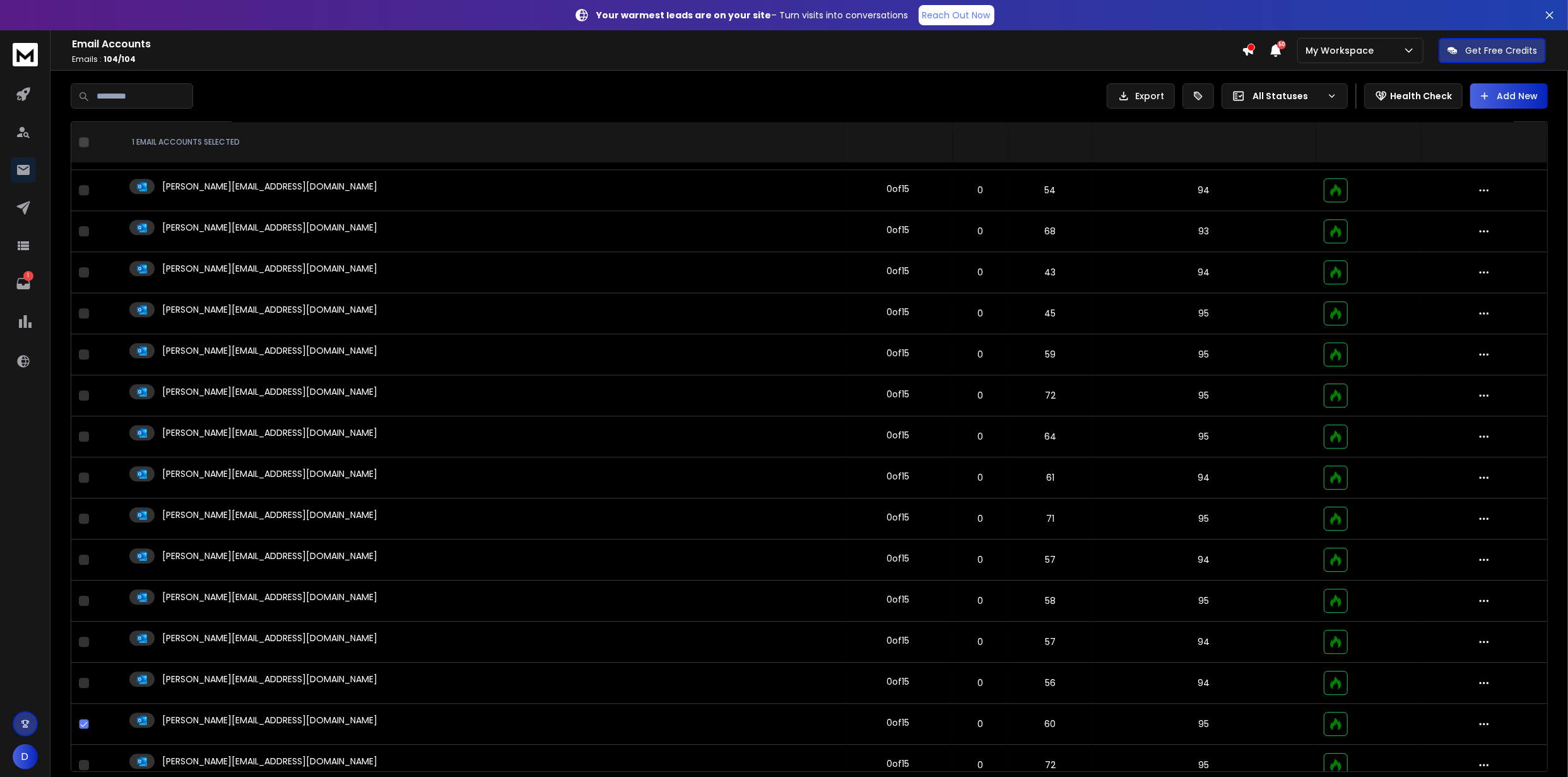
click at [81, 319] on button "button" at bounding box center [84, 313] width 10 height 10
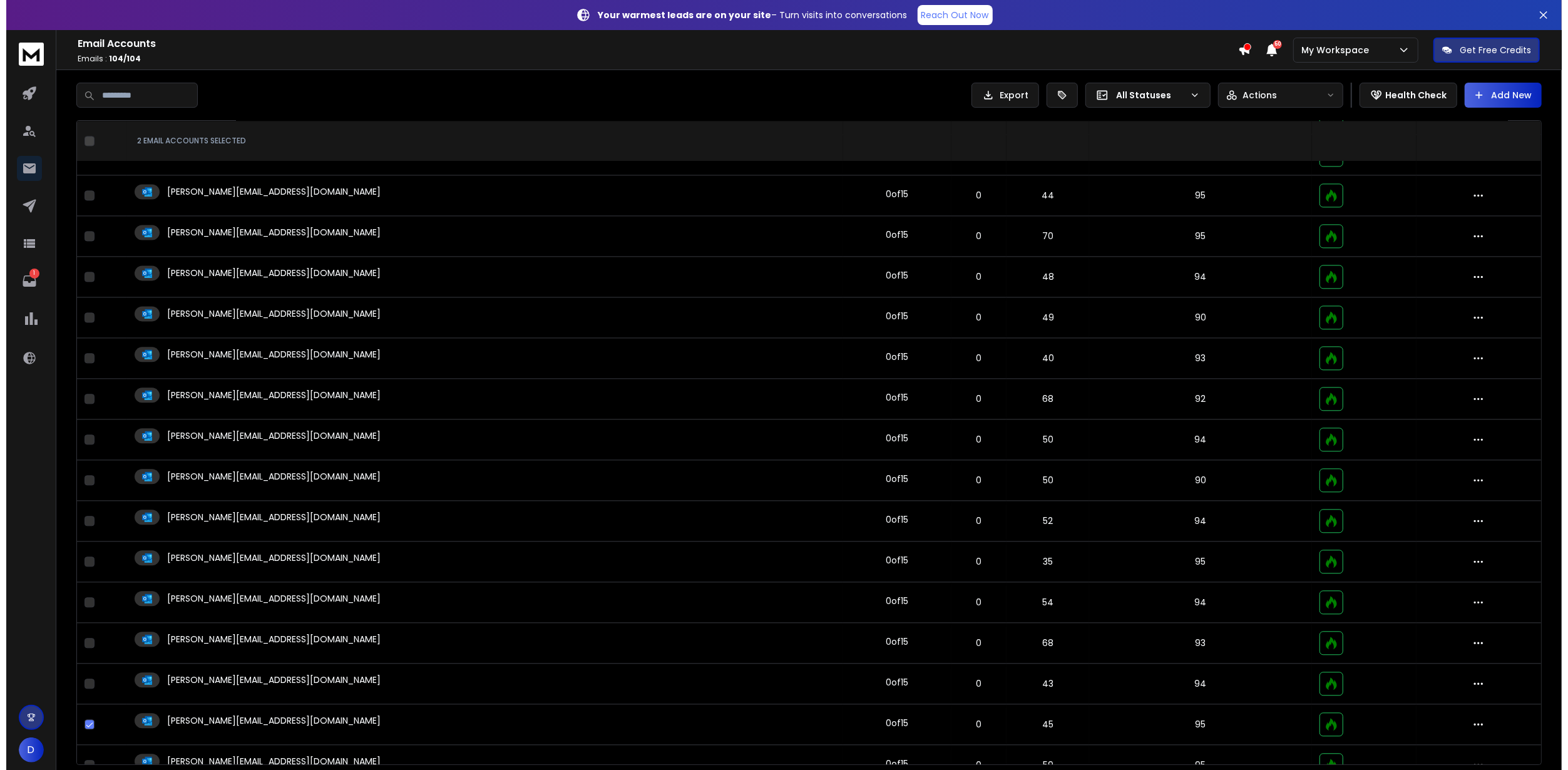
scroll to position [2708, 0]
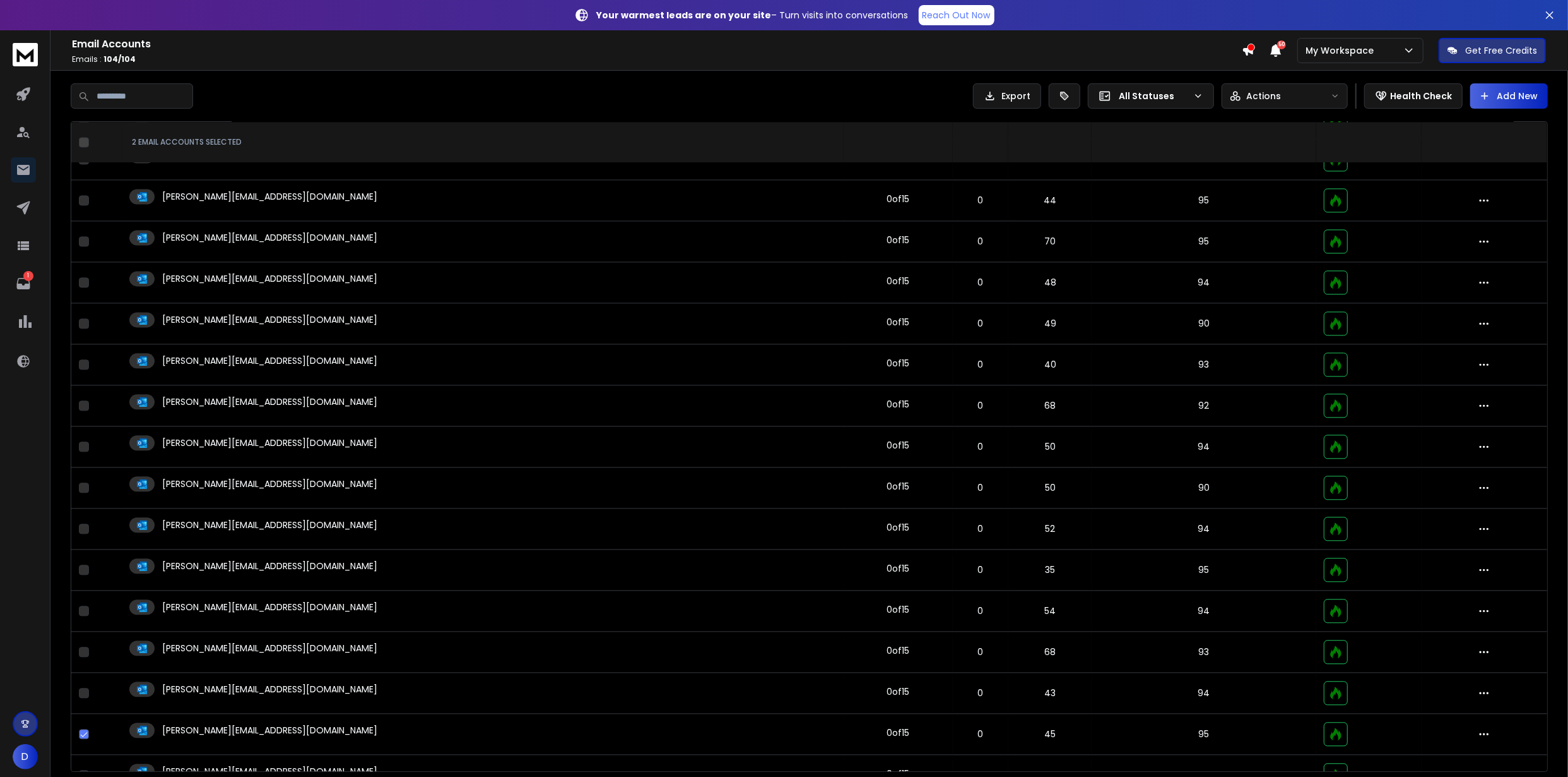
click at [248, 695] on p "[PERSON_NAME][EMAIL_ADDRESS][DOMAIN_NAME]" at bounding box center [270, 689] width 216 height 12
